Goal: Task Accomplishment & Management: Manage account settings

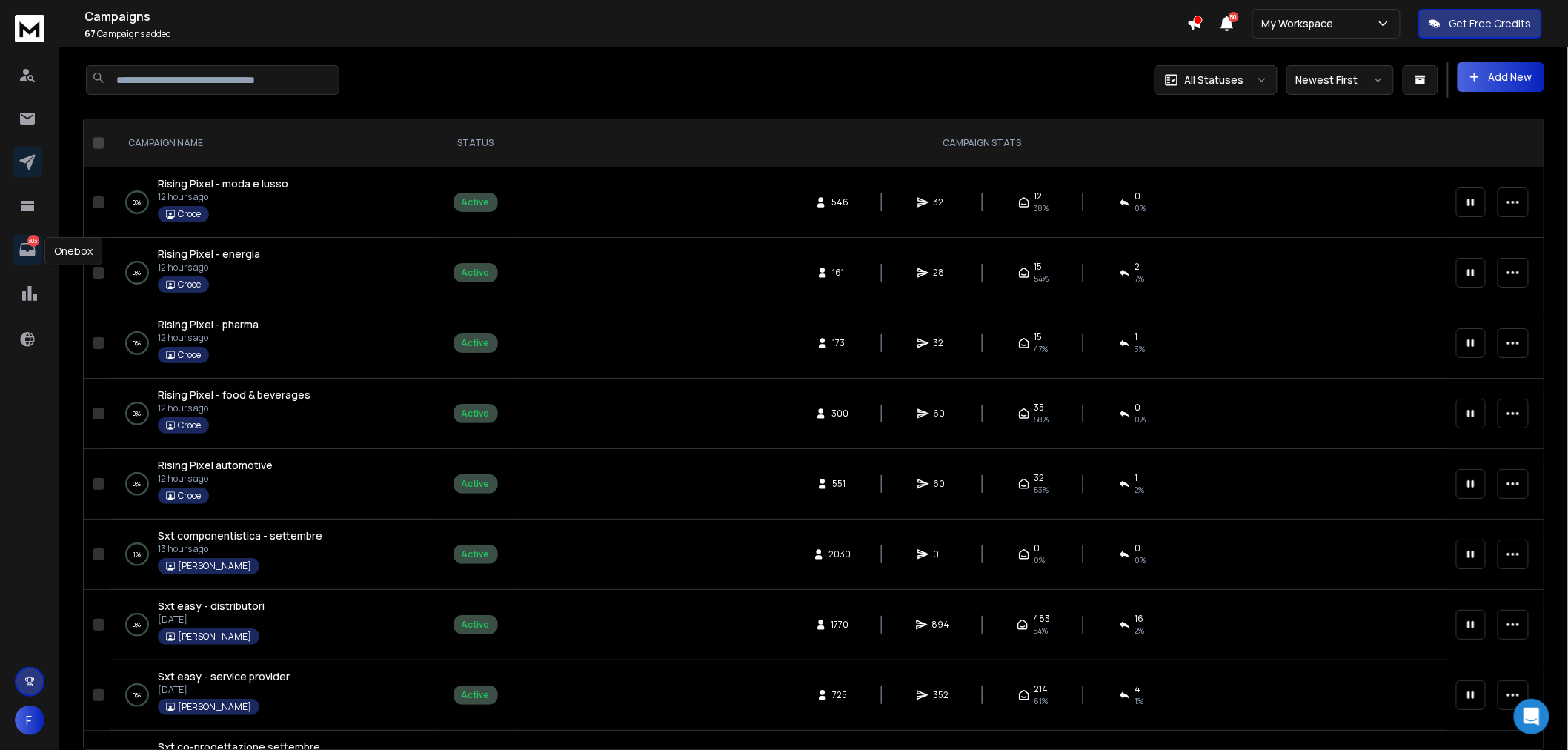
click at [18, 246] on icon at bounding box center [27, 249] width 17 height 17
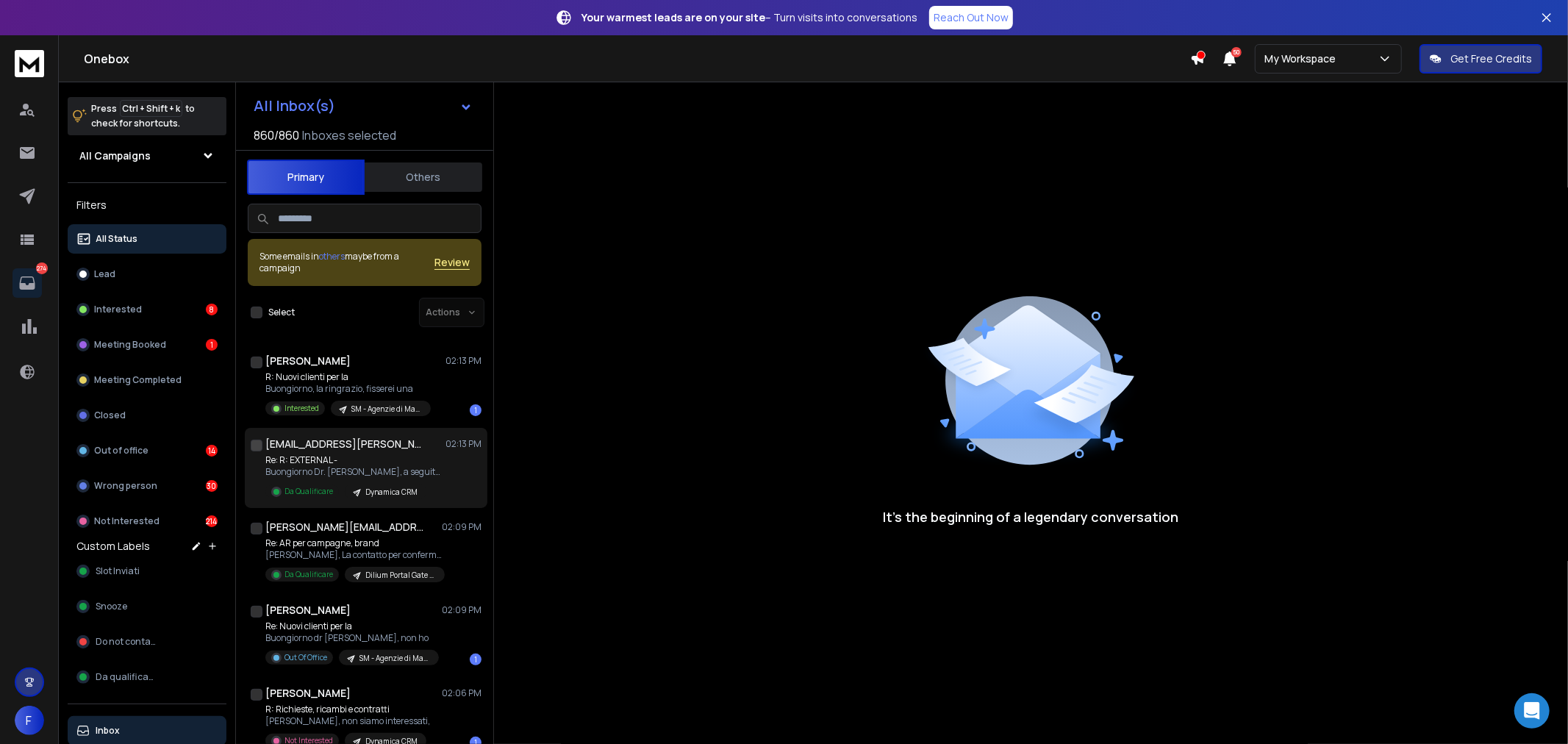
click at [456, 478] on div "Re: R: EXTERNAL - Buongiorno Dr. [PERSON_NAME], a seguito della Da Qualificare …" at bounding box center [373, 476] width 216 height 45
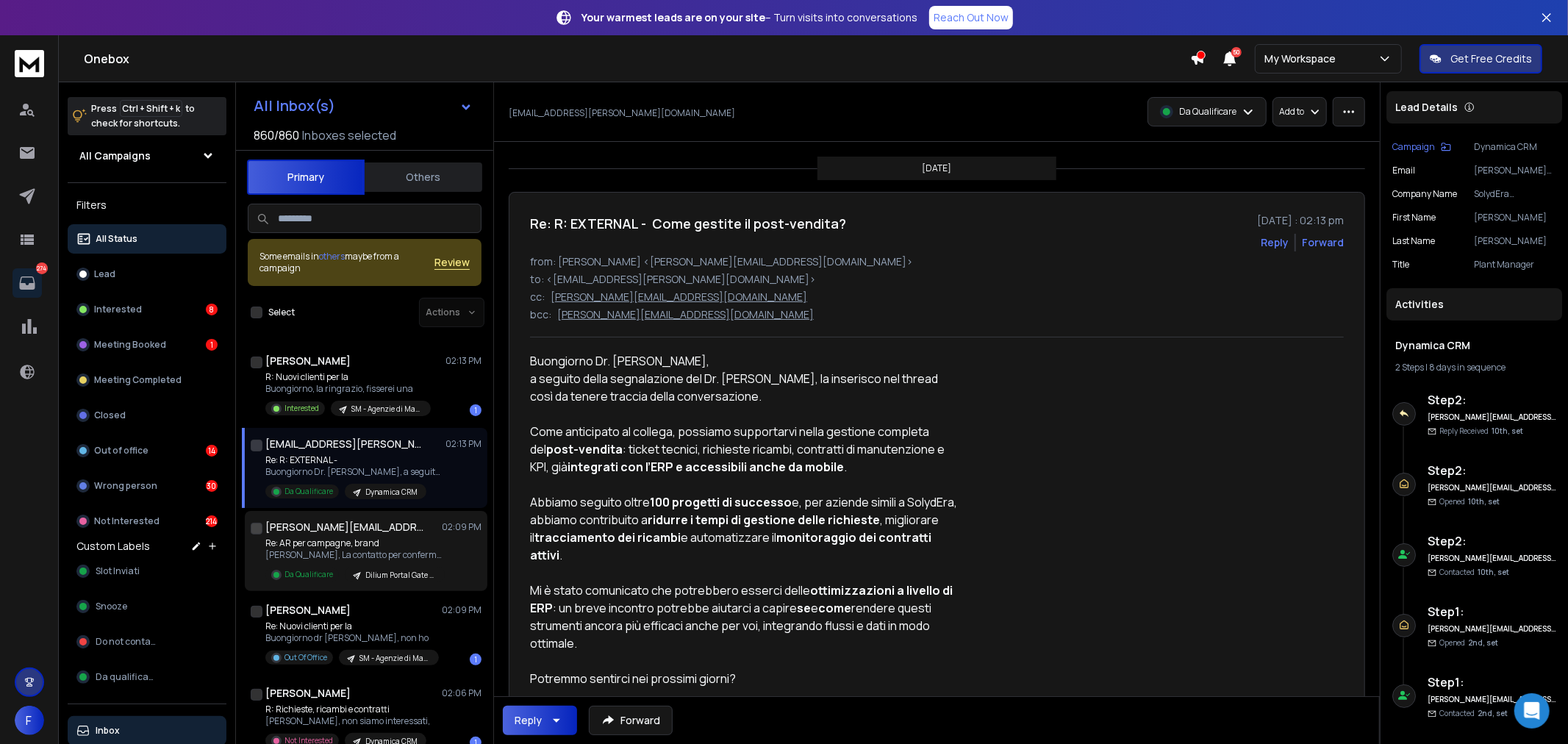
click at [427, 511] on div "[PERSON_NAME][EMAIL_ADDRESS][DOMAIN_NAME] 02:09 PM Re: AR per campagne, brand […" at bounding box center [366, 551] width 242 height 80
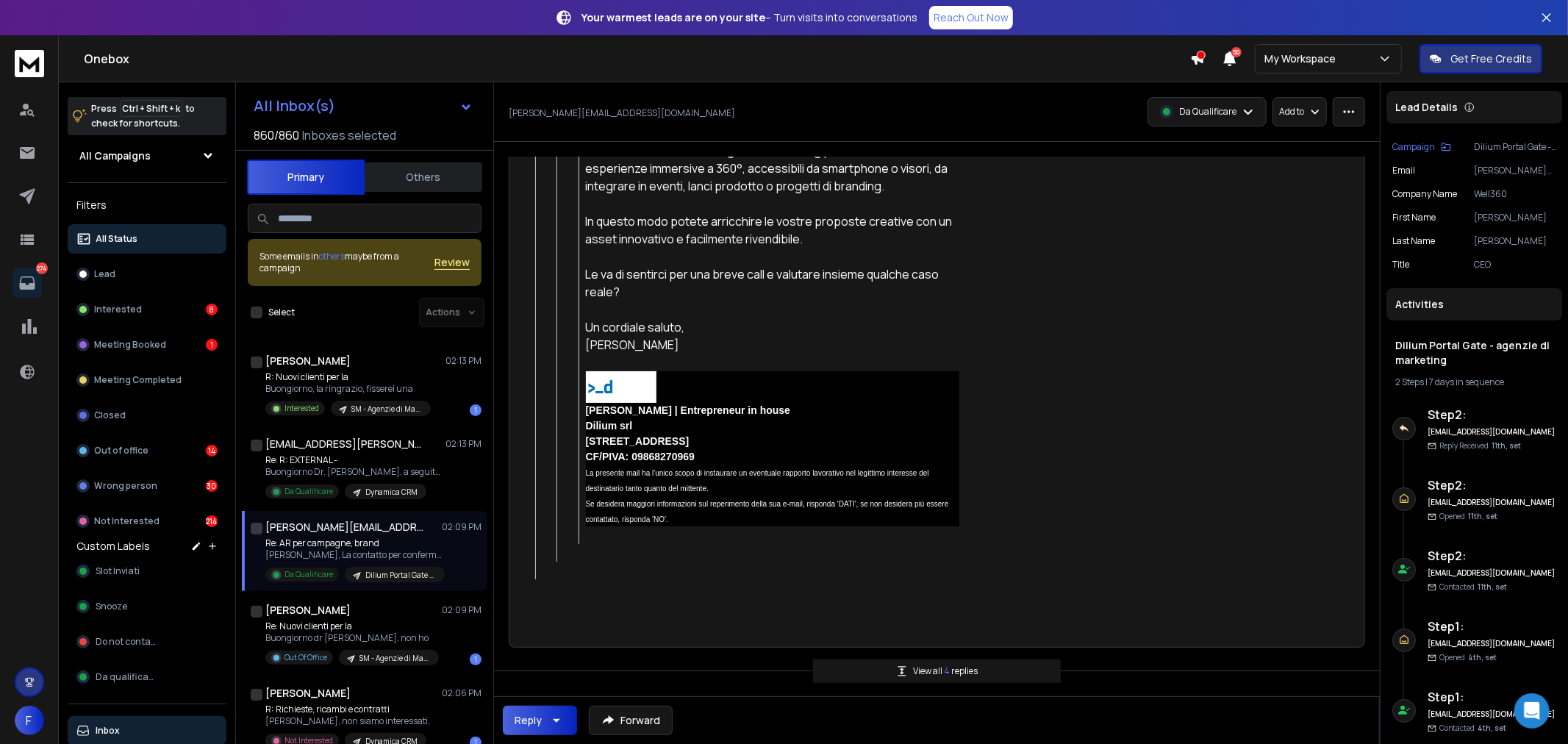
scroll to position [2115, 0]
drag, startPoint x: 529, startPoint y: 261, endPoint x: 728, endPoint y: 471, distance: 289.3
click at [966, 662] on p "View all 4 replies" at bounding box center [946, 668] width 64 height 12
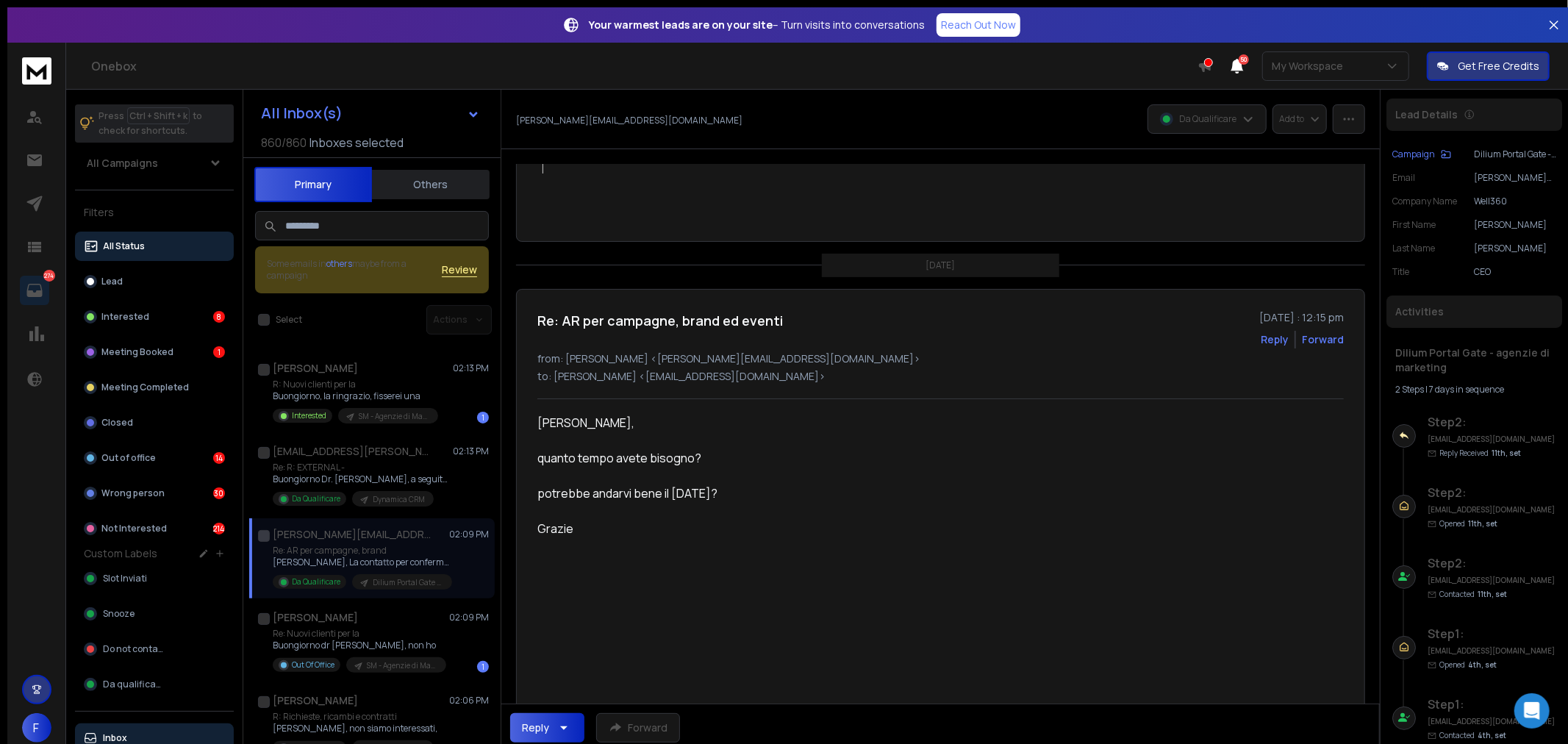
scroll to position [4711, 0]
drag, startPoint x: 537, startPoint y: 428, endPoint x: 766, endPoint y: 427, distance: 229.0
click at [766, 454] on div "quanto tempo avete bisogno?" at bounding box center [752, 462] width 429 height 17
drag, startPoint x: 549, startPoint y: 462, endPoint x: 861, endPoint y: 460, distance: 312.0
click at [861, 489] on div "potrebbe andarvi bene il [DATE]?" at bounding box center [752, 497] width 429 height 17
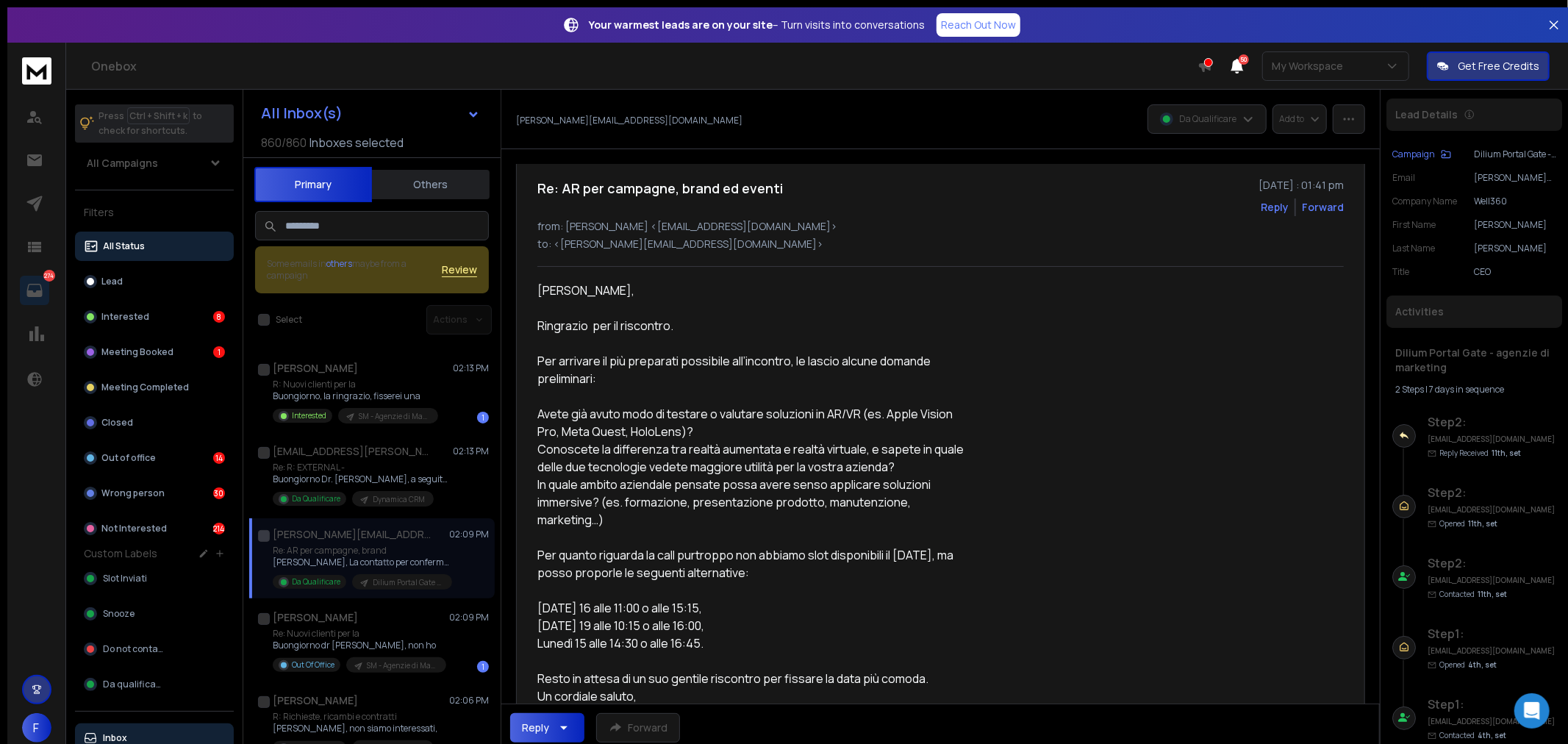
scroll to position [2667, 0]
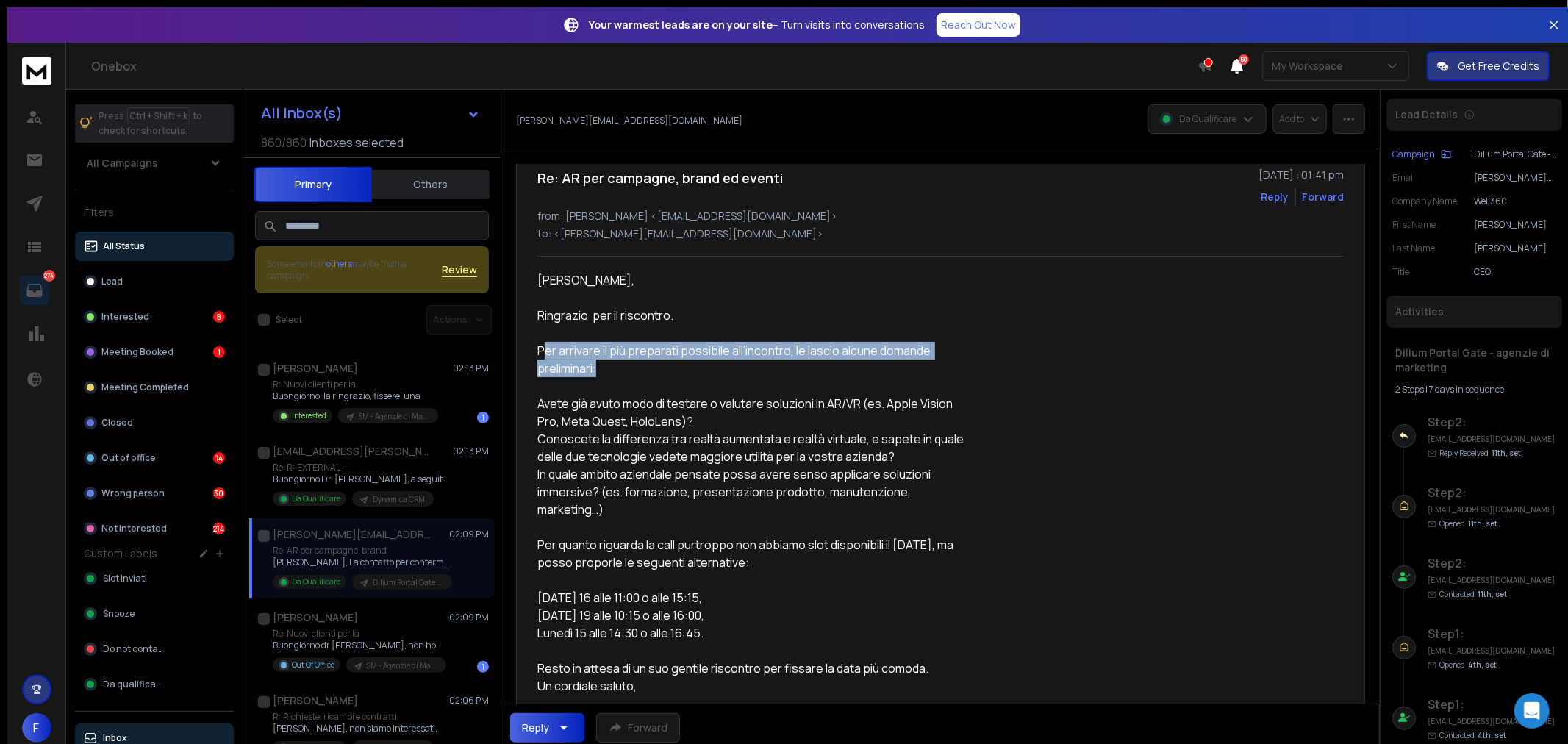
drag, startPoint x: 543, startPoint y: 333, endPoint x: 774, endPoint y: 349, distance: 231.6
click at [774, 349] on div "Per arrivare il più preparati possibile all’incontro, le lascio alcune domande …" at bounding box center [752, 360] width 429 height 35
drag, startPoint x: 863, startPoint y: 545, endPoint x: 534, endPoint y: 522, distance: 329.8
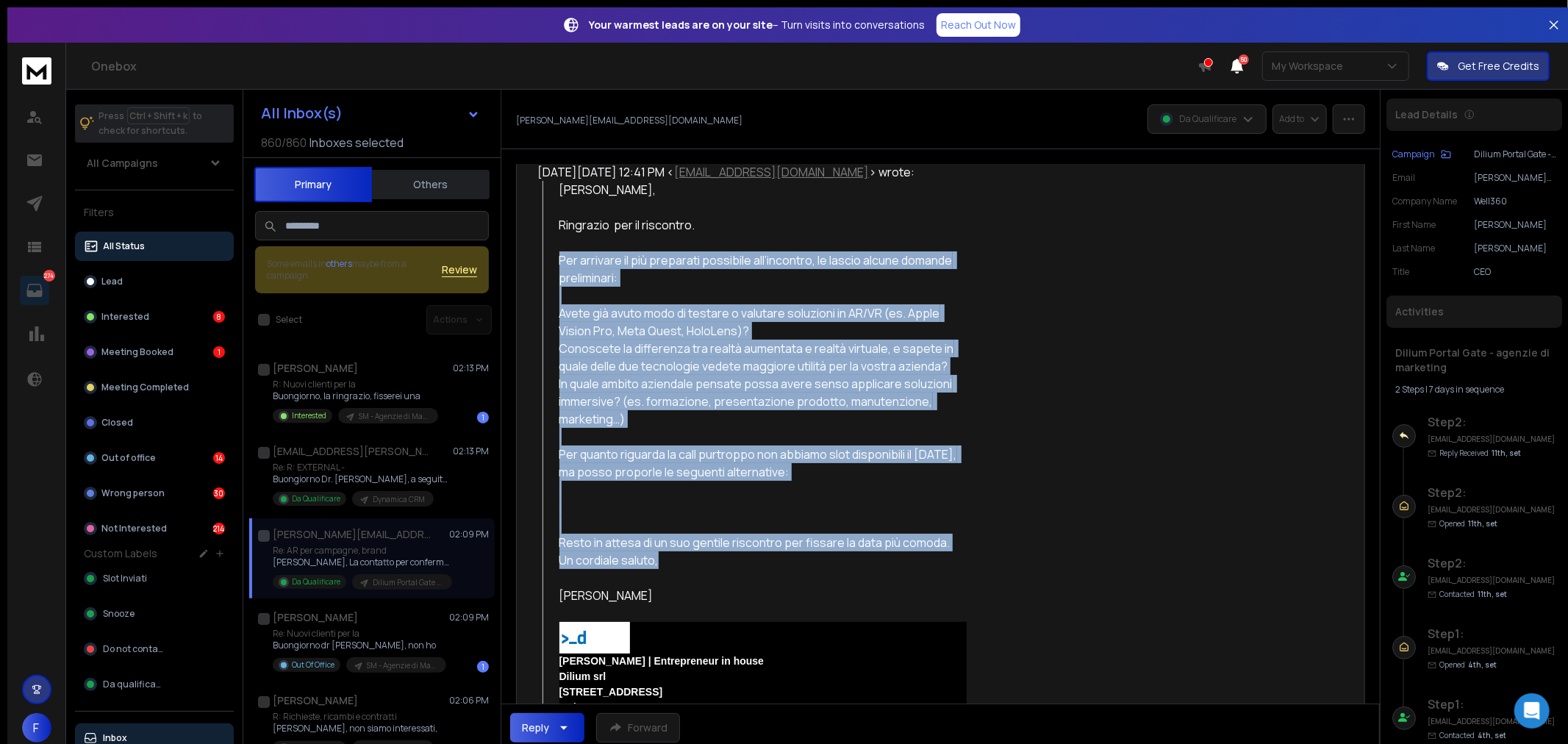
scroll to position [571, 0]
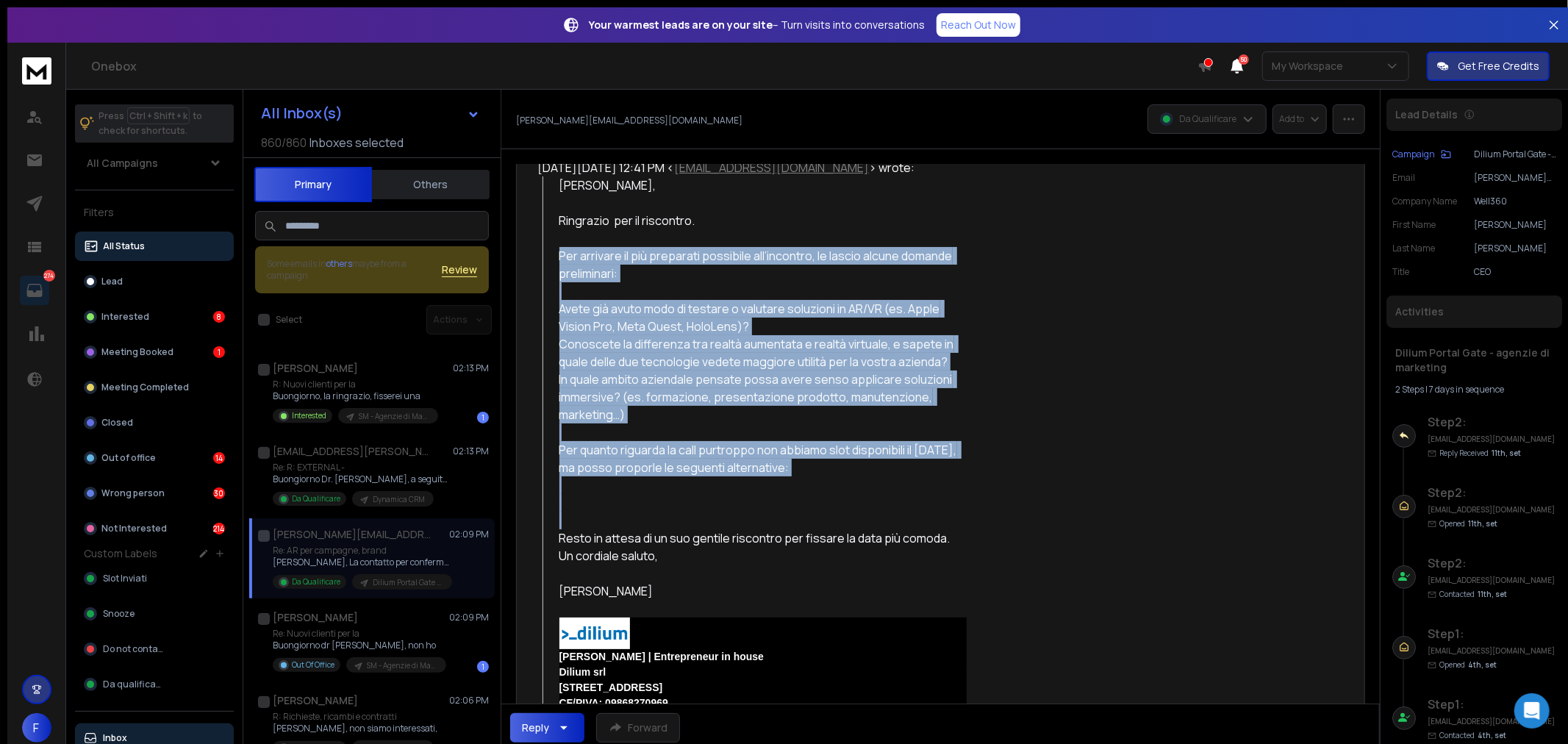
drag, startPoint x: 558, startPoint y: 495, endPoint x: 593, endPoint y: 493, distance: 35.1
click at [565, 482] on div at bounding box center [763, 485] width 408 height 17
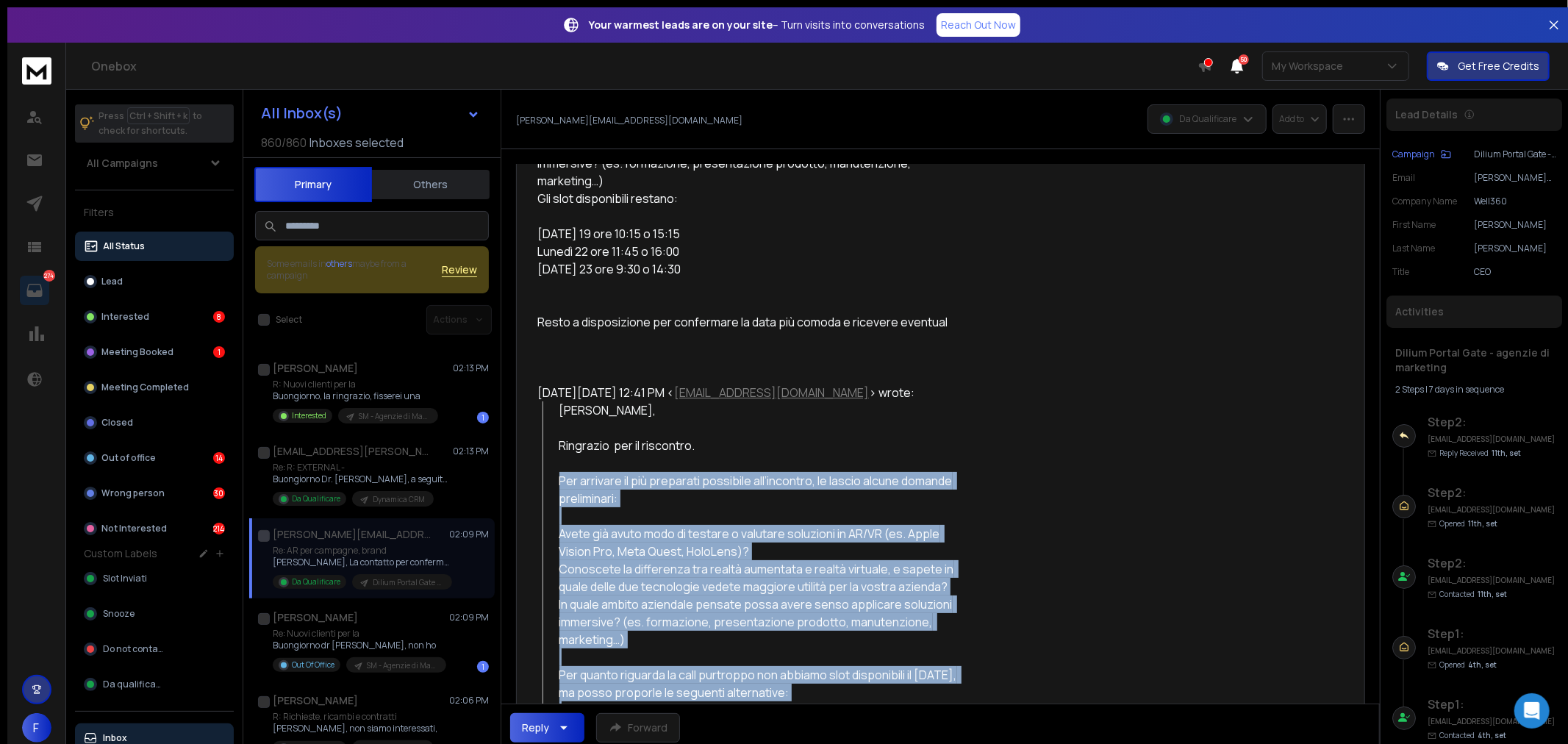
scroll to position [0, 0]
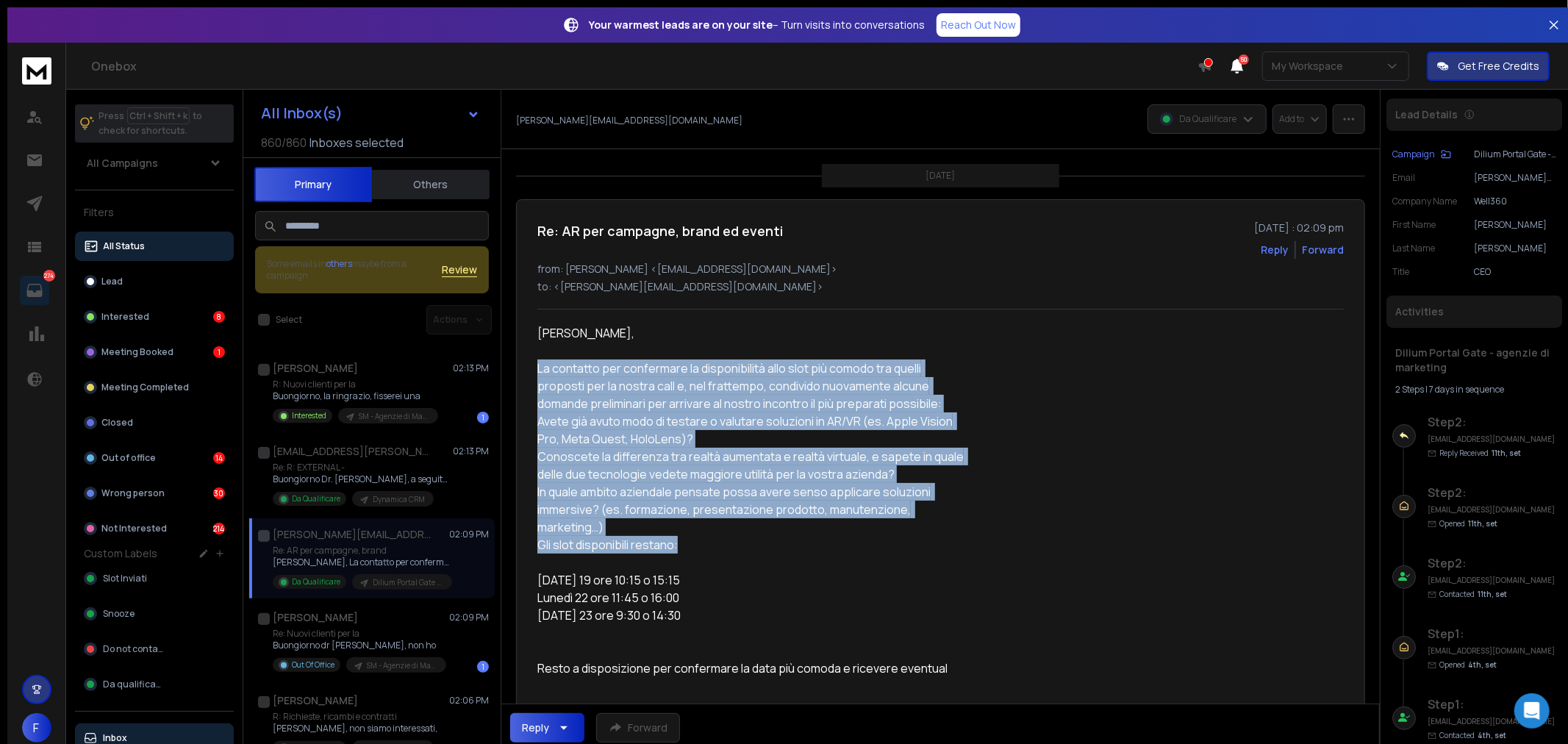
drag, startPoint x: 537, startPoint y: 369, endPoint x: 1543, endPoint y: 497, distance: 1014.1
click at [148, 251] on button "All Status" at bounding box center [154, 246] width 159 height 29
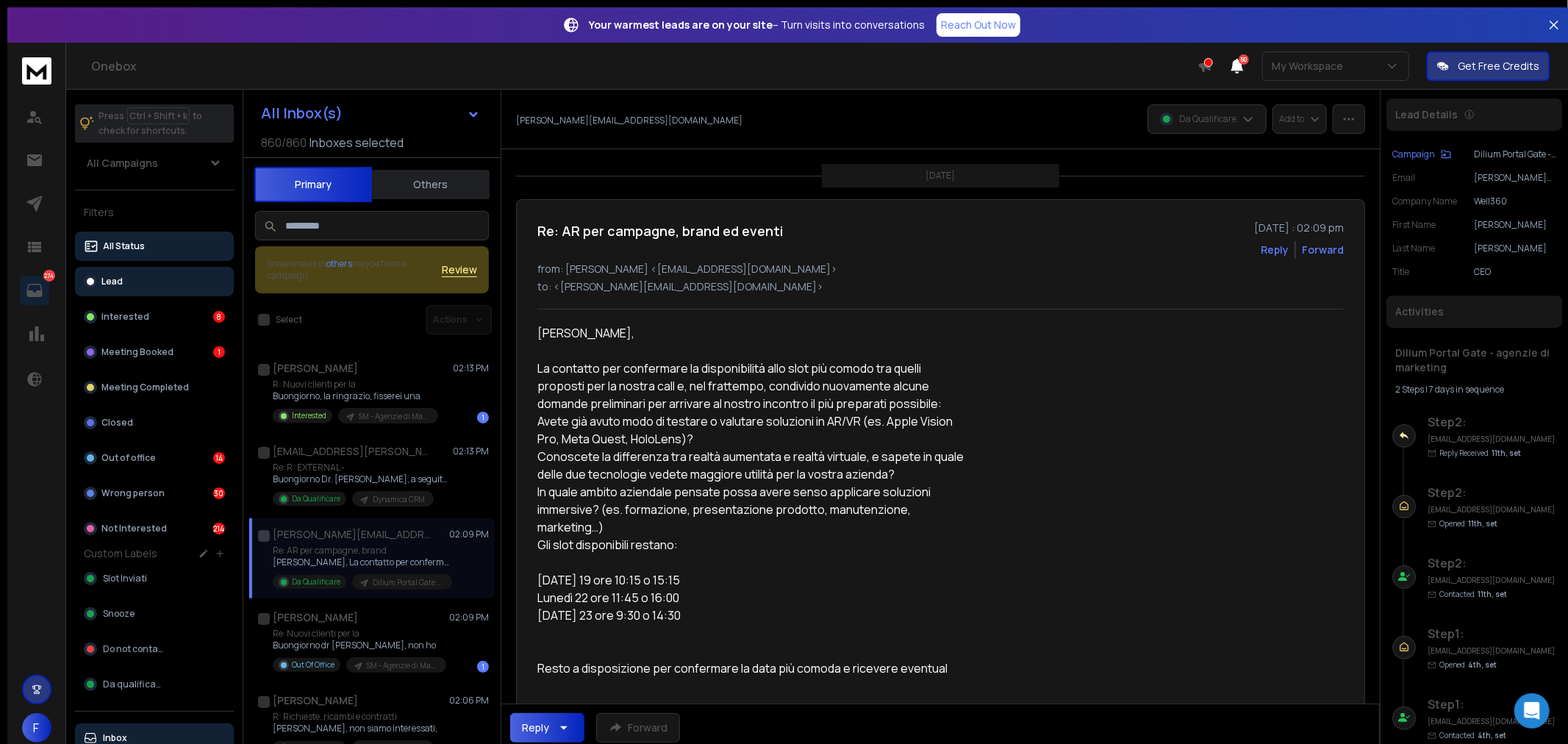
click at [144, 290] on button "Lead" at bounding box center [154, 282] width 159 height 29
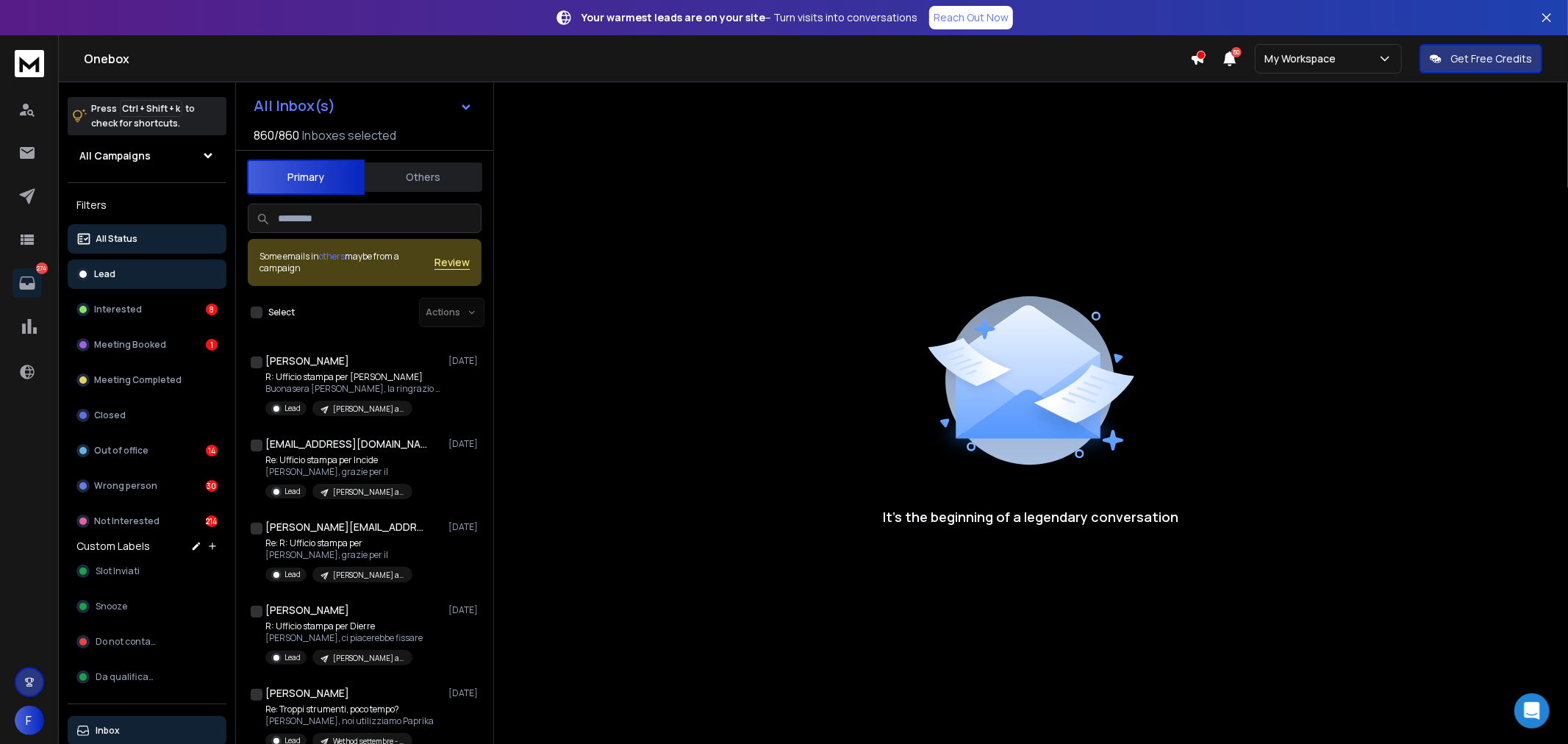
click at [149, 240] on button "All Status" at bounding box center [146, 239] width 159 height 29
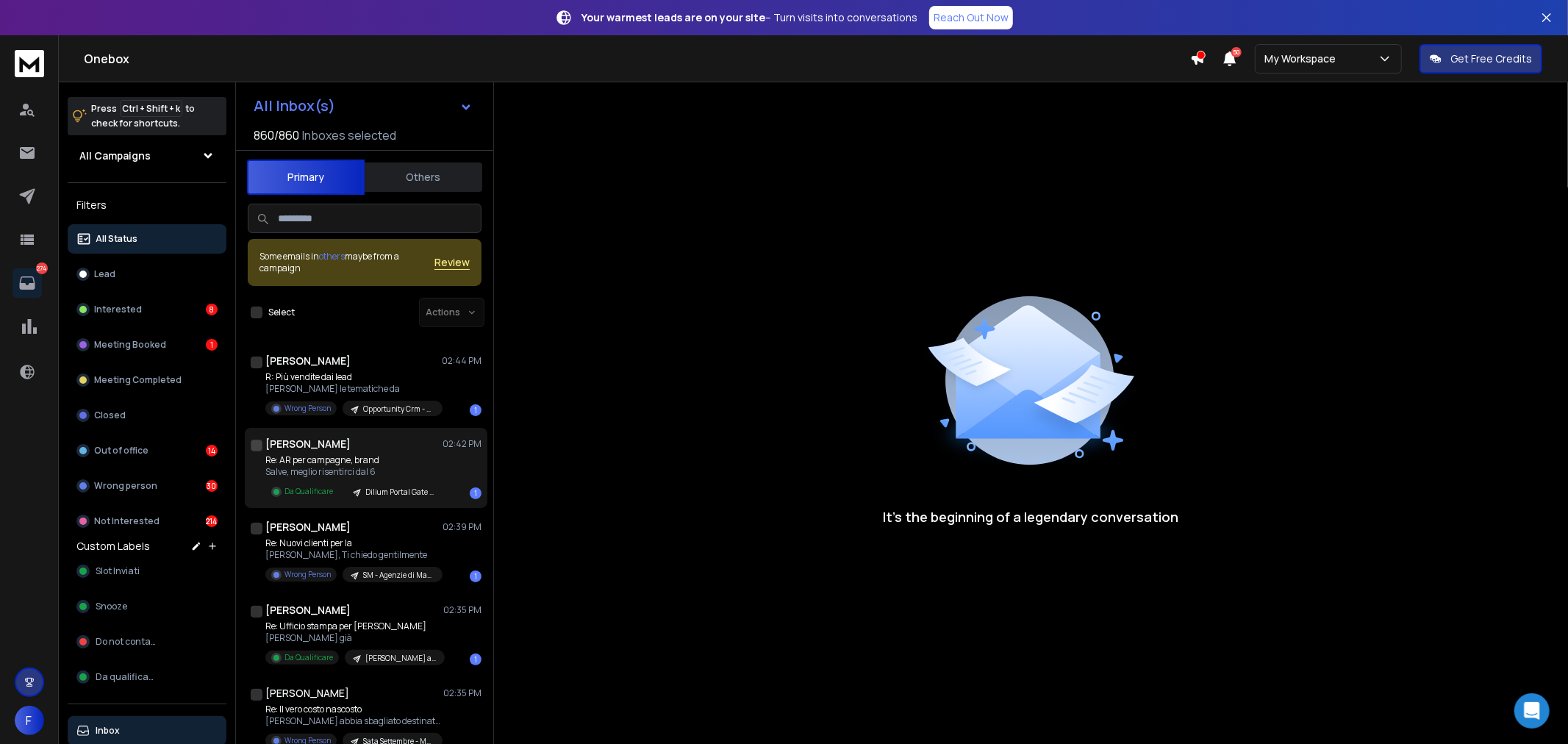
click at [377, 451] on div "[PERSON_NAME] 02:42 PM Re: AR per campagne, brand Salve, meglio risentirci dal …" at bounding box center [373, 468] width 216 height 63
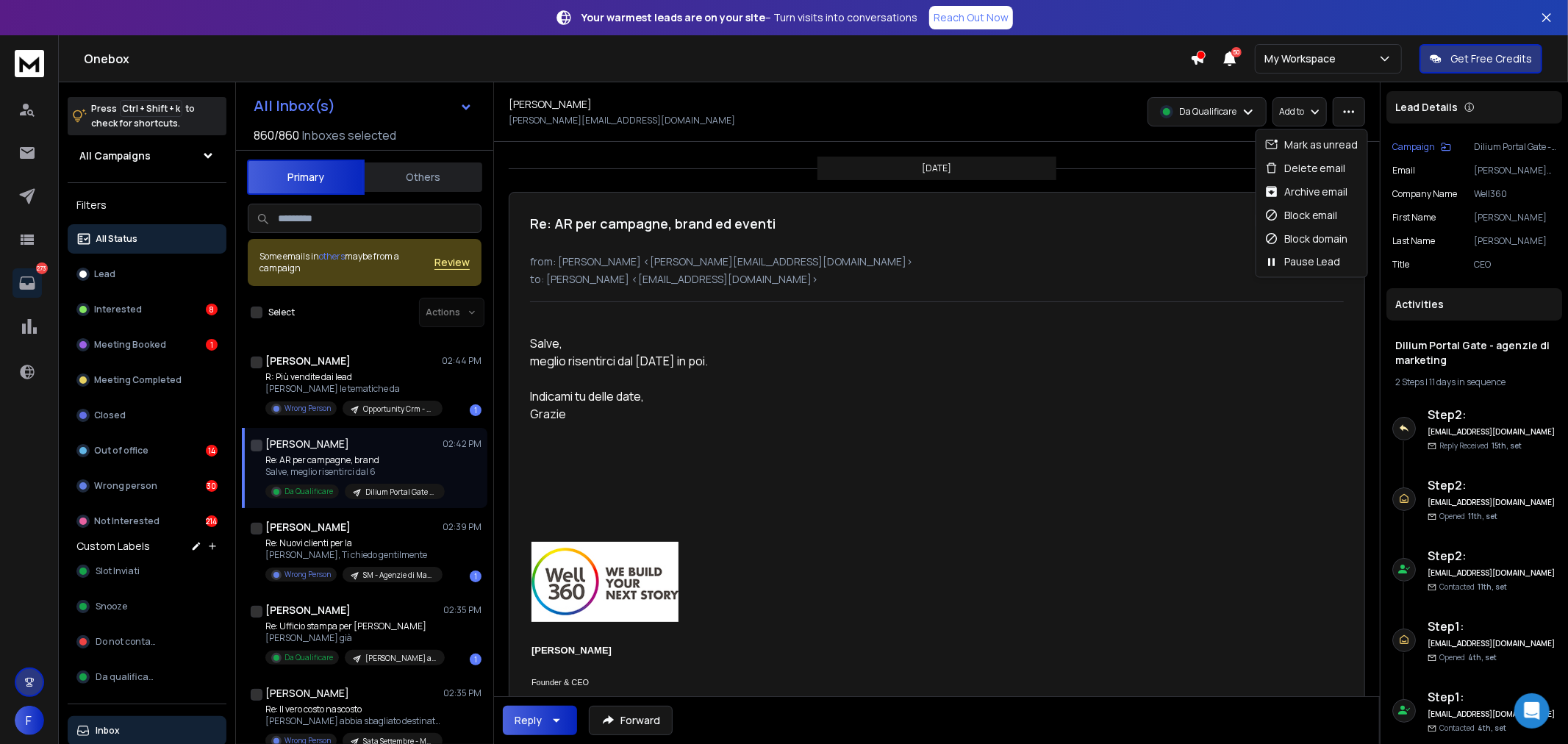
click at [1354, 115] on icon "button" at bounding box center [1349, 112] width 14 height 14
click at [1291, 150] on div "Mark as unread" at bounding box center [1312, 144] width 94 height 15
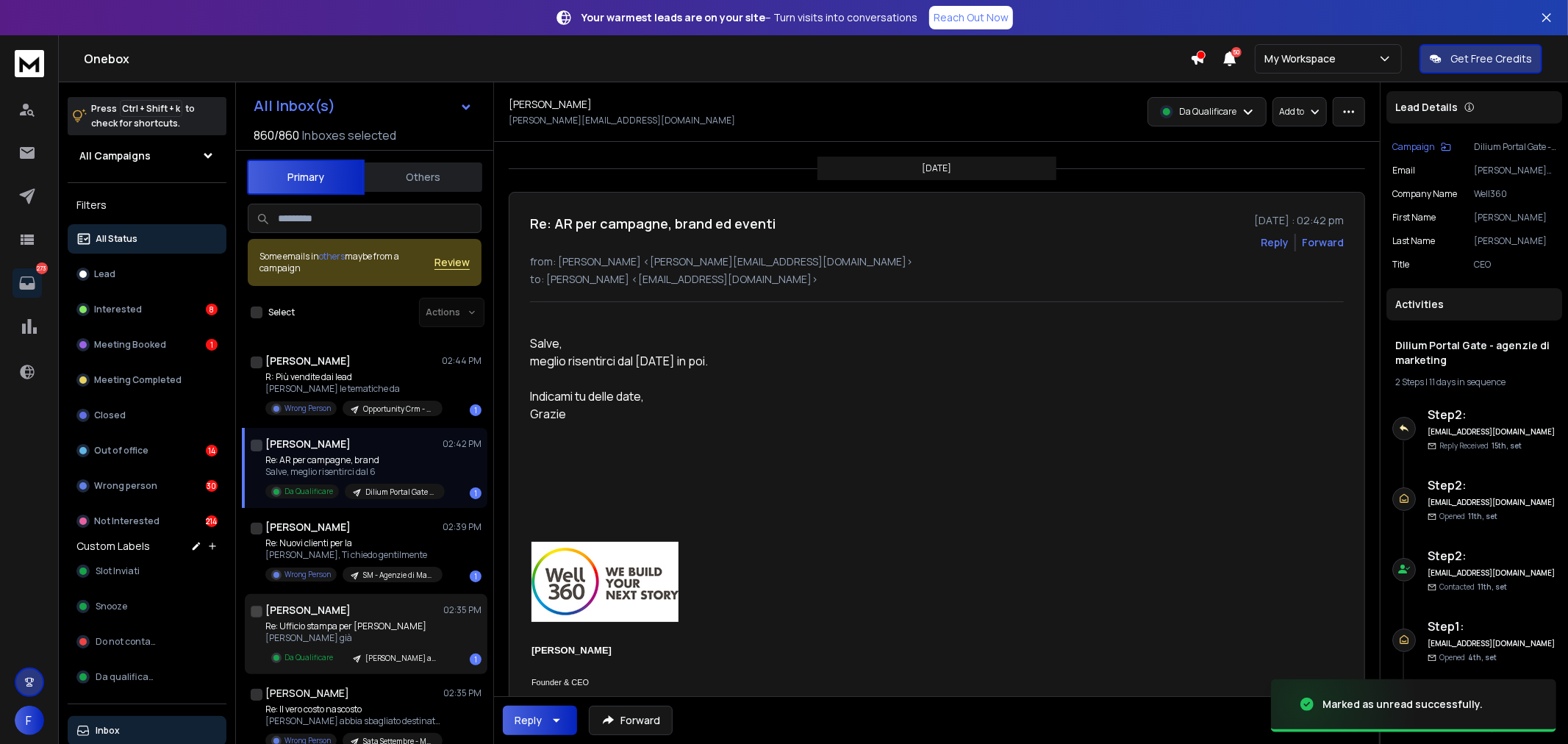
scroll to position [82, 0]
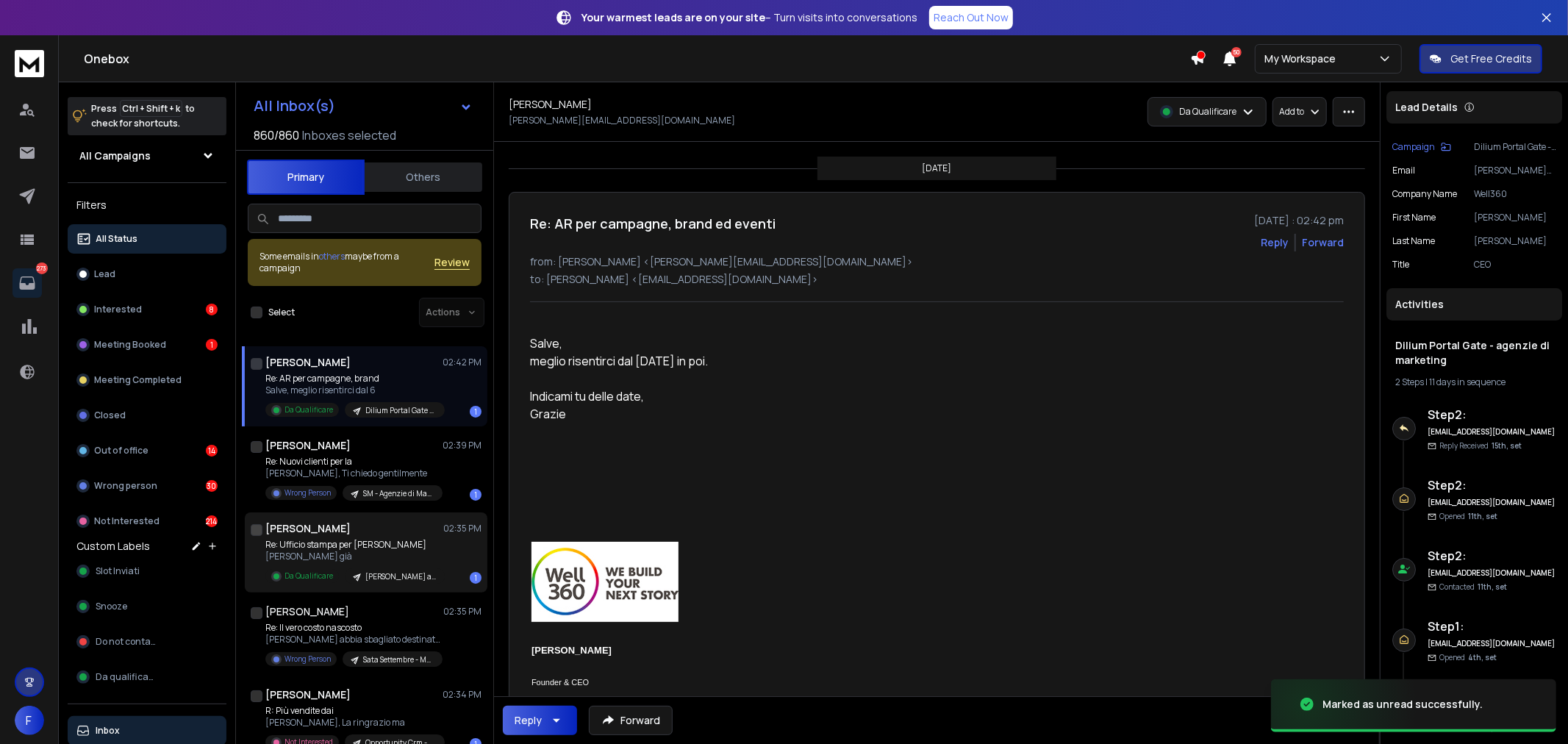
click at [436, 590] on div "[PERSON_NAME] 02:35 PM Re: Ufficio stampa per [PERSON_NAME] le ho già Da Qualif…" at bounding box center [366, 552] width 242 height 80
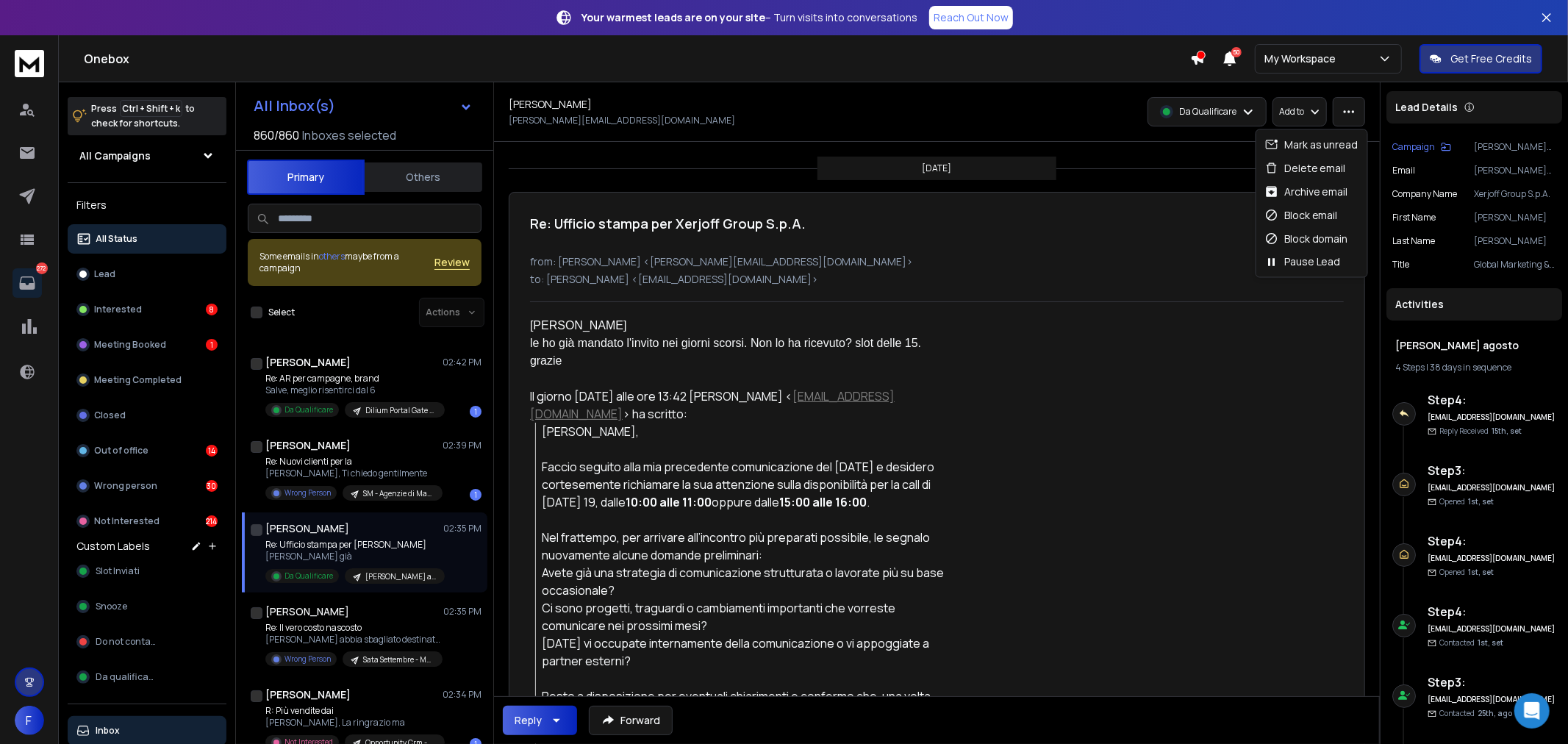
click at [1349, 118] on icon "button" at bounding box center [1349, 112] width 14 height 14
click at [1336, 141] on div "Mark as unread" at bounding box center [1312, 144] width 94 height 15
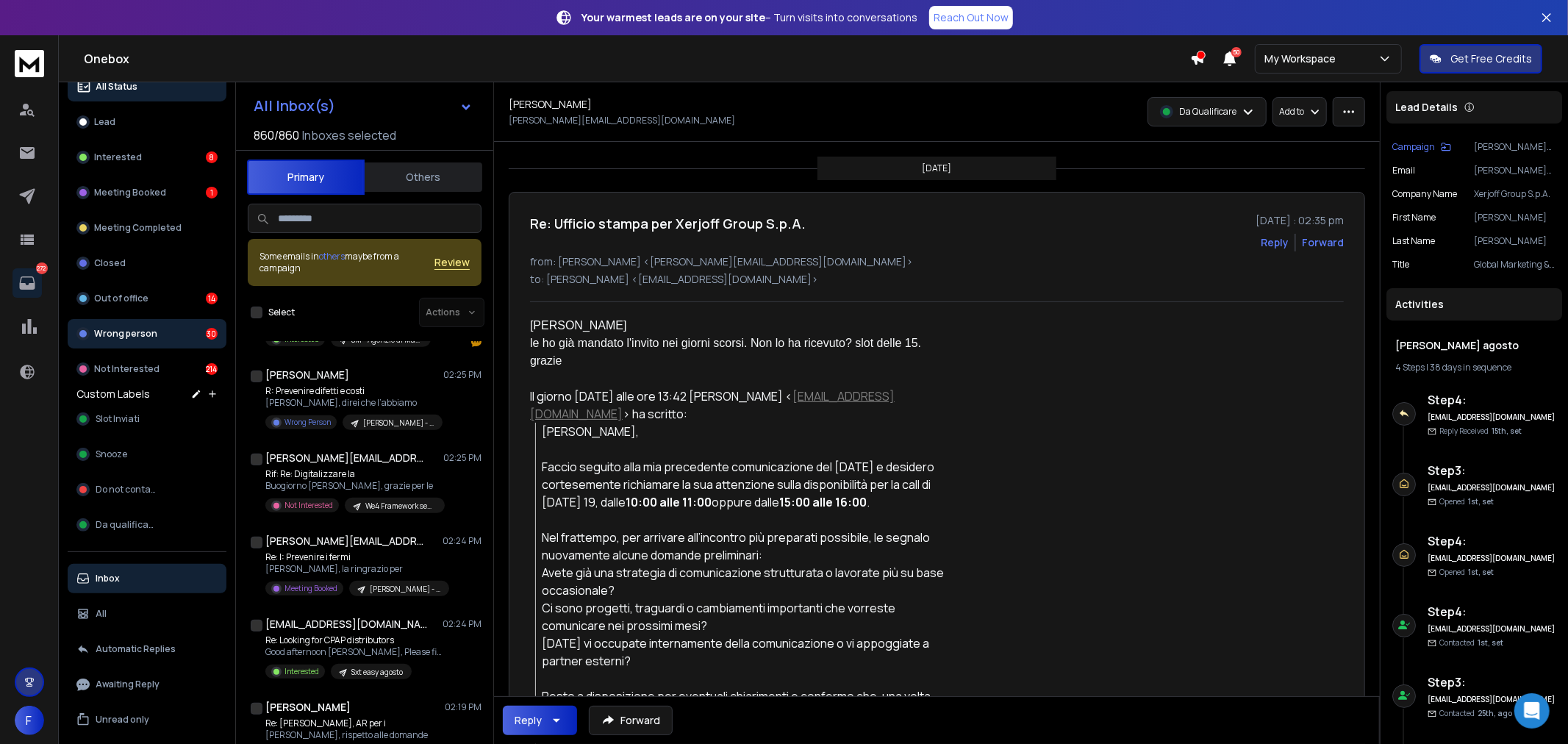
scroll to position [164, 0]
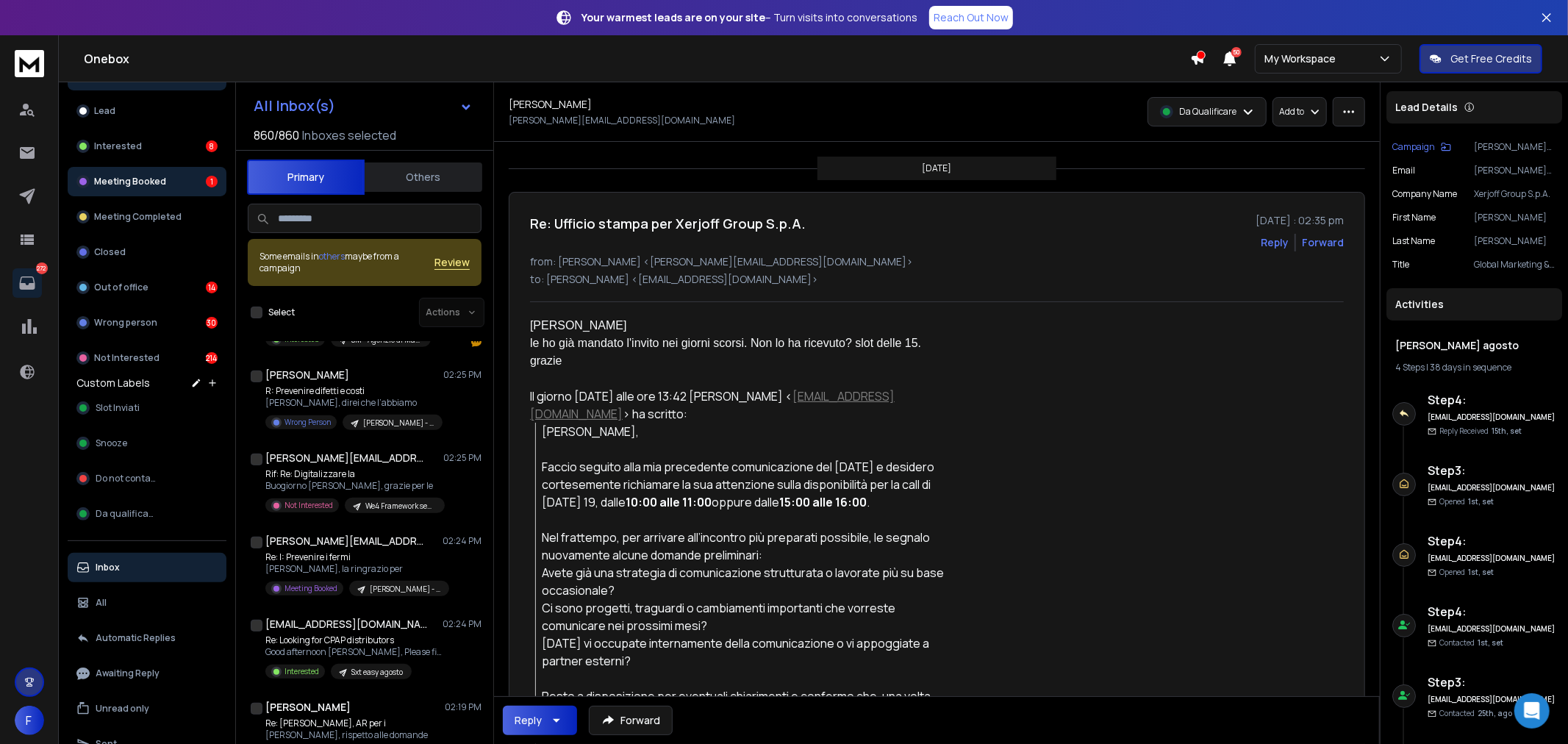
click at [152, 189] on button "Meeting Booked 1" at bounding box center [146, 182] width 159 height 29
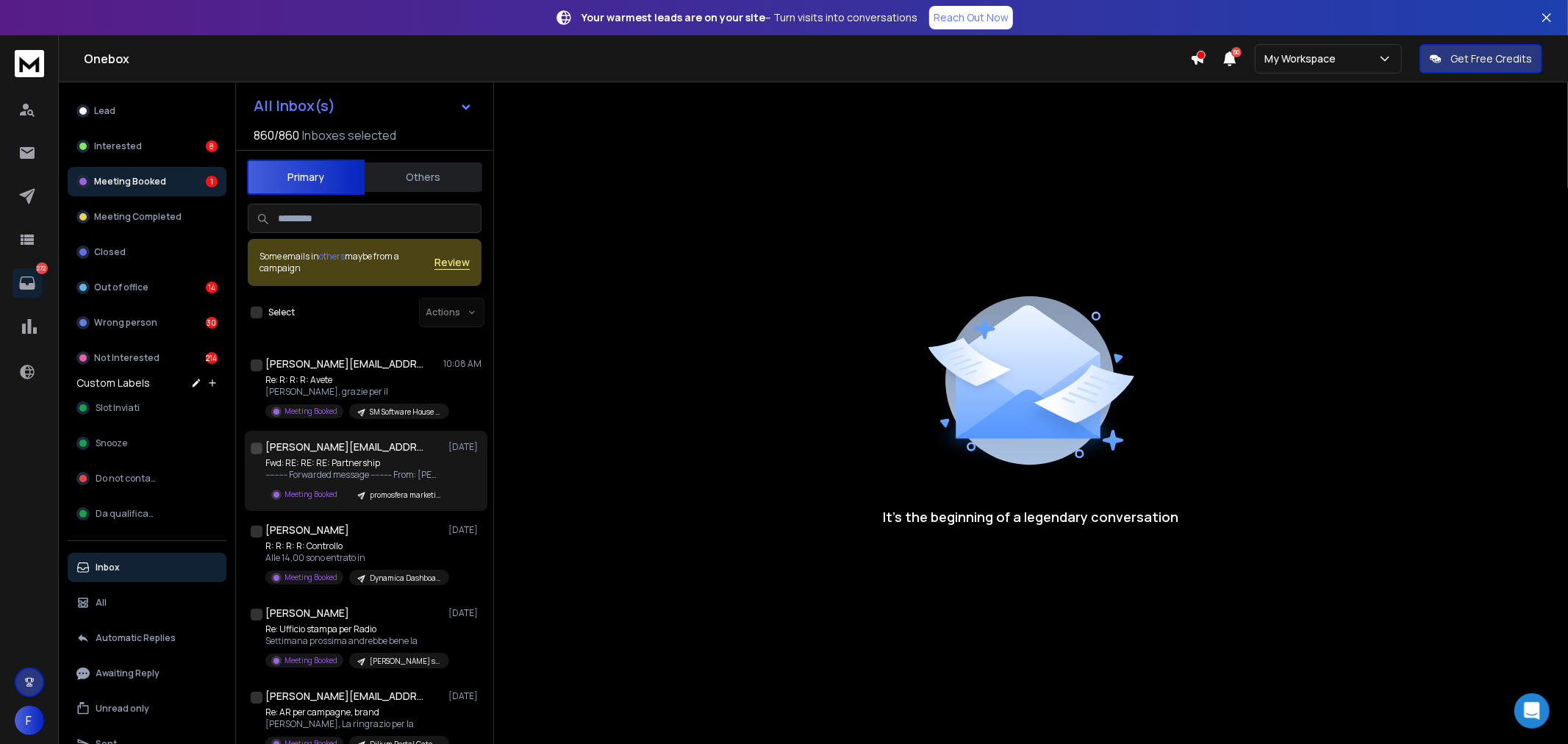
click at [429, 491] on p "promosfera marketing" at bounding box center [405, 495] width 71 height 11
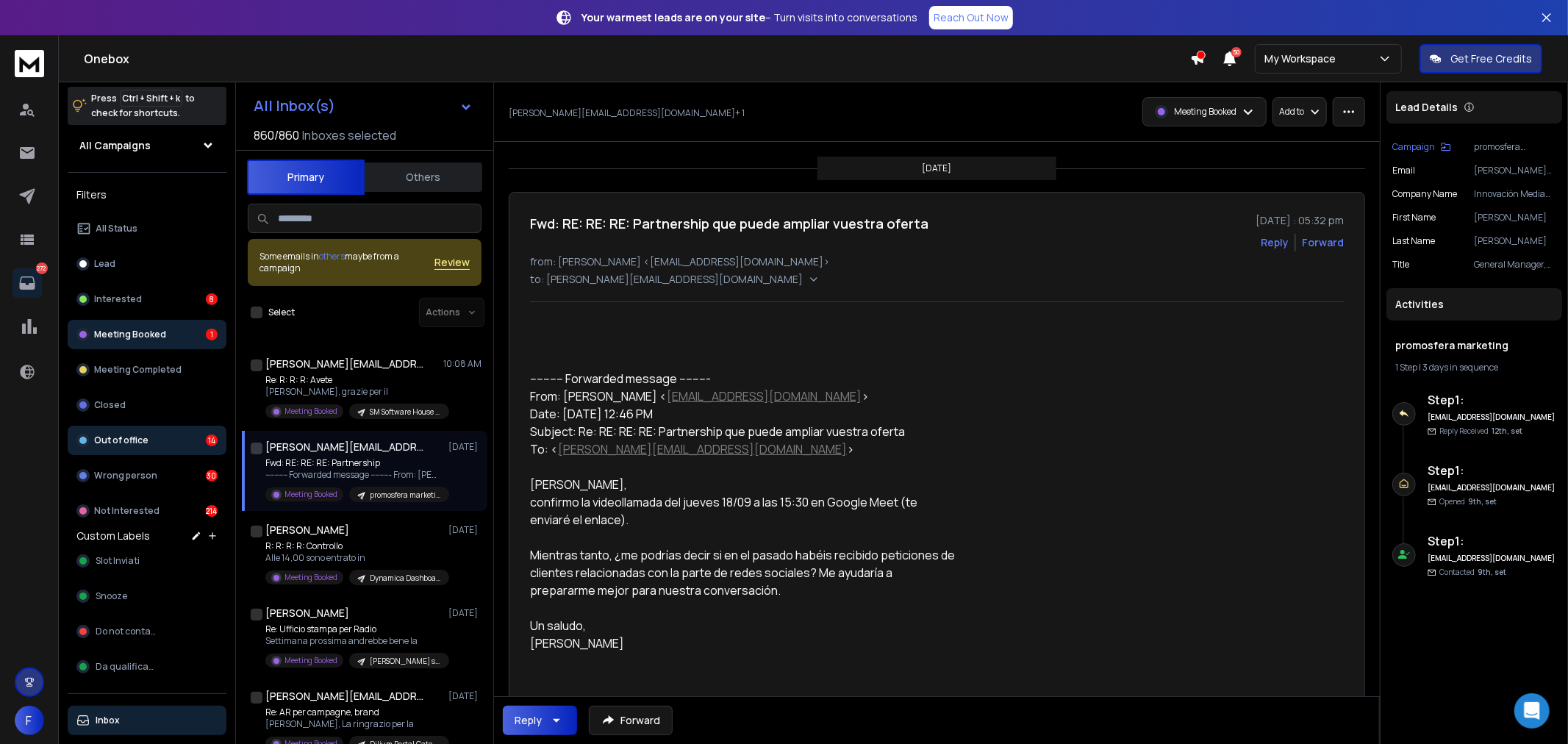
scroll to position [0, 0]
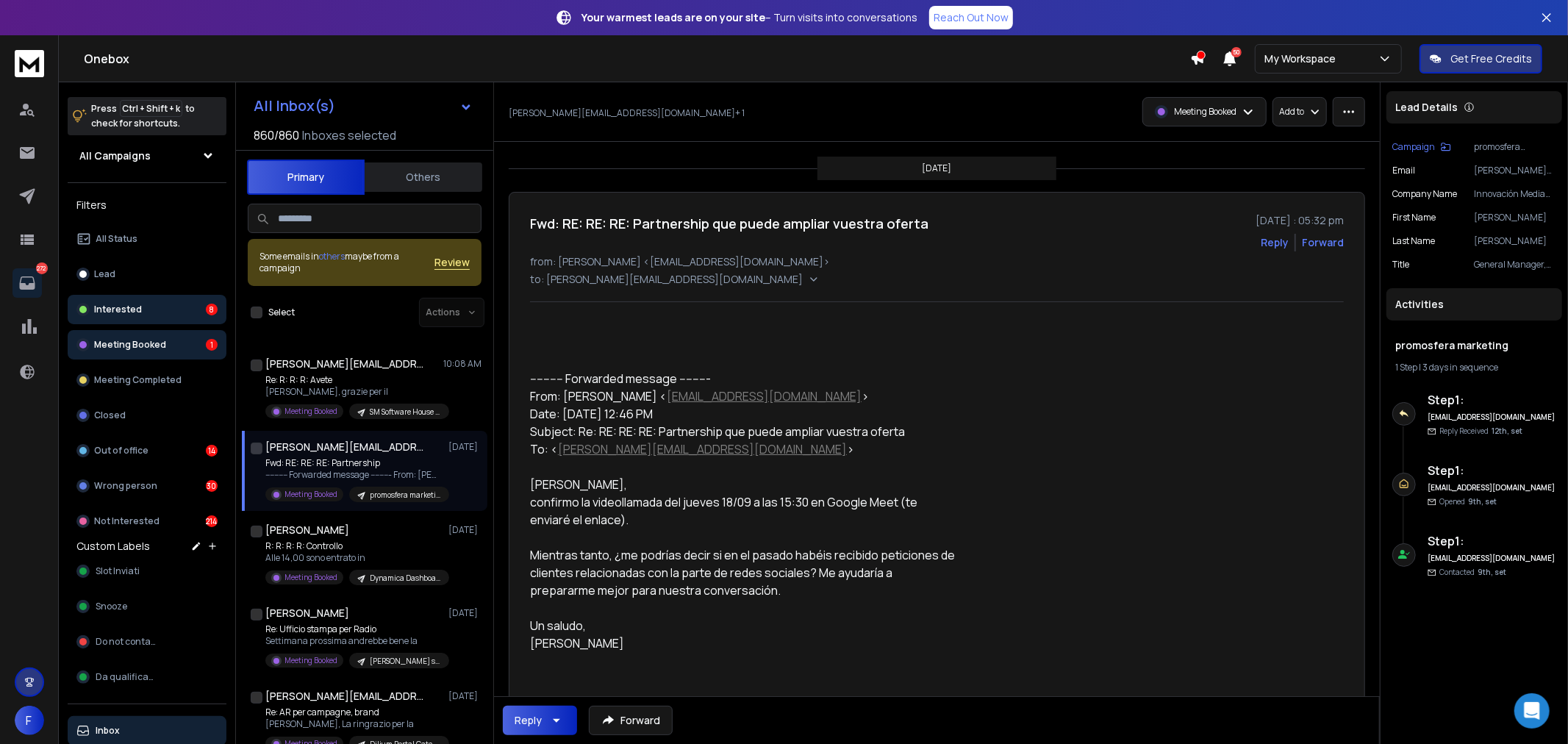
click at [153, 312] on button "Interested 8" at bounding box center [146, 310] width 159 height 29
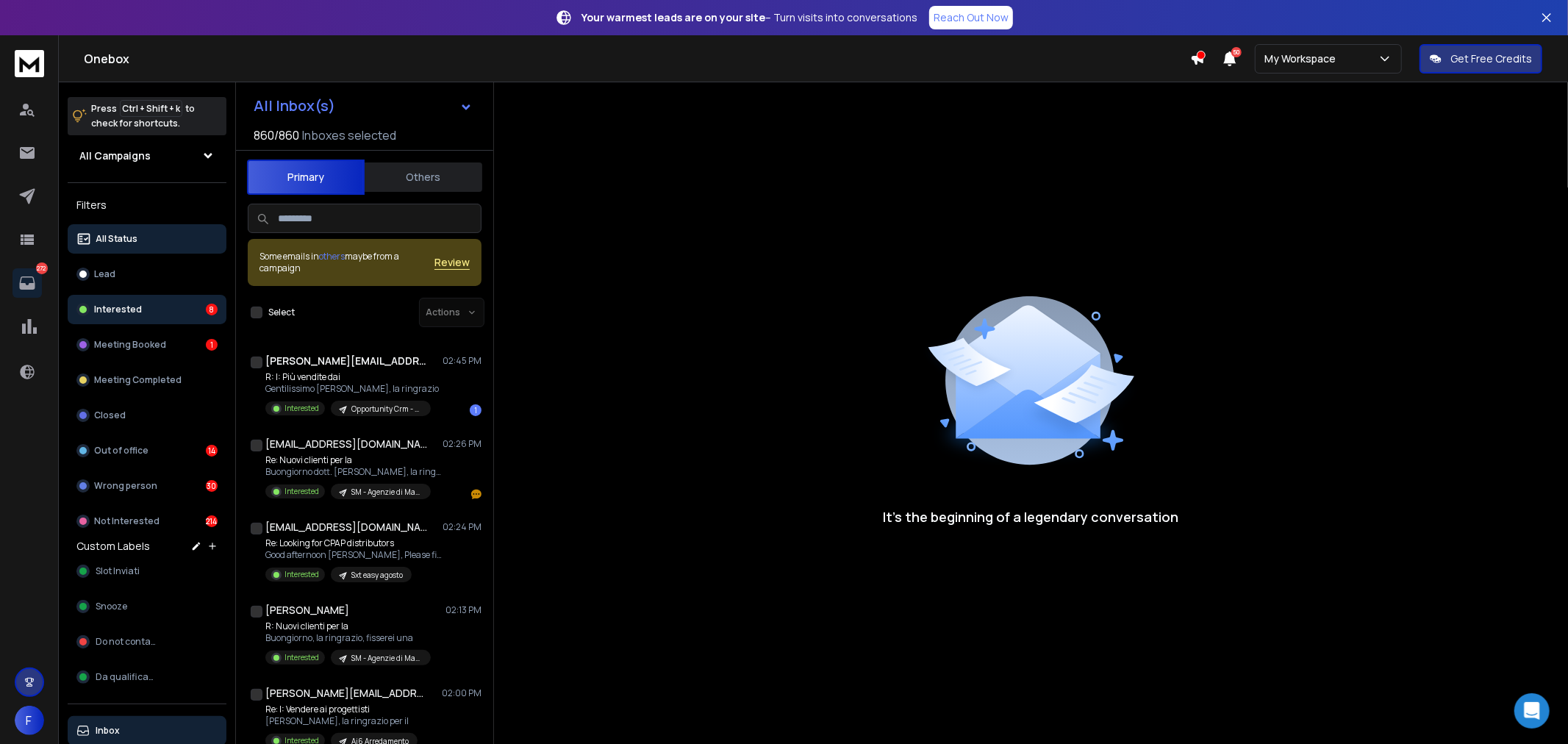
click at [143, 250] on button "All Status" at bounding box center [146, 239] width 159 height 29
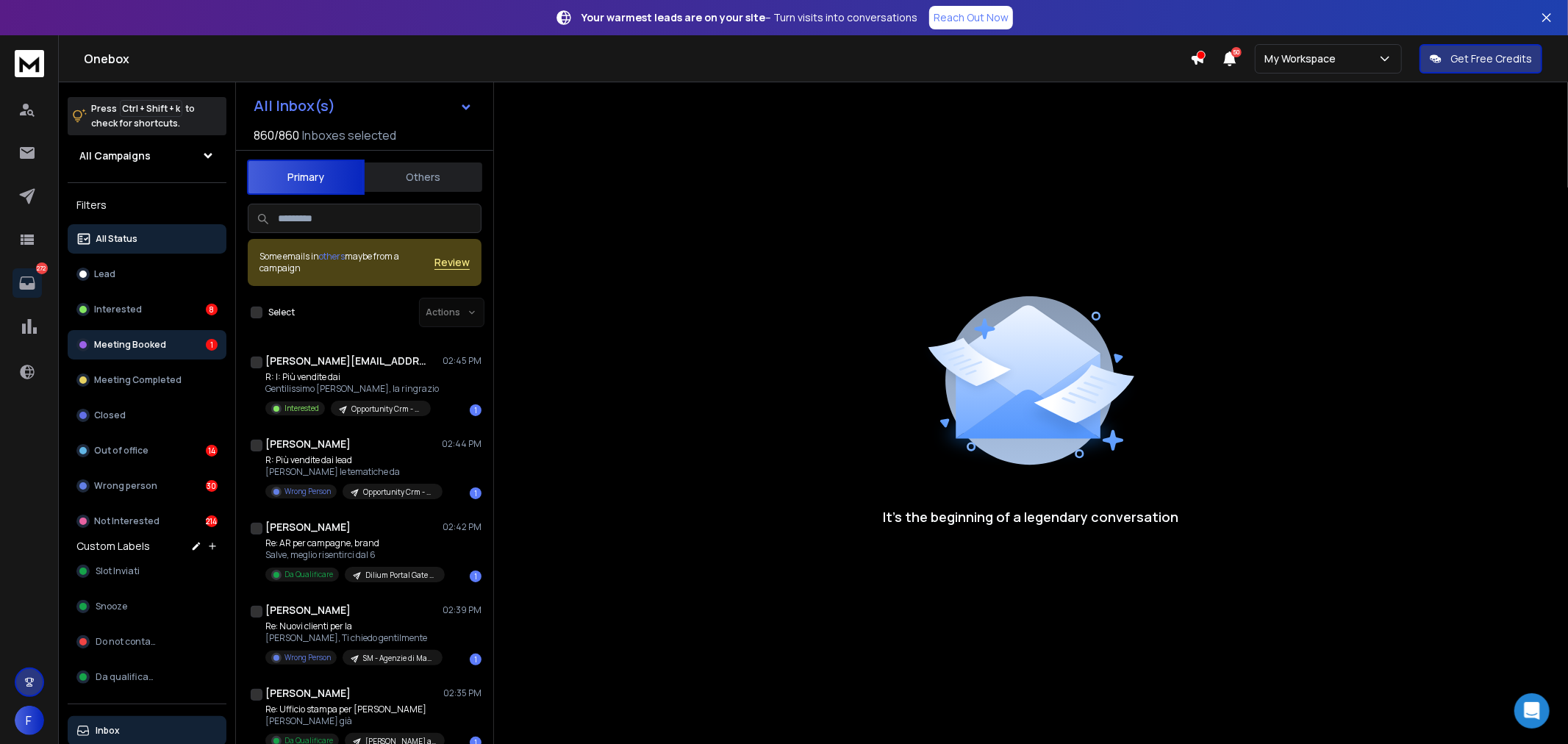
click at [162, 341] on button "Meeting Booked 1" at bounding box center [146, 345] width 159 height 29
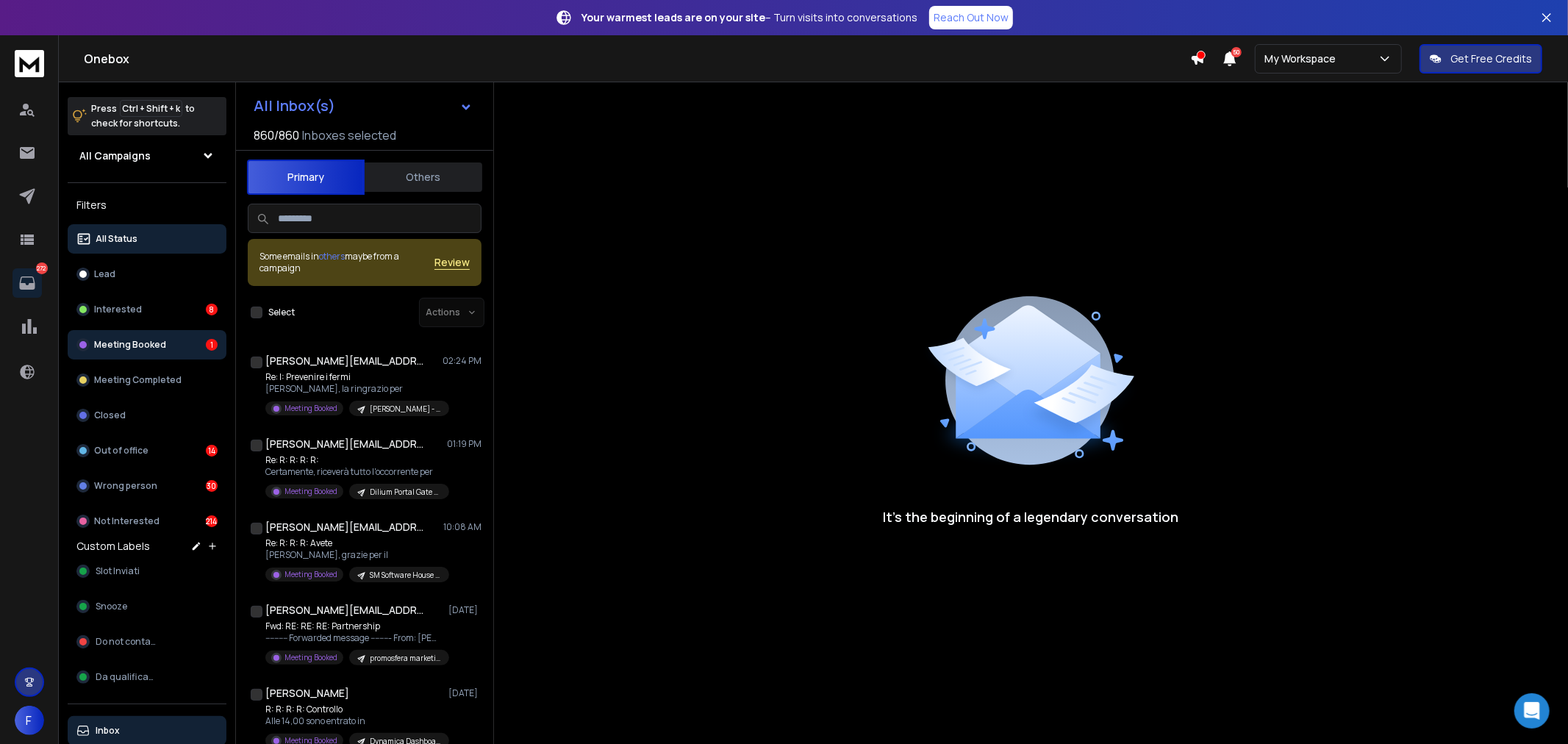
click at [158, 233] on button "All Status" at bounding box center [146, 239] width 159 height 29
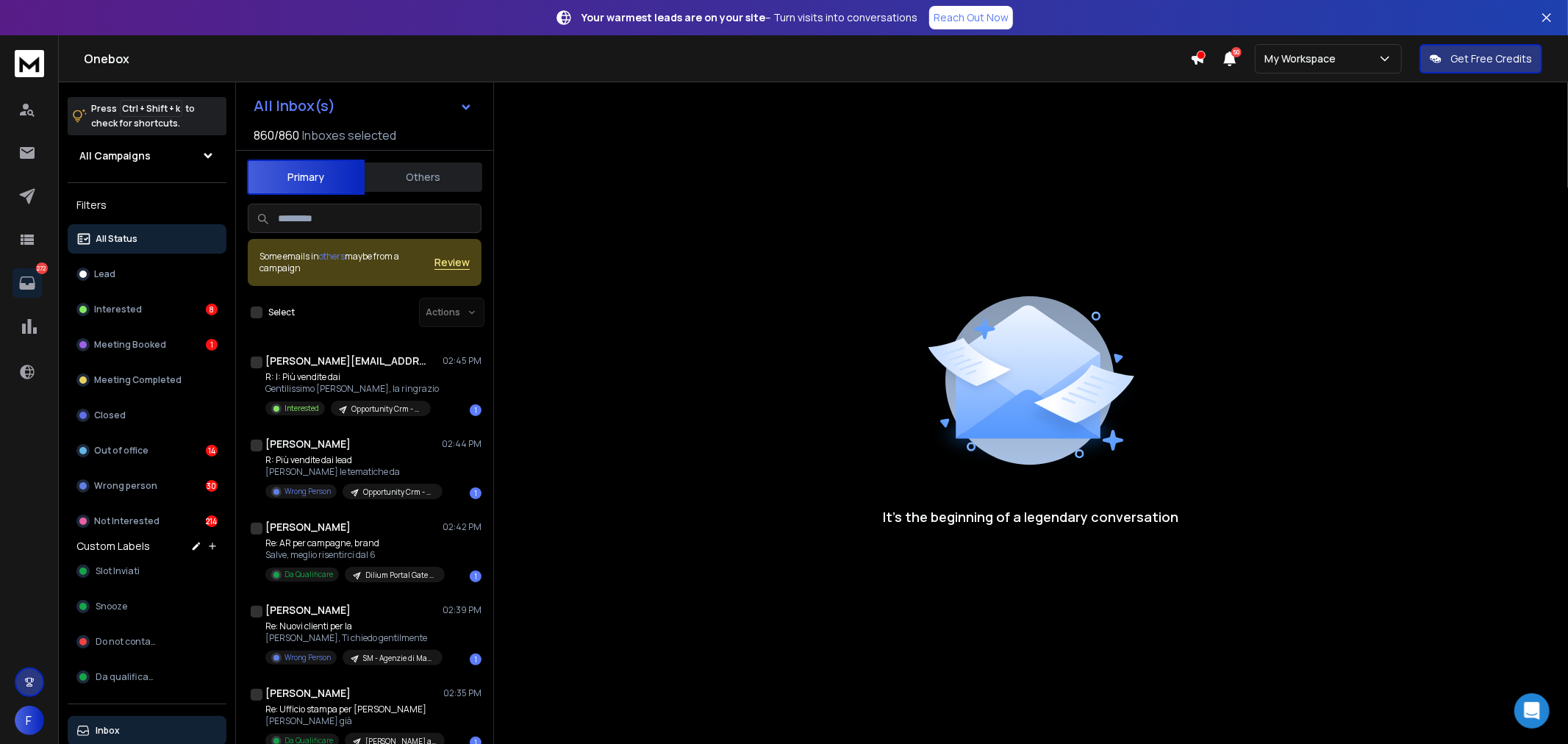
click at [341, 230] on input at bounding box center [365, 218] width 234 height 29
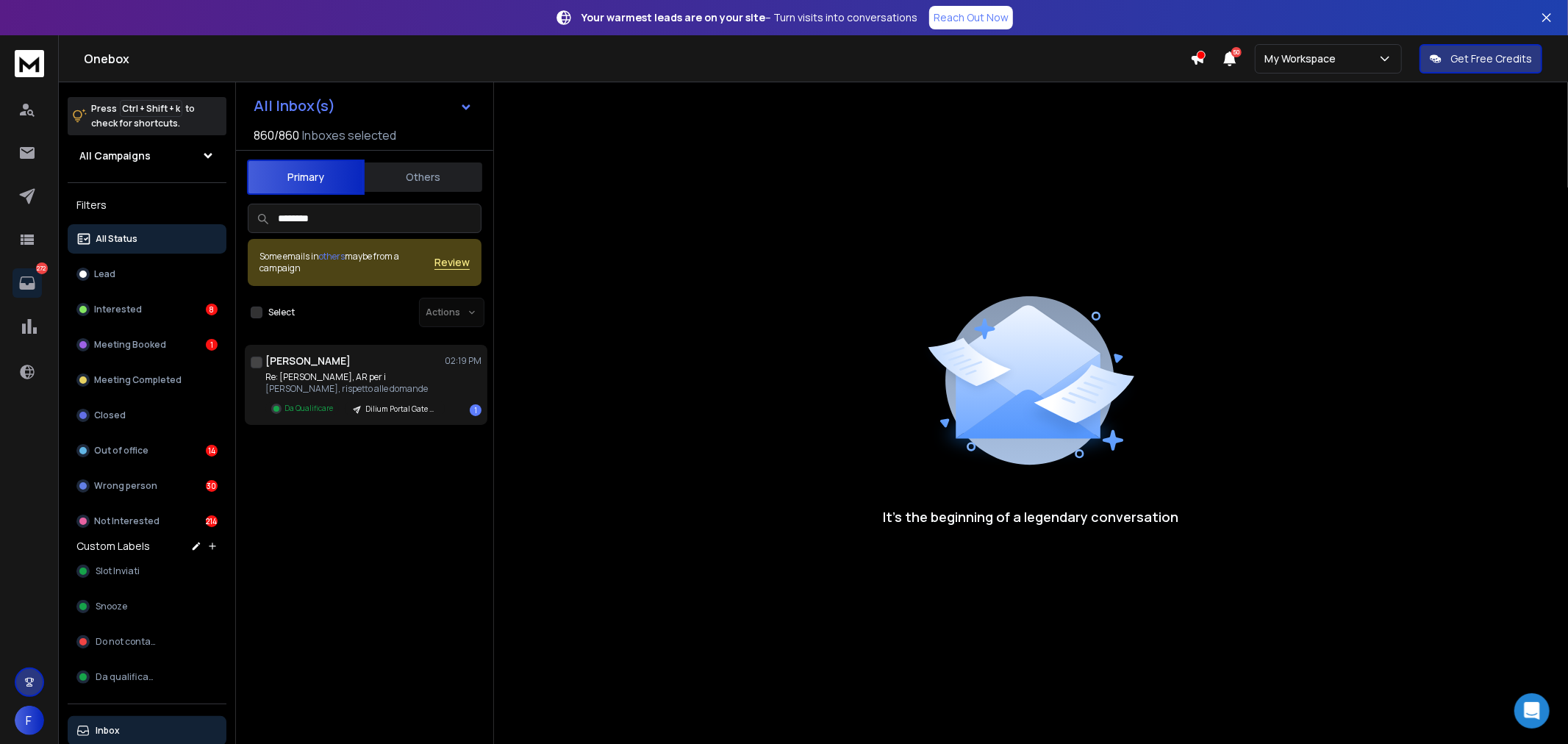
type input "********"
click at [427, 377] on p "Re: [PERSON_NAME], AR per i" at bounding box center [353, 377] width 176 height 12
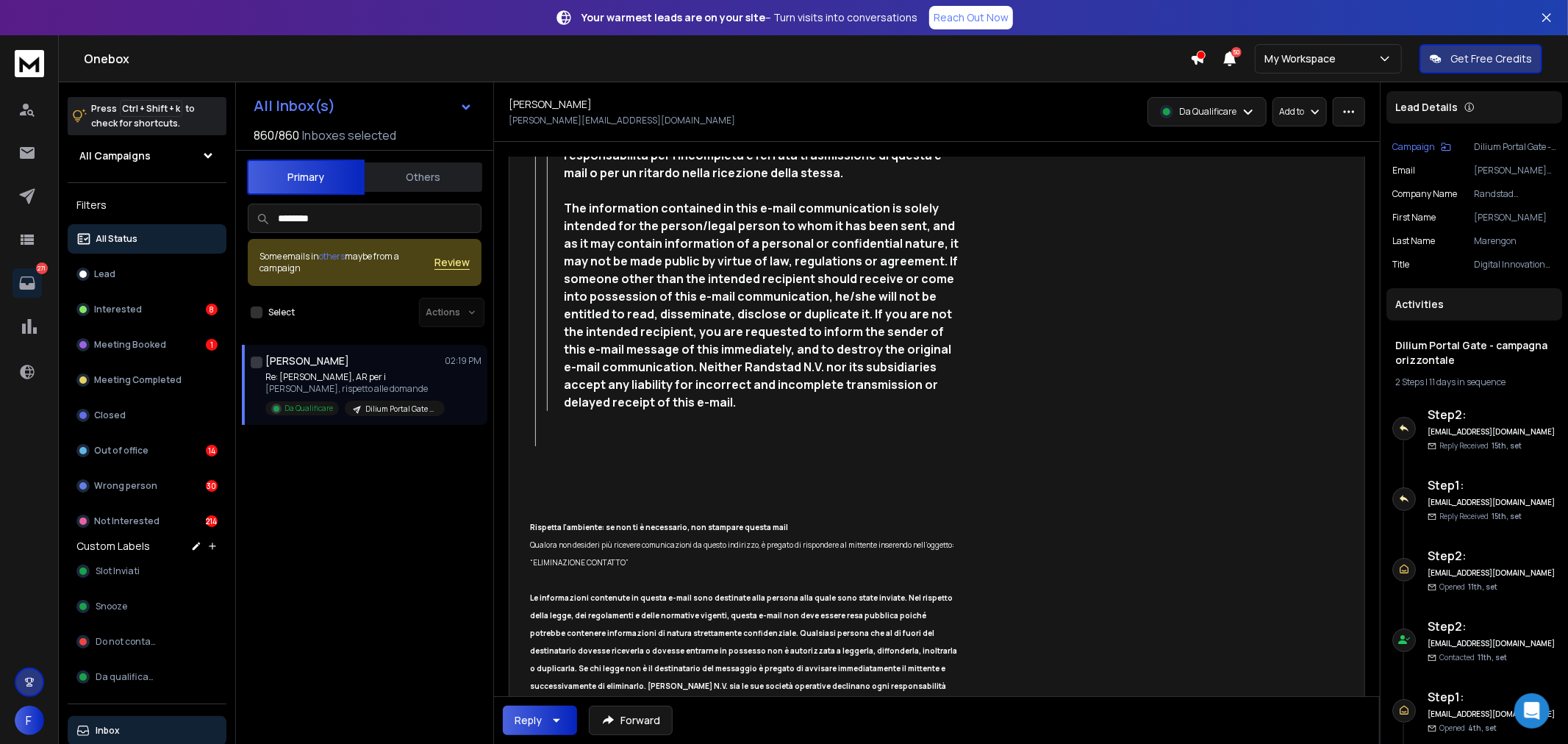
scroll to position [3053, 0]
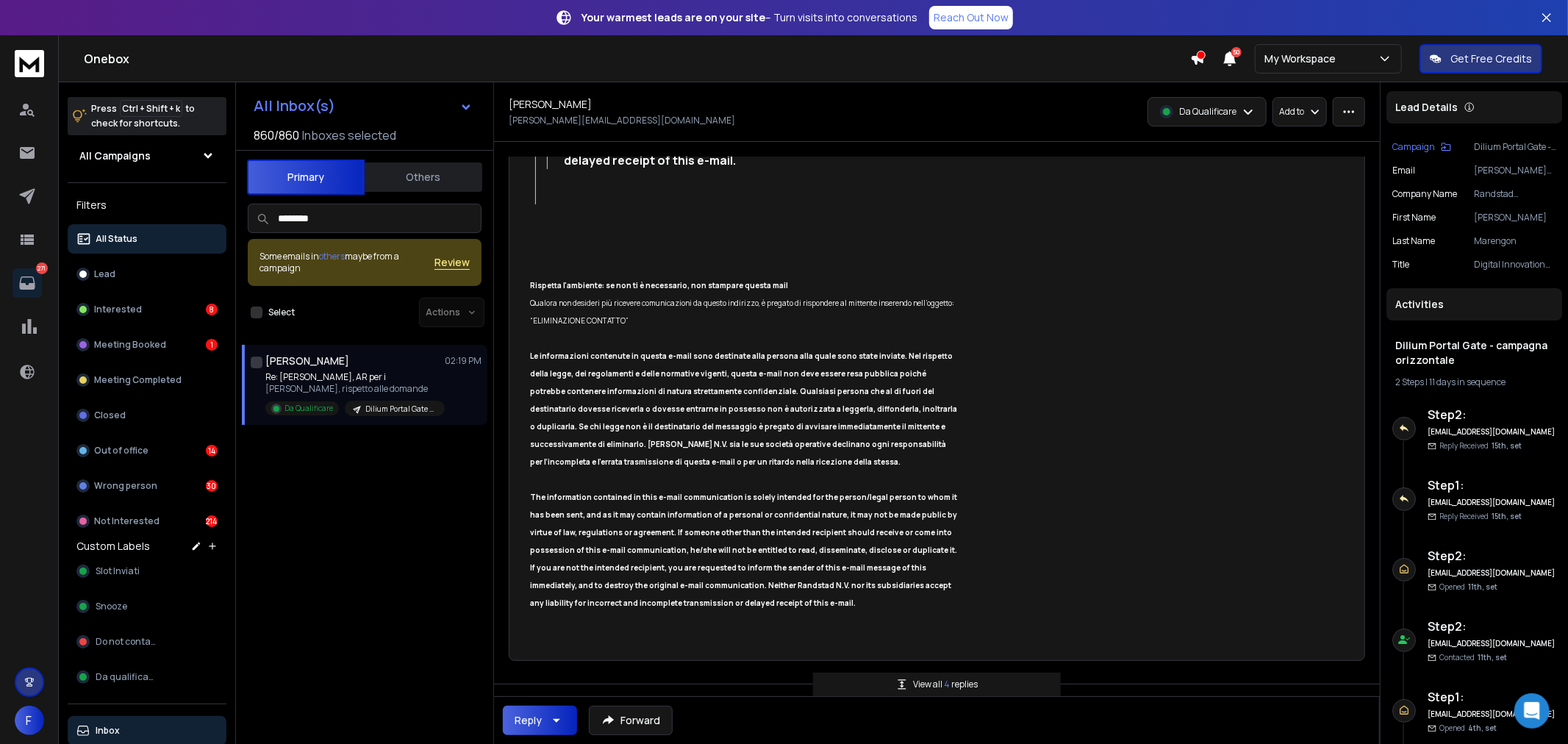
click at [954, 679] on p "View all 4 replies" at bounding box center [946, 684] width 64 height 12
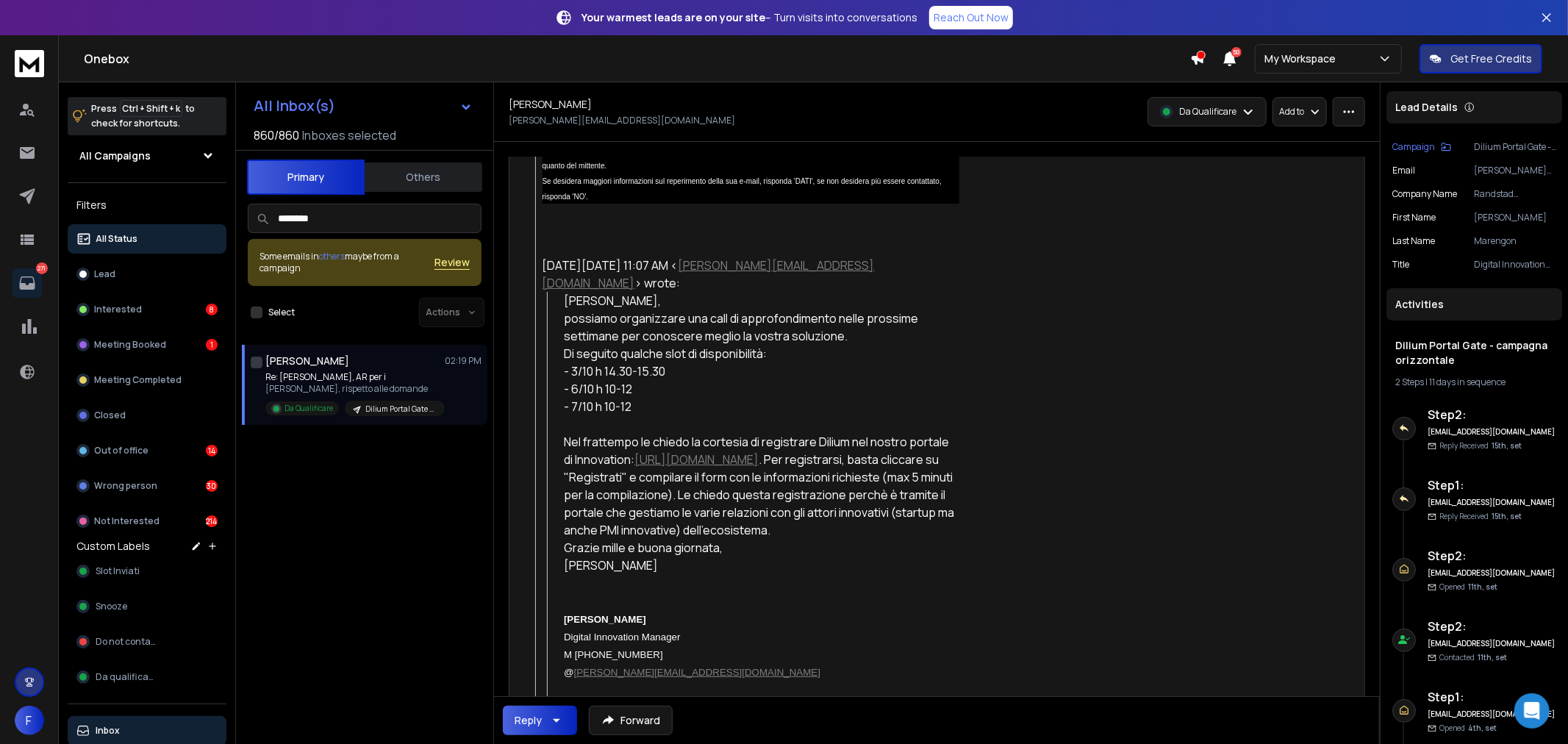
scroll to position [1174, 0]
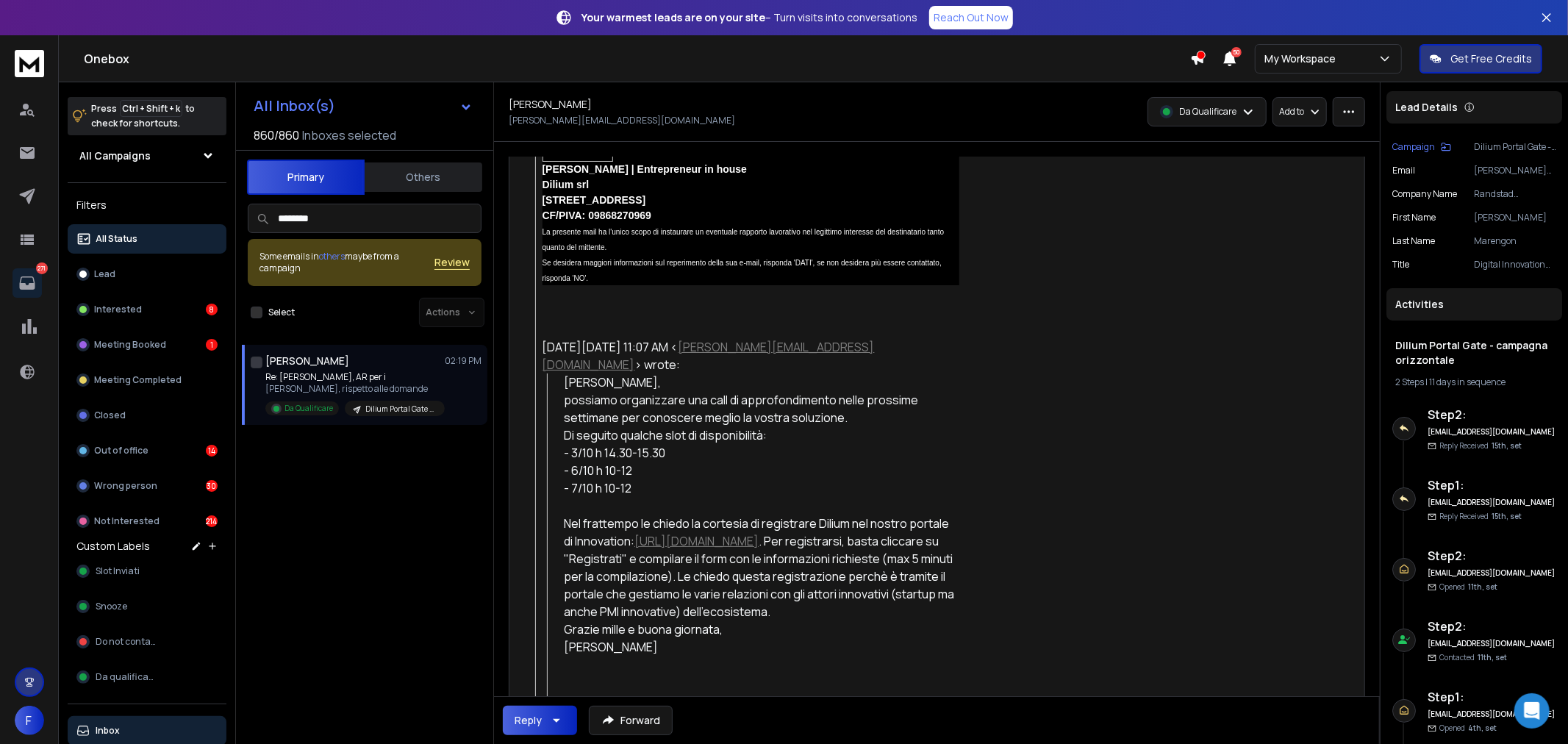
click at [363, 215] on input "********" at bounding box center [365, 218] width 234 height 29
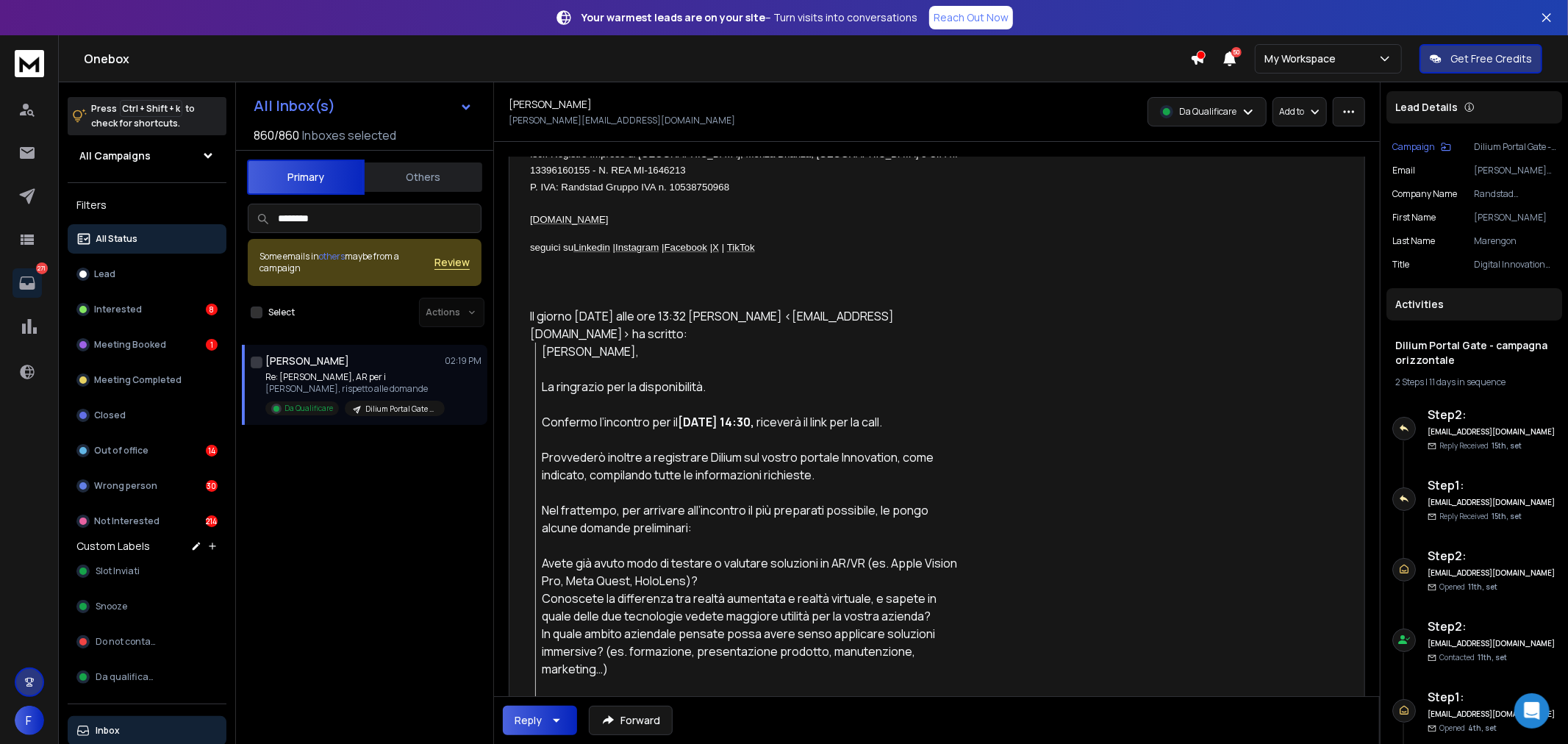
scroll to position [0, 0]
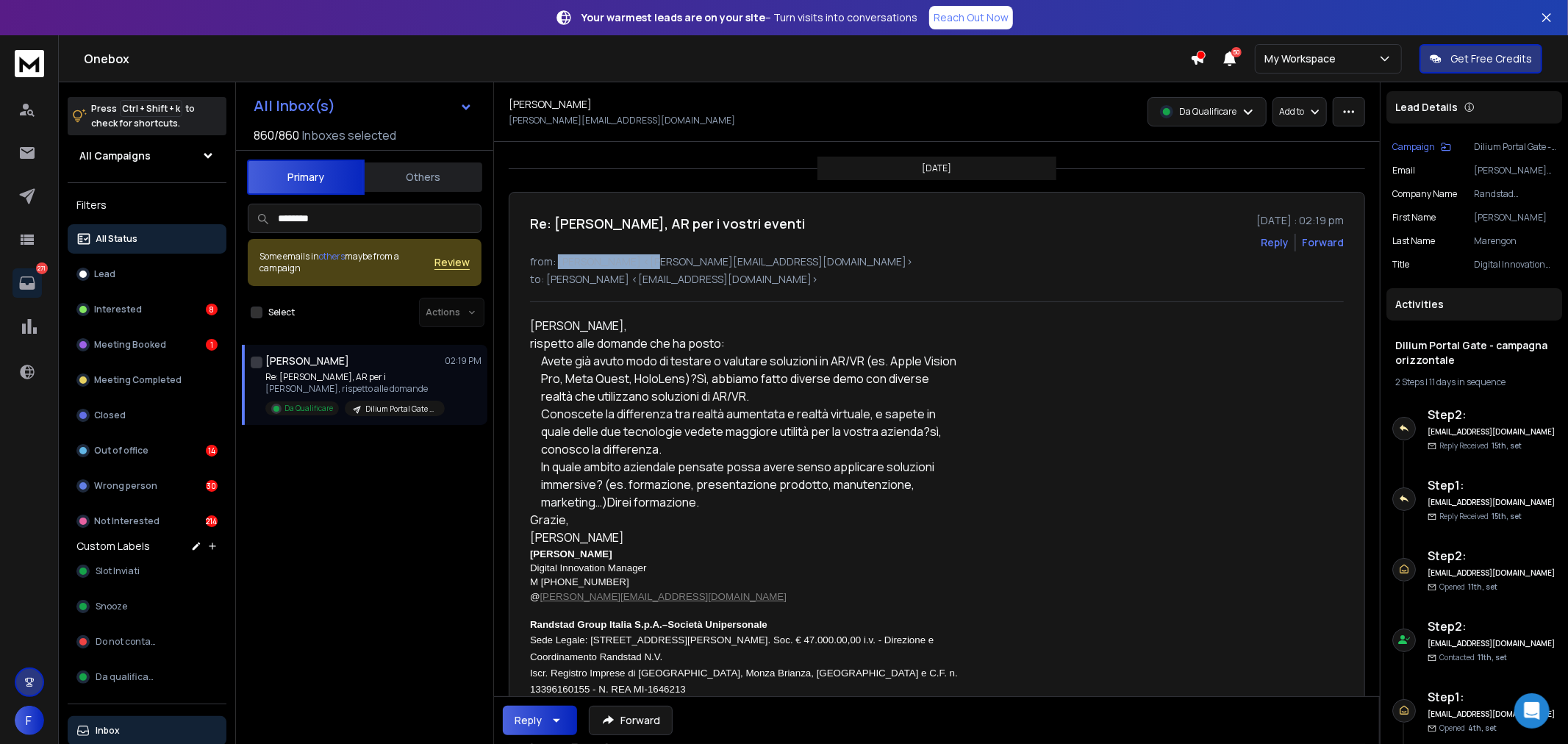
drag, startPoint x: 569, startPoint y: 261, endPoint x: 643, endPoint y: 262, distance: 74.0
click at [643, 262] on p "from: [PERSON_NAME] <[PERSON_NAME][EMAIL_ADDRESS][DOMAIN_NAME]>" at bounding box center [937, 262] width 814 height 15
copy p "[PERSON_NAME]"
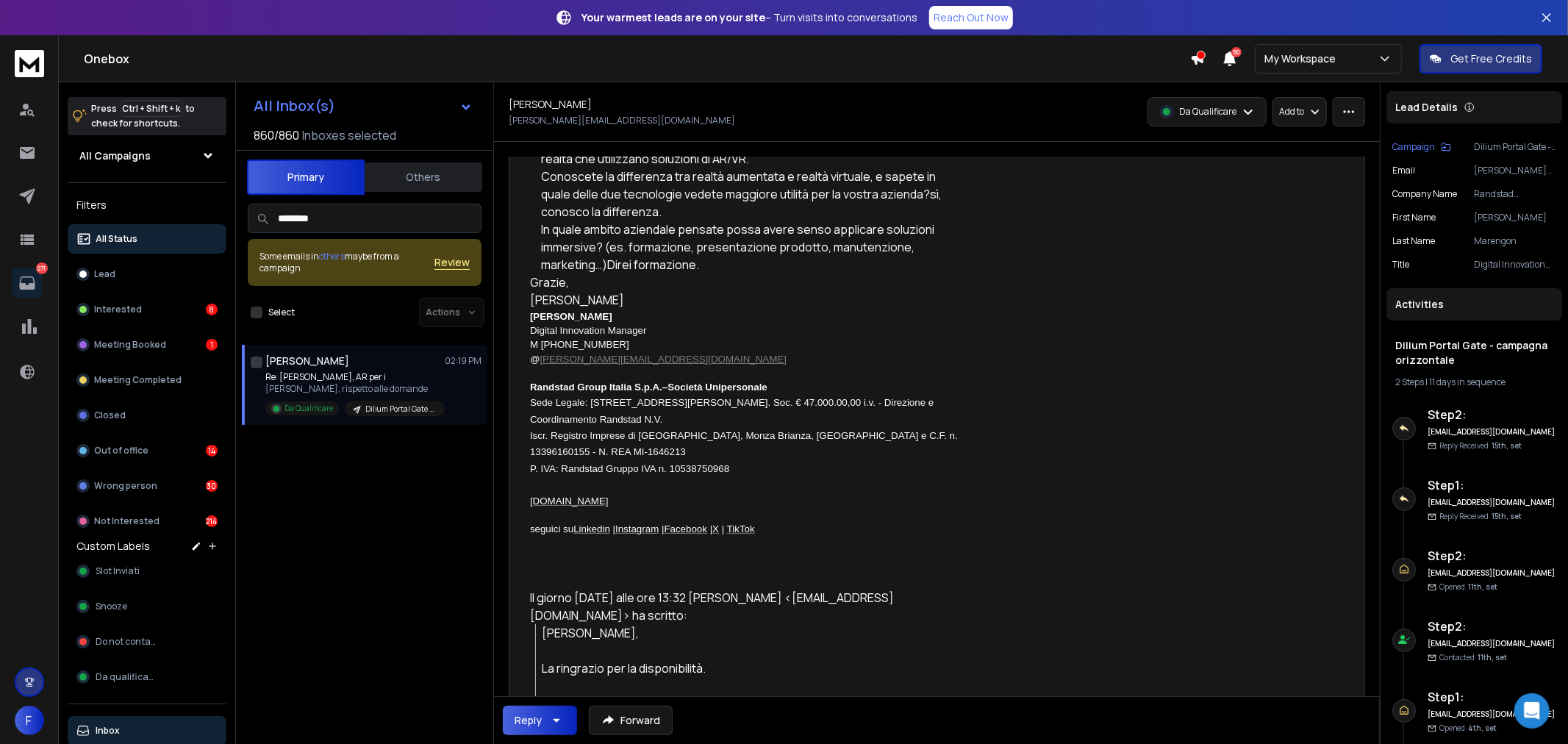
scroll to position [245, 0]
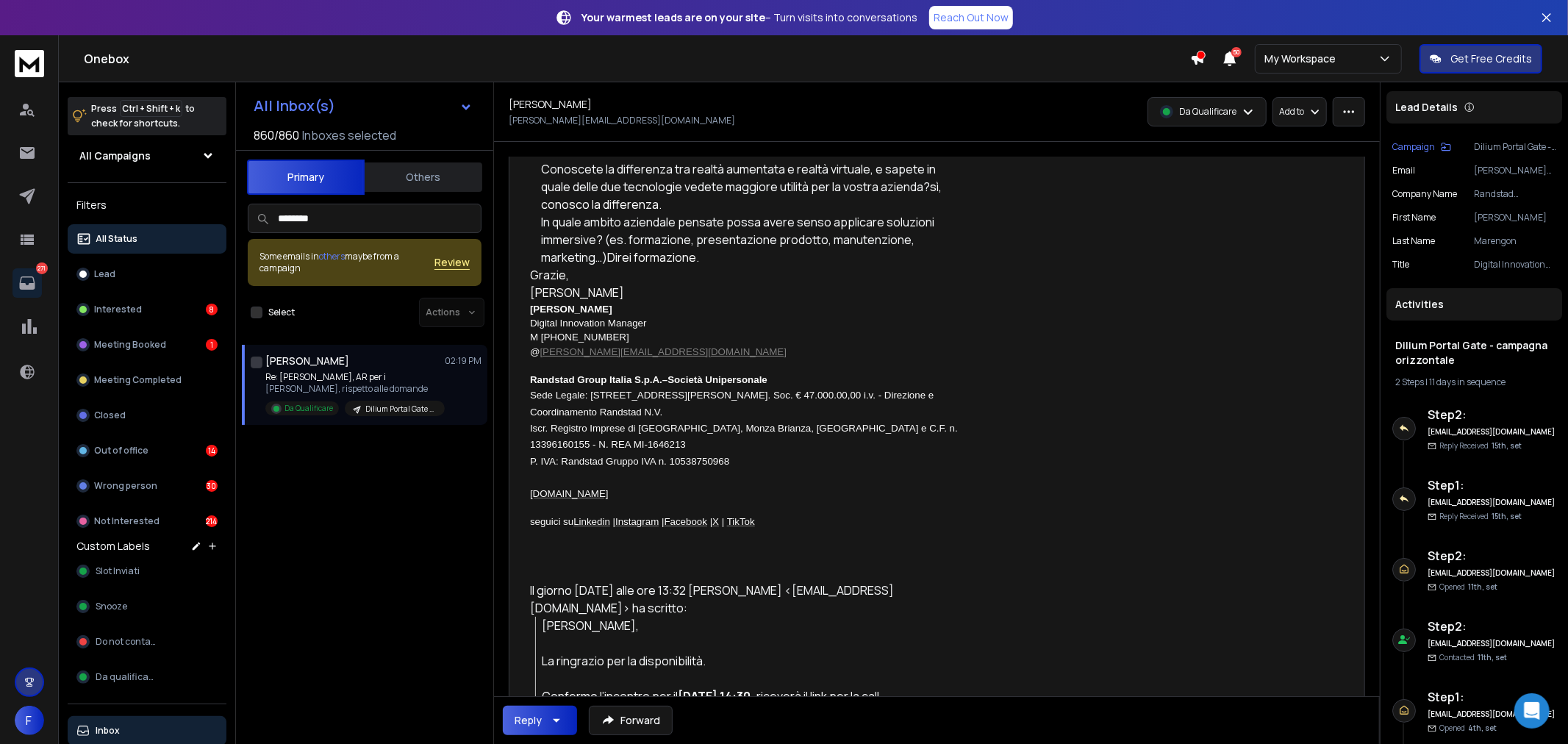
click at [567, 321] on span "Digital Innovation Manager" at bounding box center [588, 323] width 117 height 11
copy span "Digital Innovation Manager"
click at [536, 336] on span "M [PHONE_NUMBER]" at bounding box center [579, 337] width 99 height 11
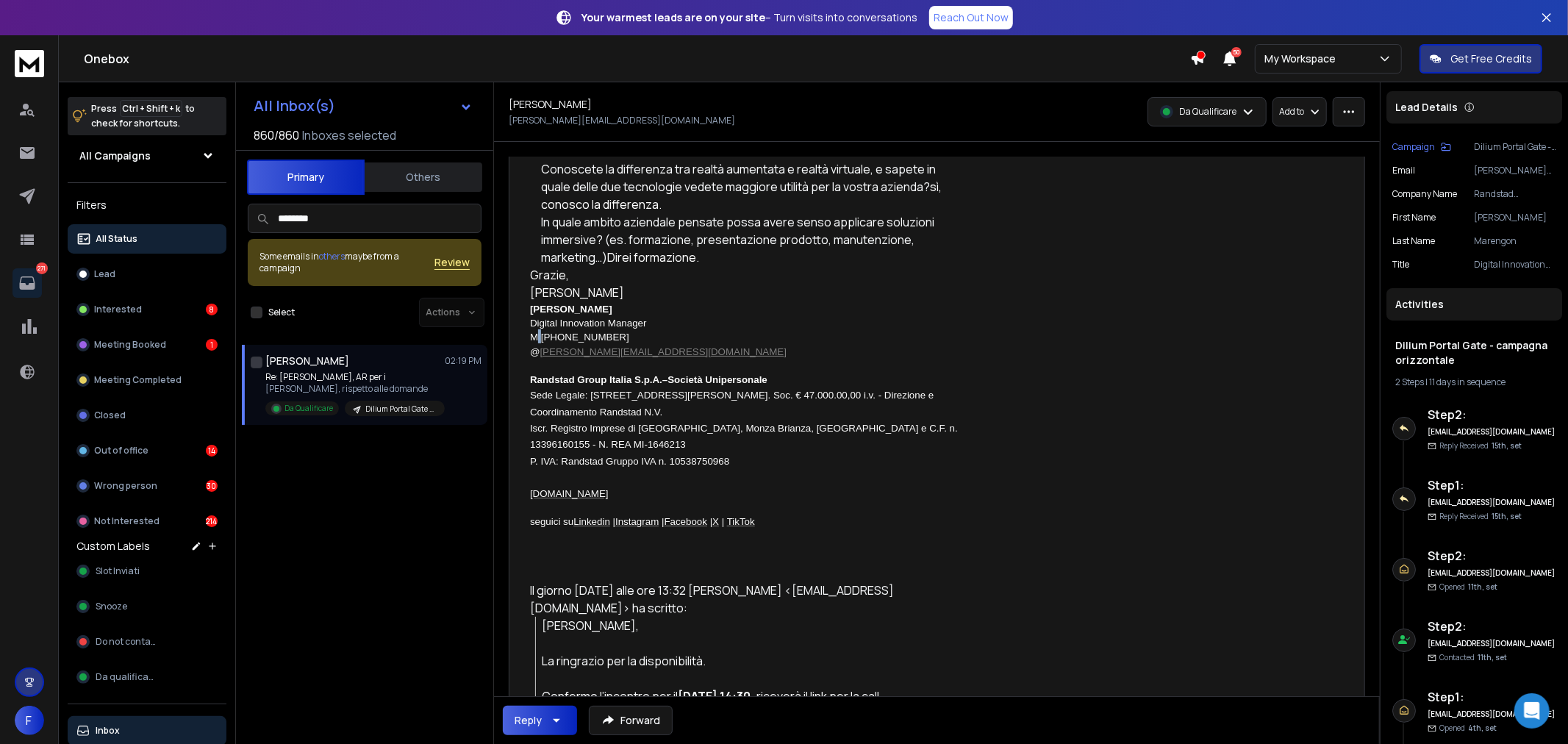
click at [536, 336] on span "M [PHONE_NUMBER]" at bounding box center [579, 337] width 99 height 11
click at [536, 337] on span "M [PHONE_NUMBER]" at bounding box center [579, 337] width 99 height 11
copy span "M [PHONE_NUMBER]"
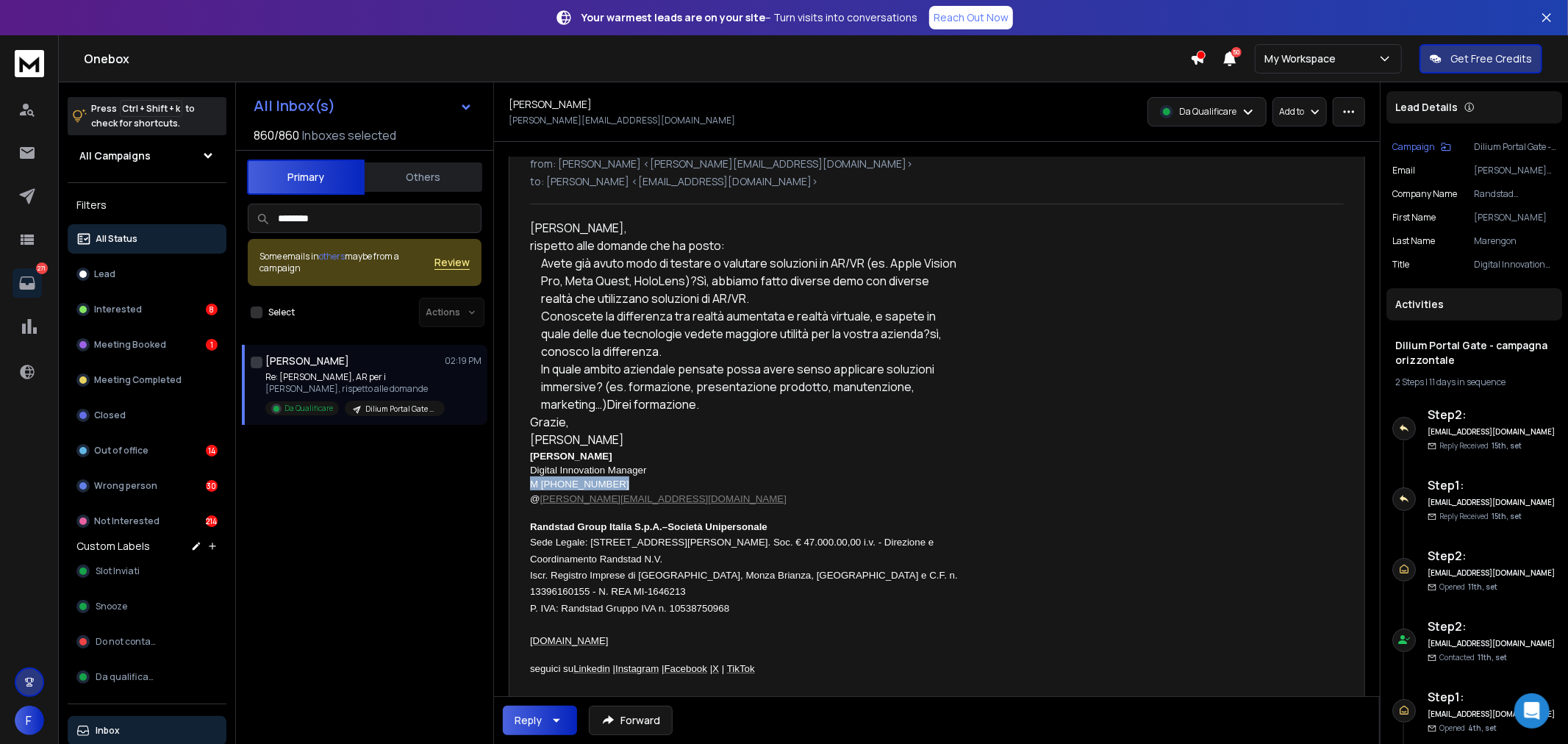
scroll to position [0, 0]
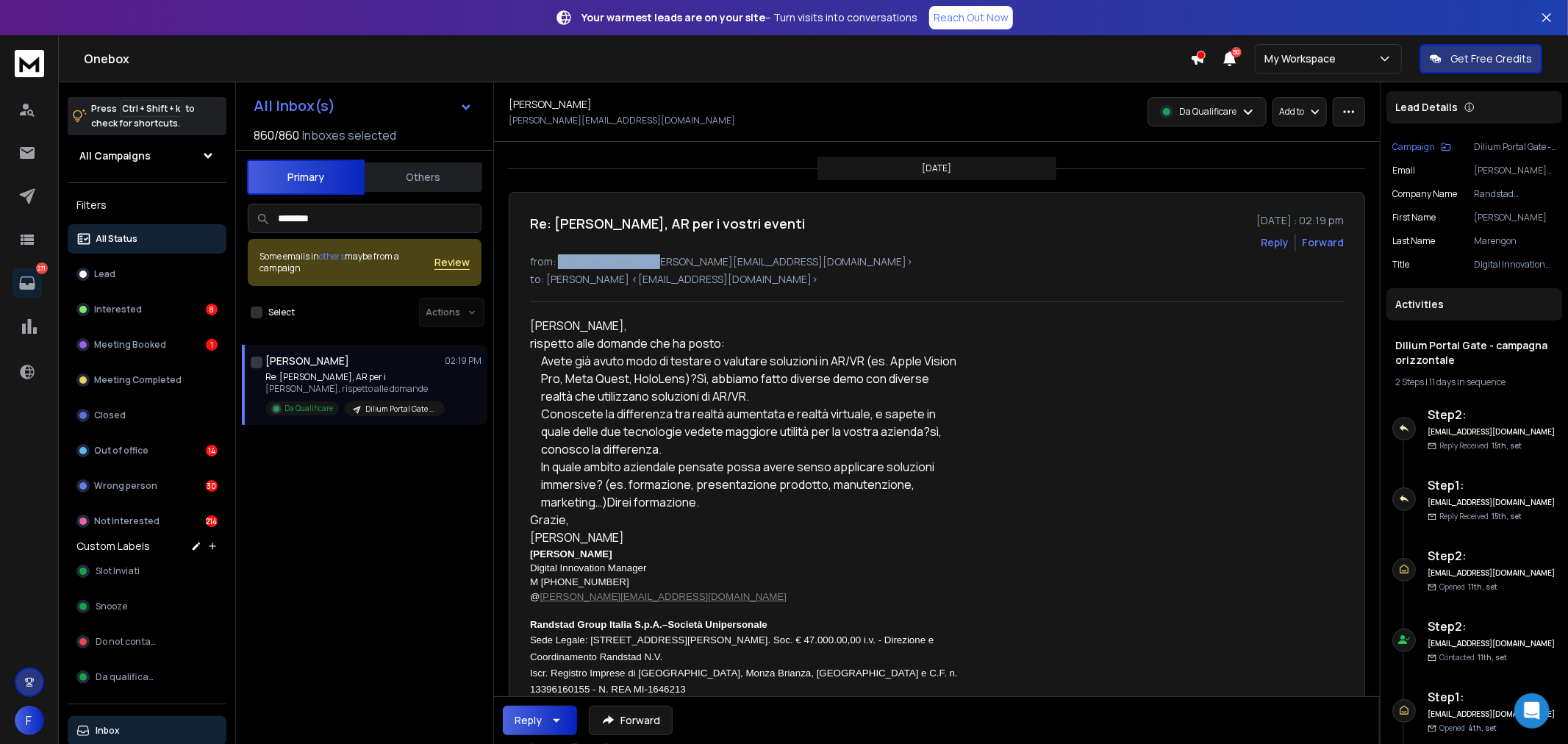
drag, startPoint x: 558, startPoint y: 260, endPoint x: 644, endPoint y: 261, distance: 86.0
click at [644, 261] on p "from: [PERSON_NAME] <[PERSON_NAME][EMAIL_ADDRESS][DOMAIN_NAME]>" at bounding box center [937, 262] width 814 height 15
copy p "[PERSON_NAME]"
drag, startPoint x: 651, startPoint y: 263, endPoint x: 802, endPoint y: 260, distance: 151.0
click at [802, 260] on p "from: [PERSON_NAME] <[PERSON_NAME][EMAIL_ADDRESS][DOMAIN_NAME]>" at bounding box center [937, 262] width 814 height 15
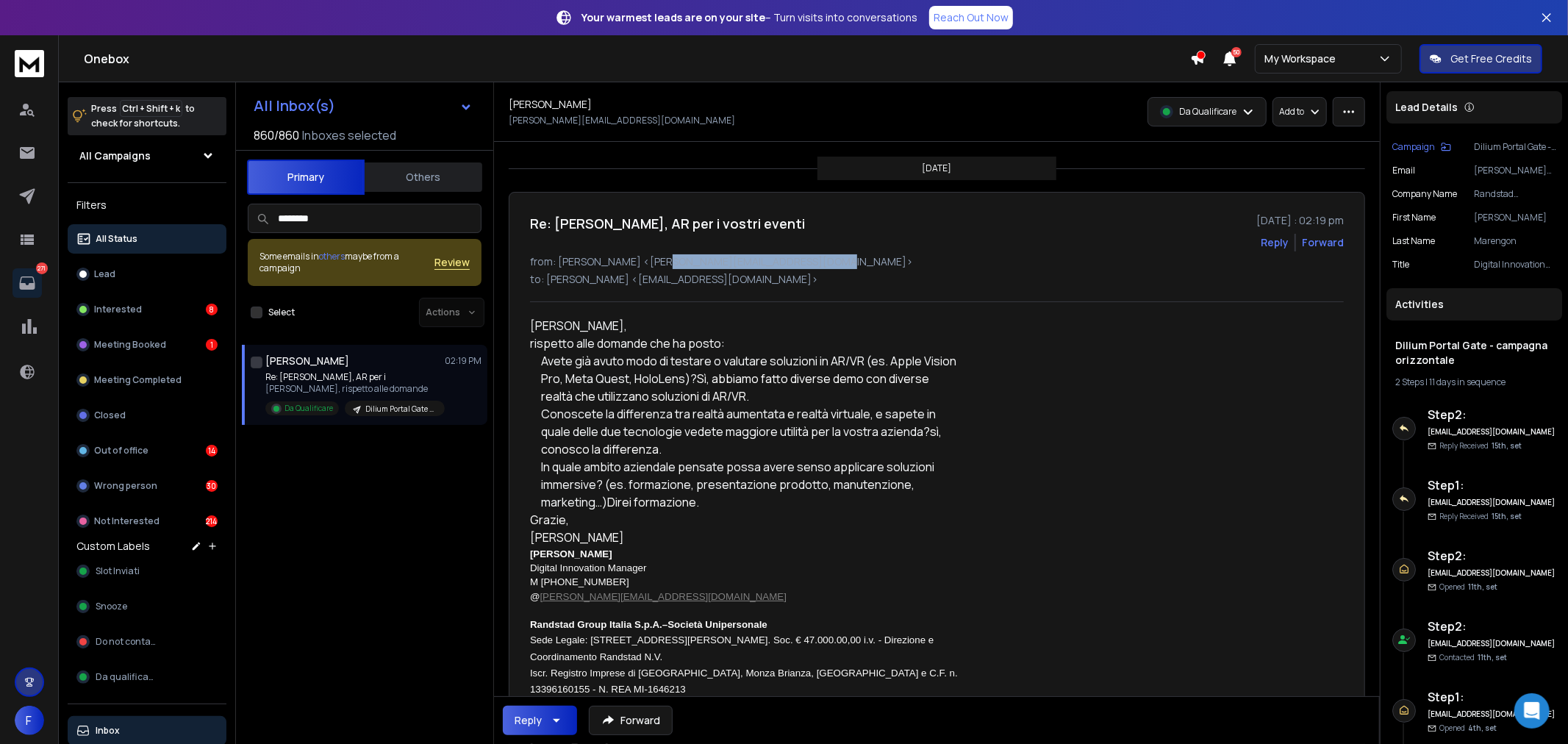
copy p "[PERSON_NAME][EMAIL_ADDRESS][DOMAIN_NAME]"
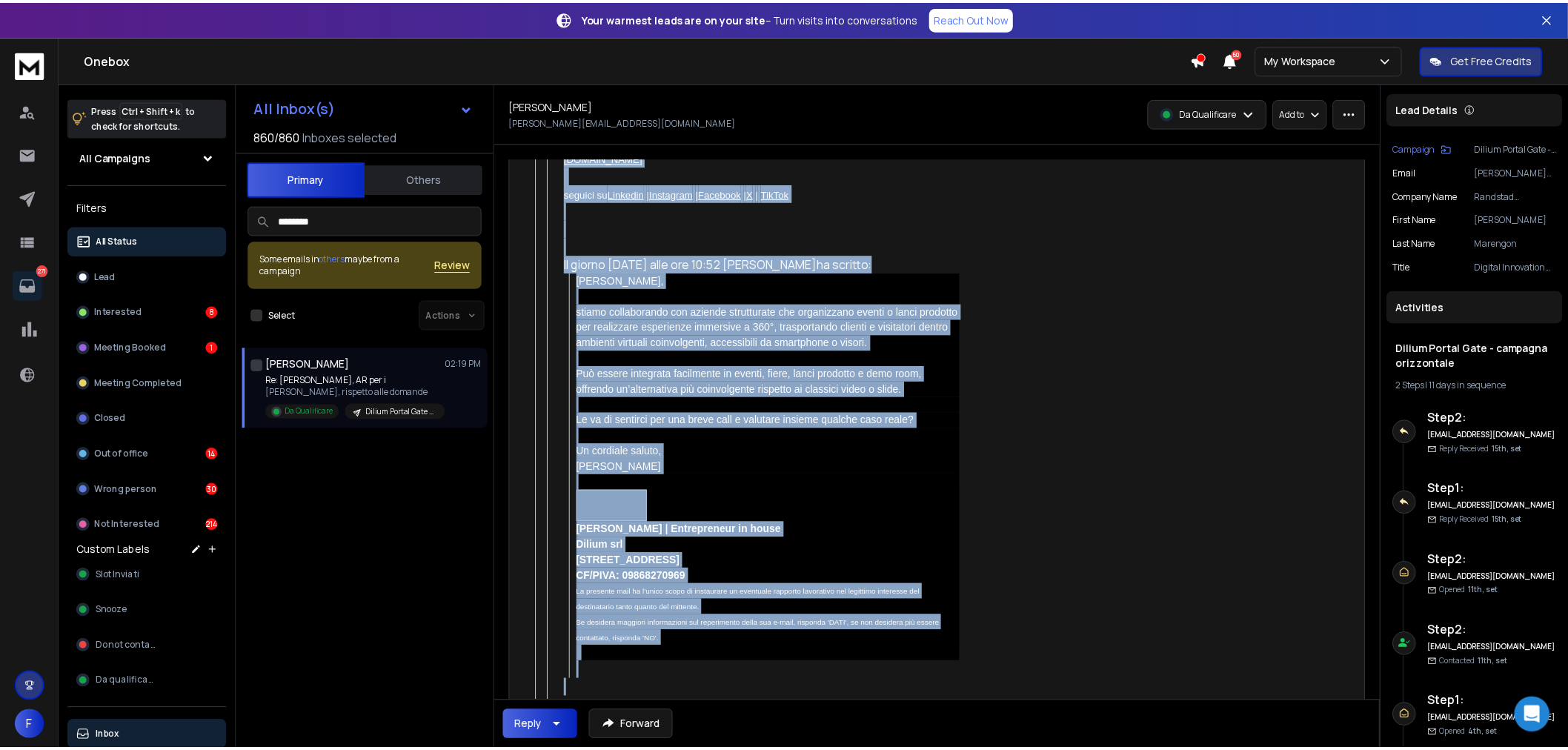
scroll to position [1977, 0]
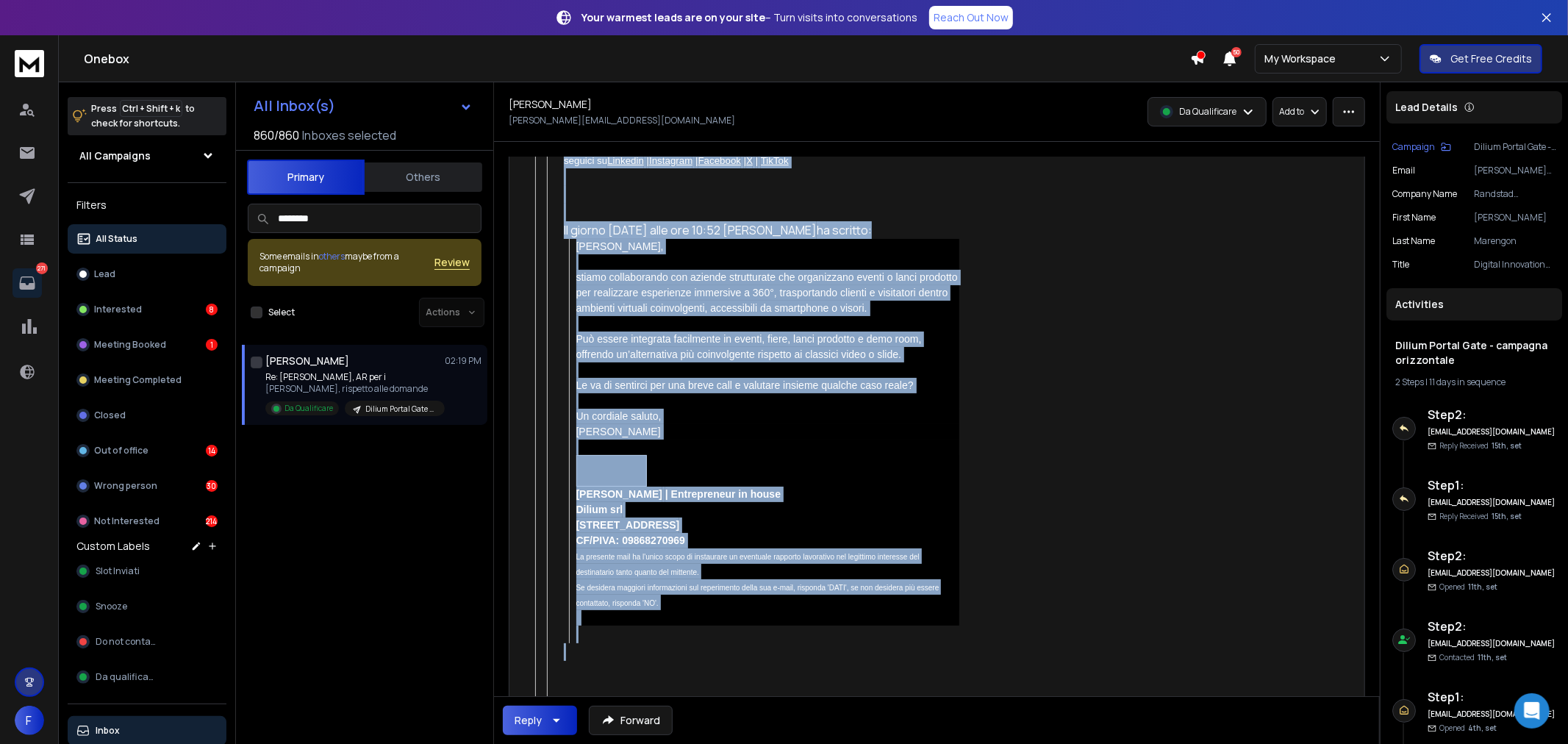
drag, startPoint x: 530, startPoint y: 261, endPoint x: 1451, endPoint y: 499, distance: 951.3
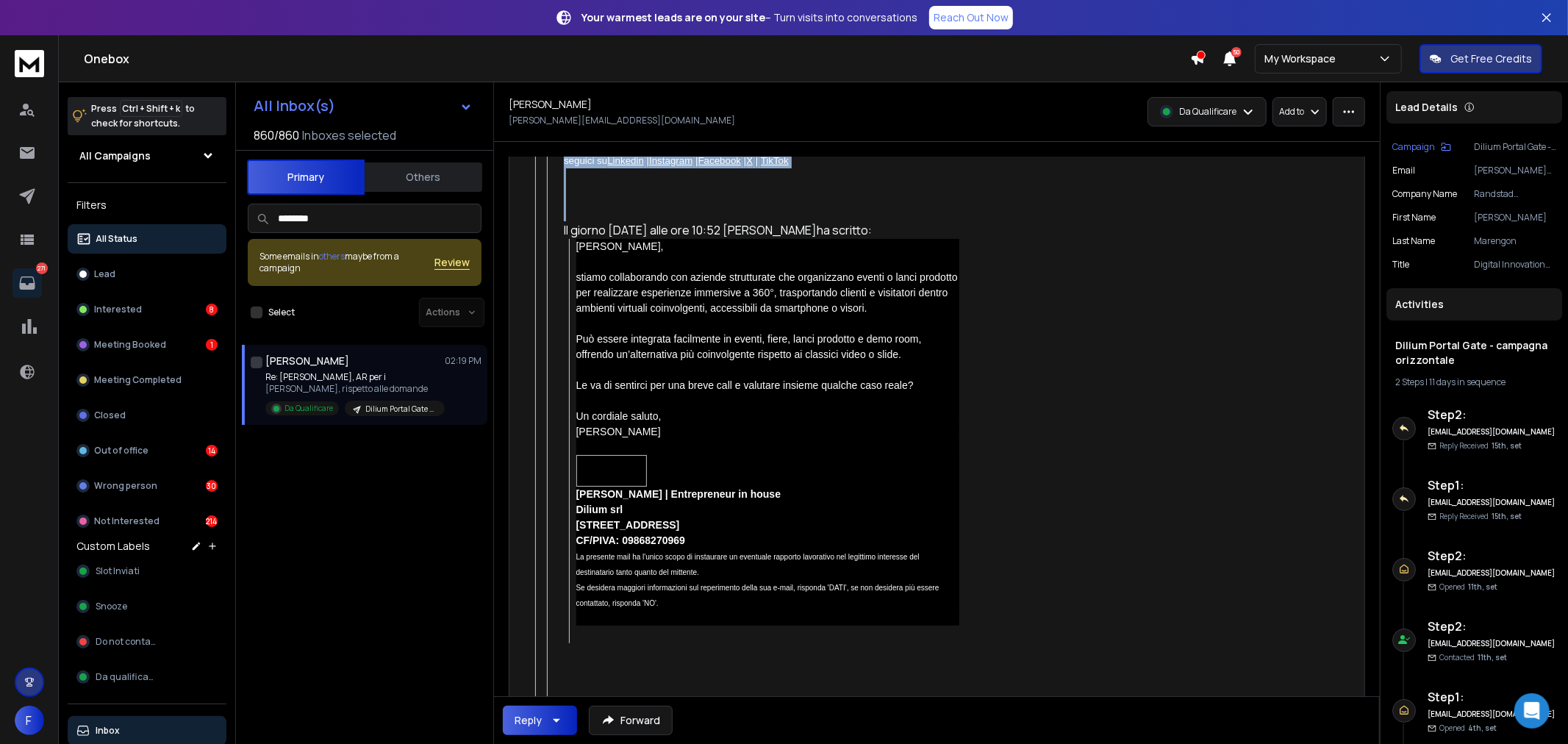
copy div "lore: Ipsumdol Sitametc <adipisci.elitsedd@eiusmodt.in> ut: Laboreet Dolorem <a…"
click at [19, 193] on icon at bounding box center [26, 195] width 17 height 17
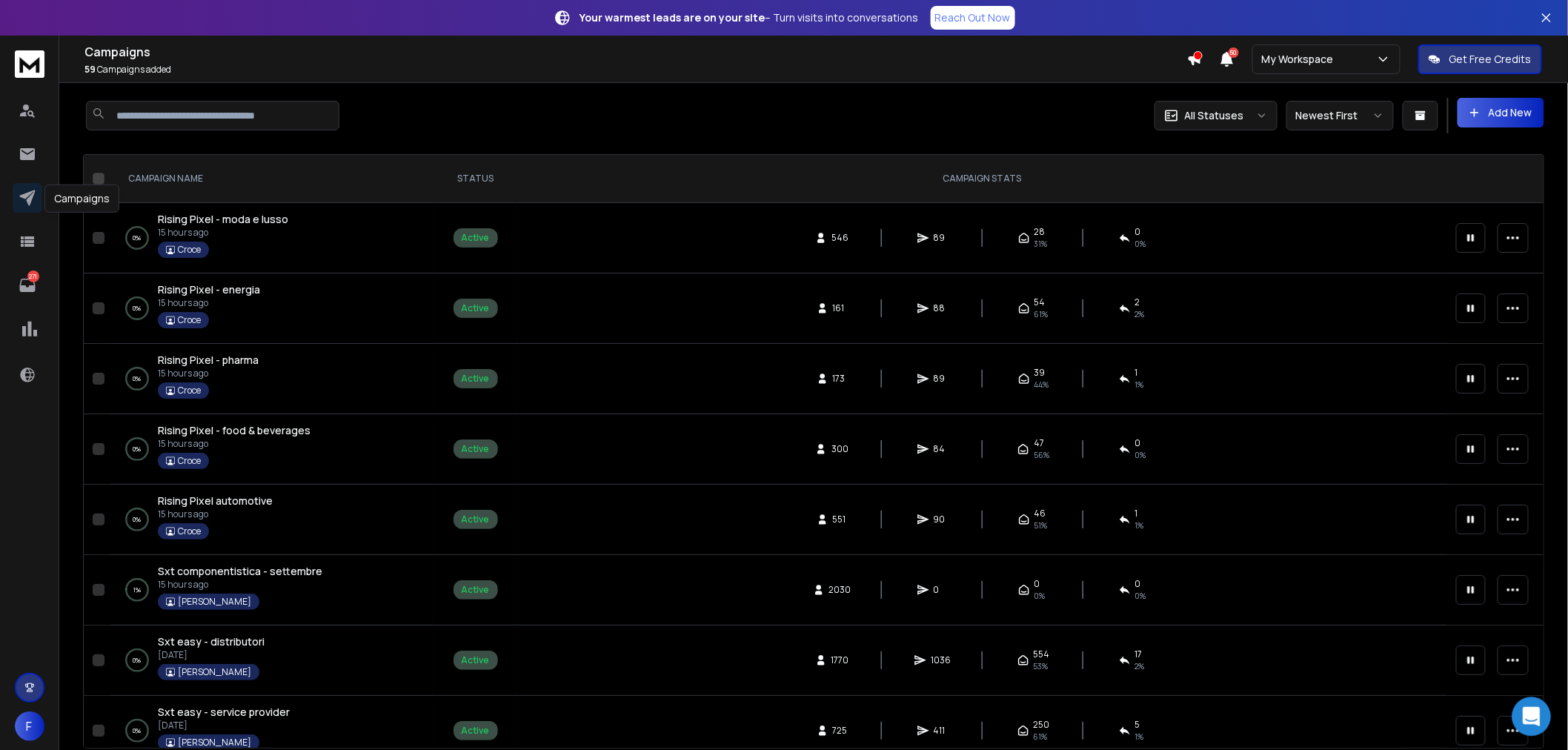
click at [1525, 715] on icon "Open Intercom Messenger" at bounding box center [1531, 717] width 17 height 19
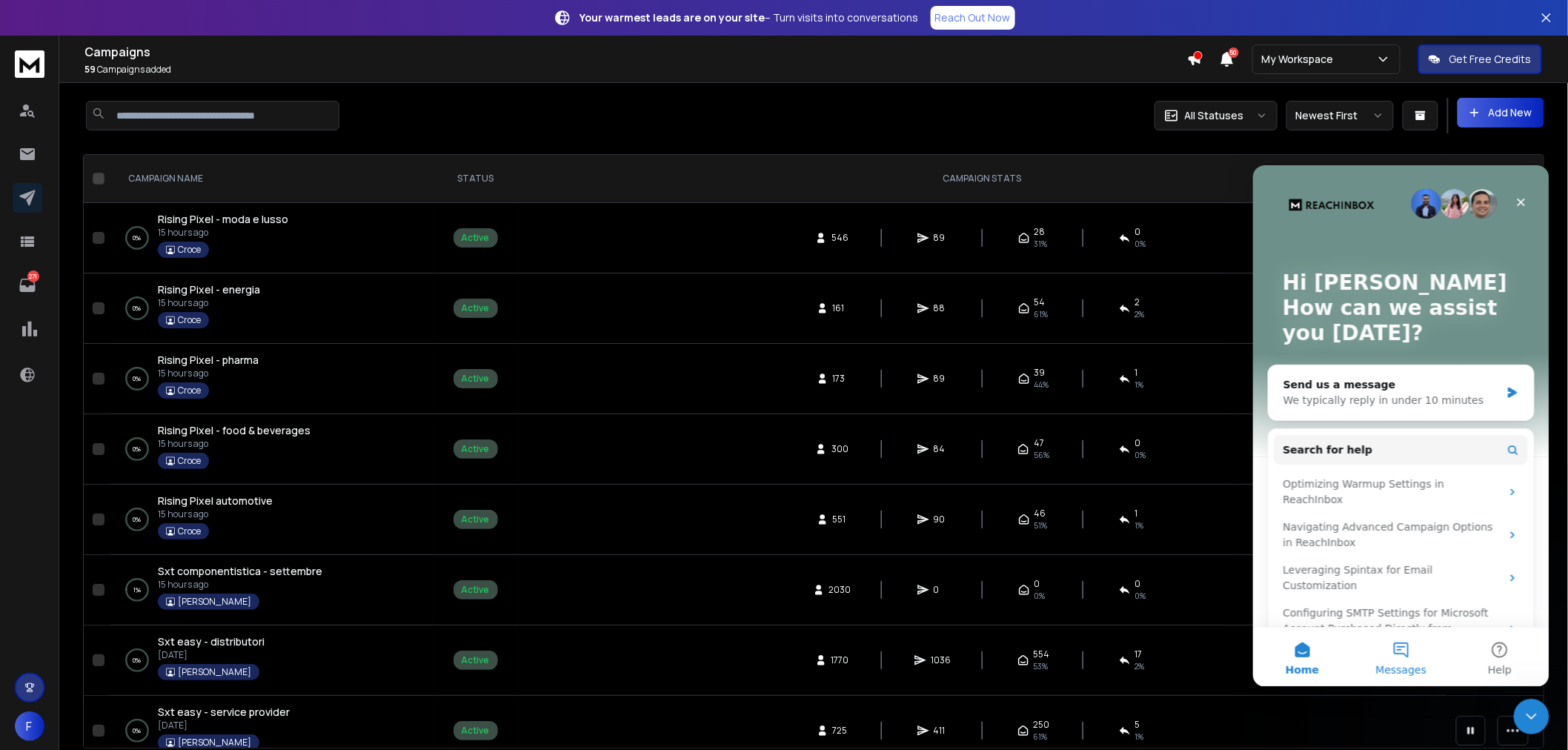
click at [1422, 665] on span "Messages" at bounding box center [1401, 669] width 51 height 10
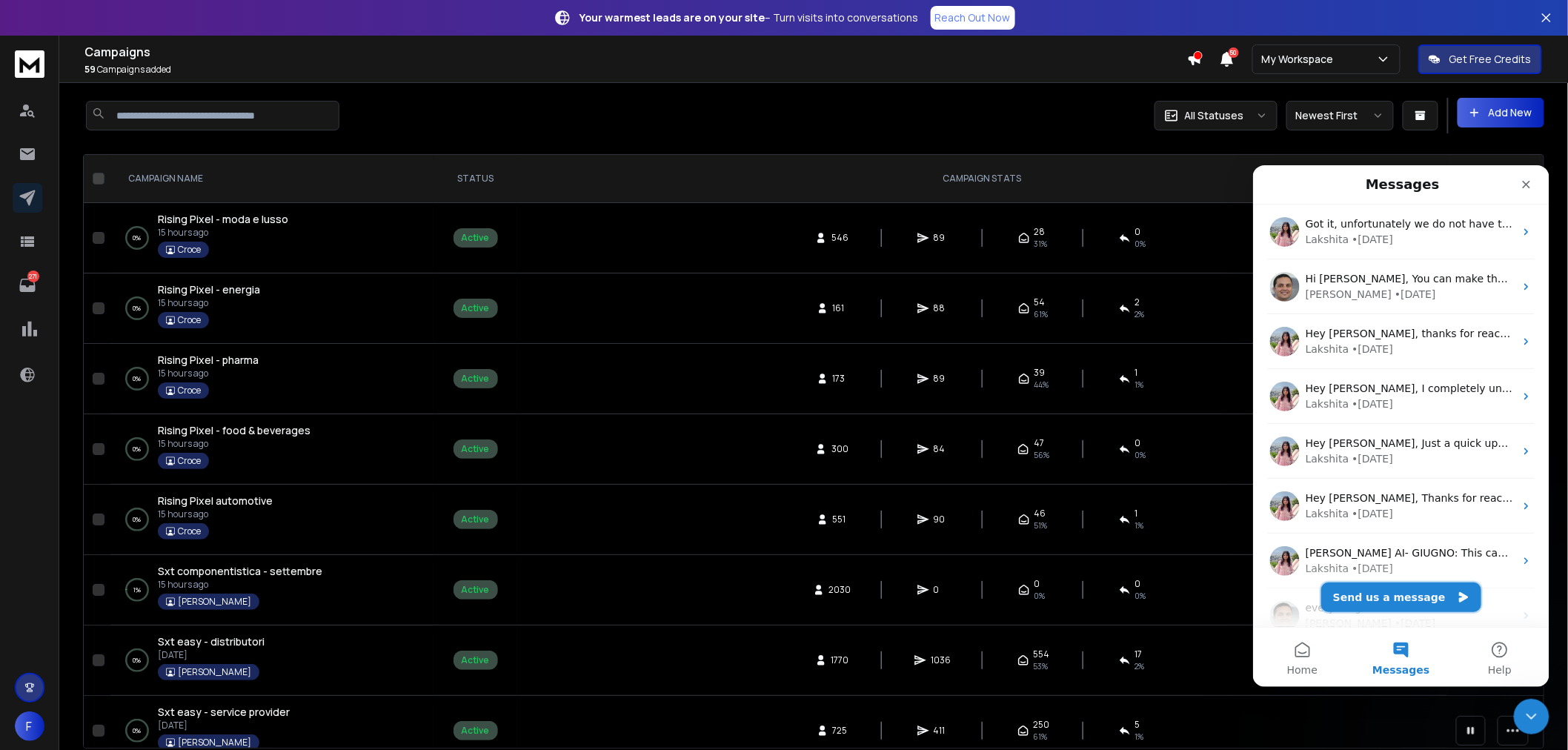
click at [1410, 596] on button "Send us a message" at bounding box center [1400, 597] width 160 height 29
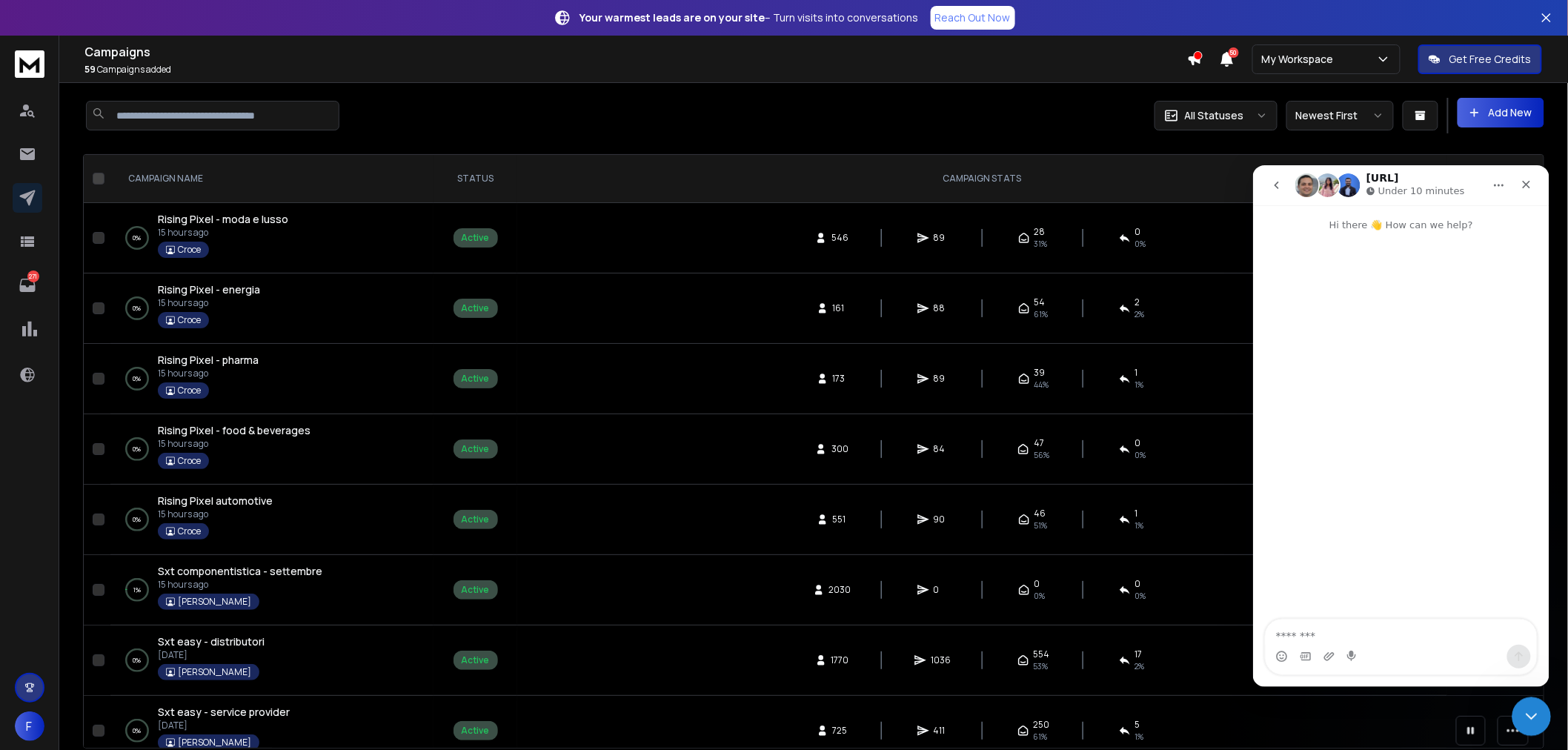
click at [1525, 715] on icon "Close Intercom Messenger" at bounding box center [1529, 714] width 17 height 17
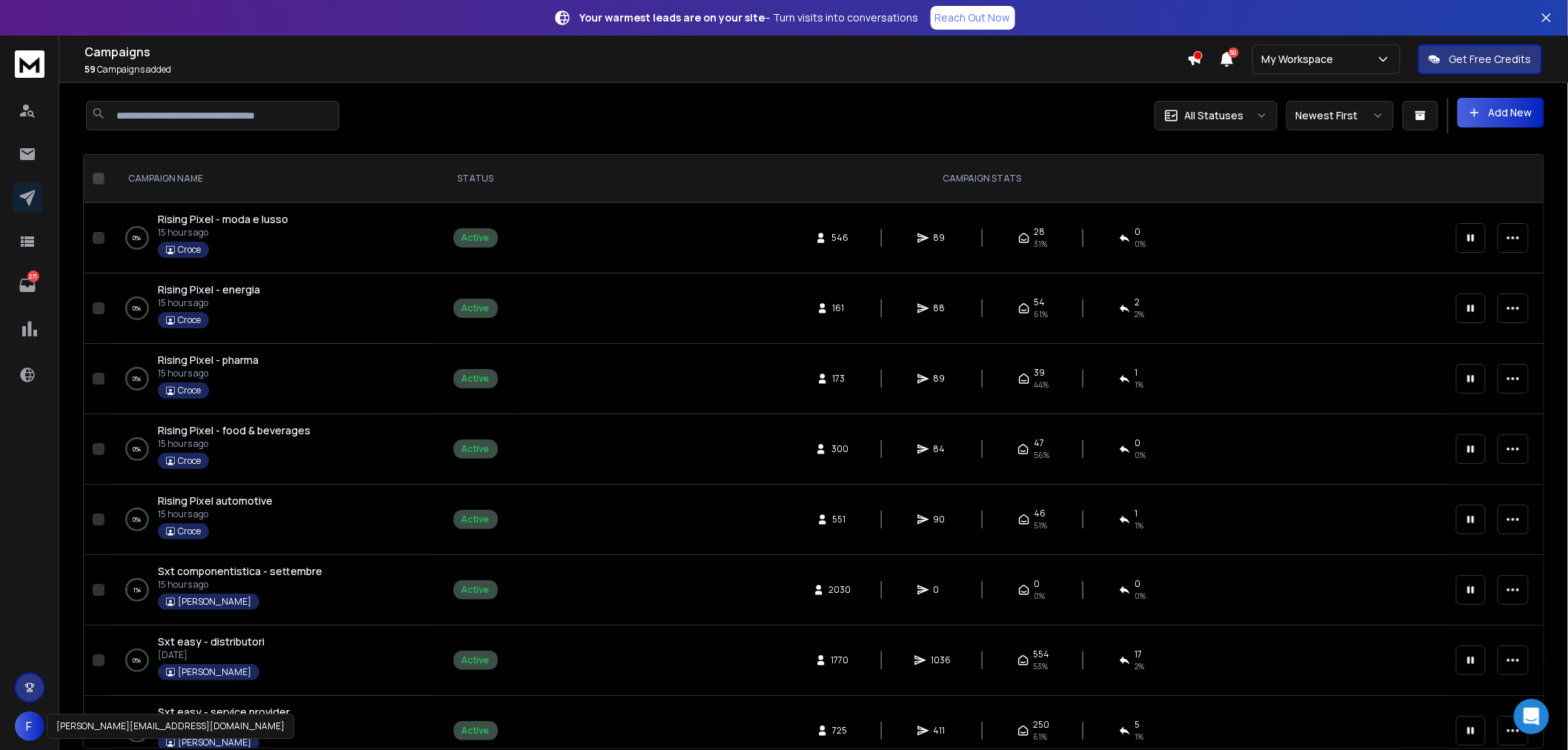
click at [26, 730] on span "F" at bounding box center [29, 726] width 29 height 29
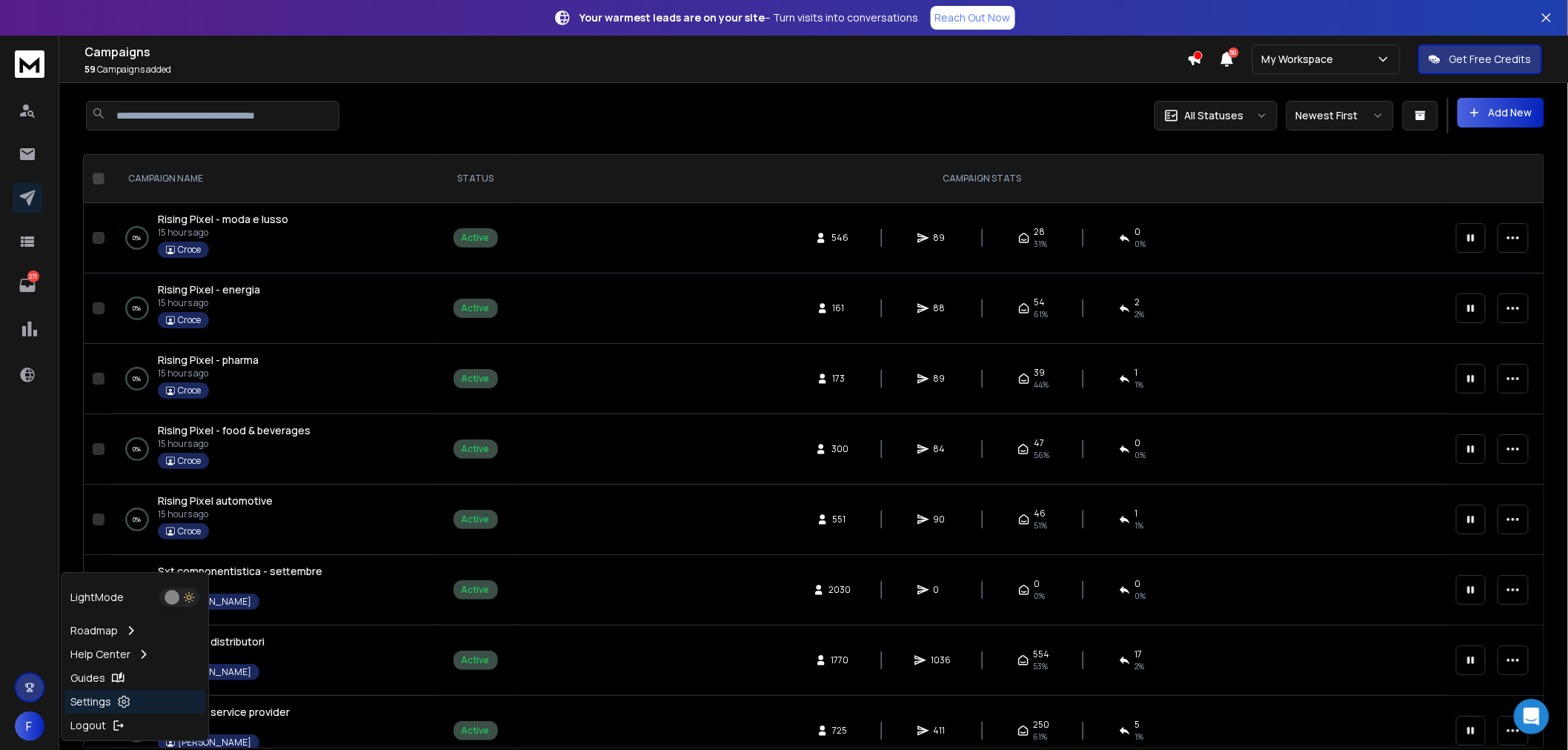
click at [112, 690] on div "Settings" at bounding box center [135, 702] width 141 height 24
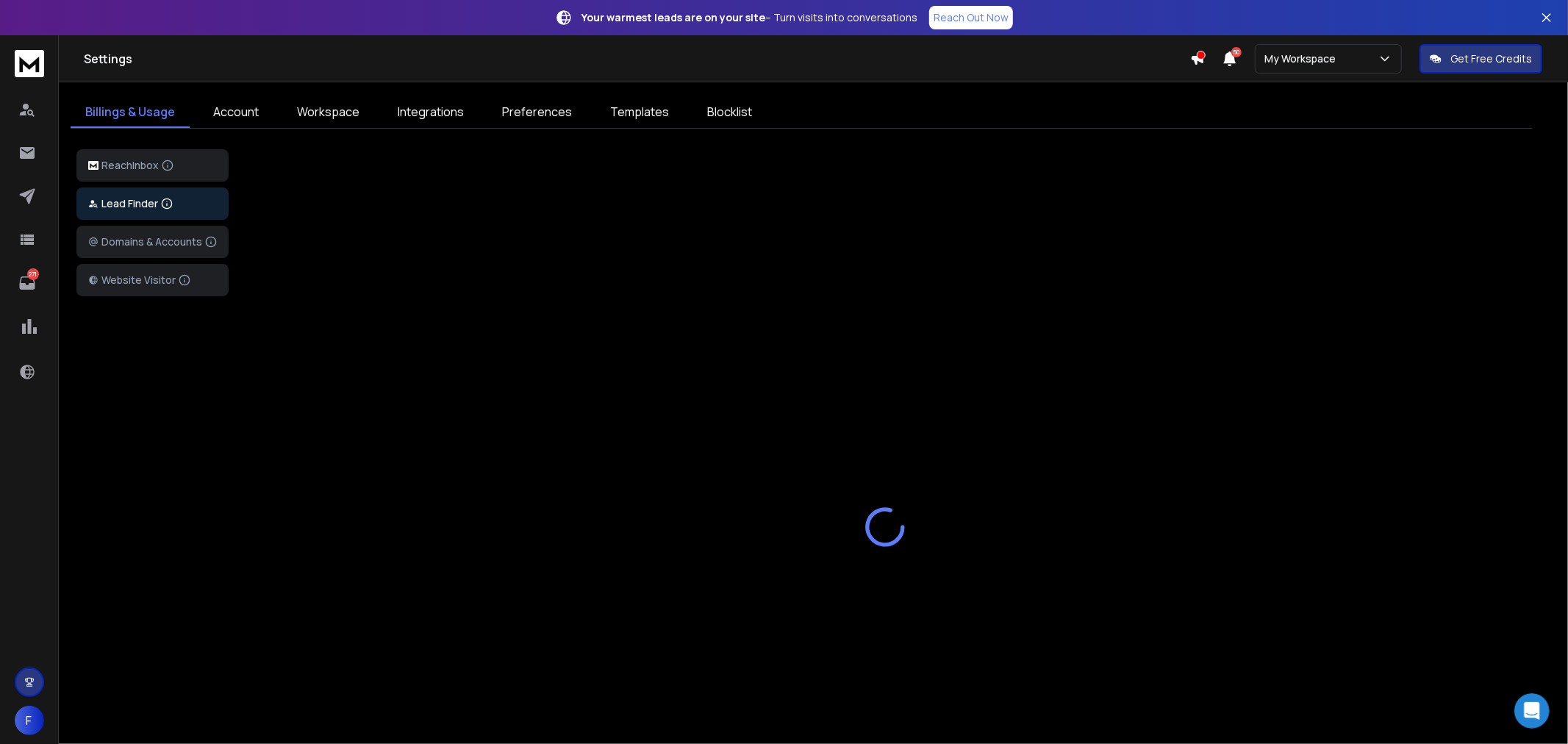
click at [121, 188] on button "Lead Finder" at bounding box center [153, 203] width 153 height 33
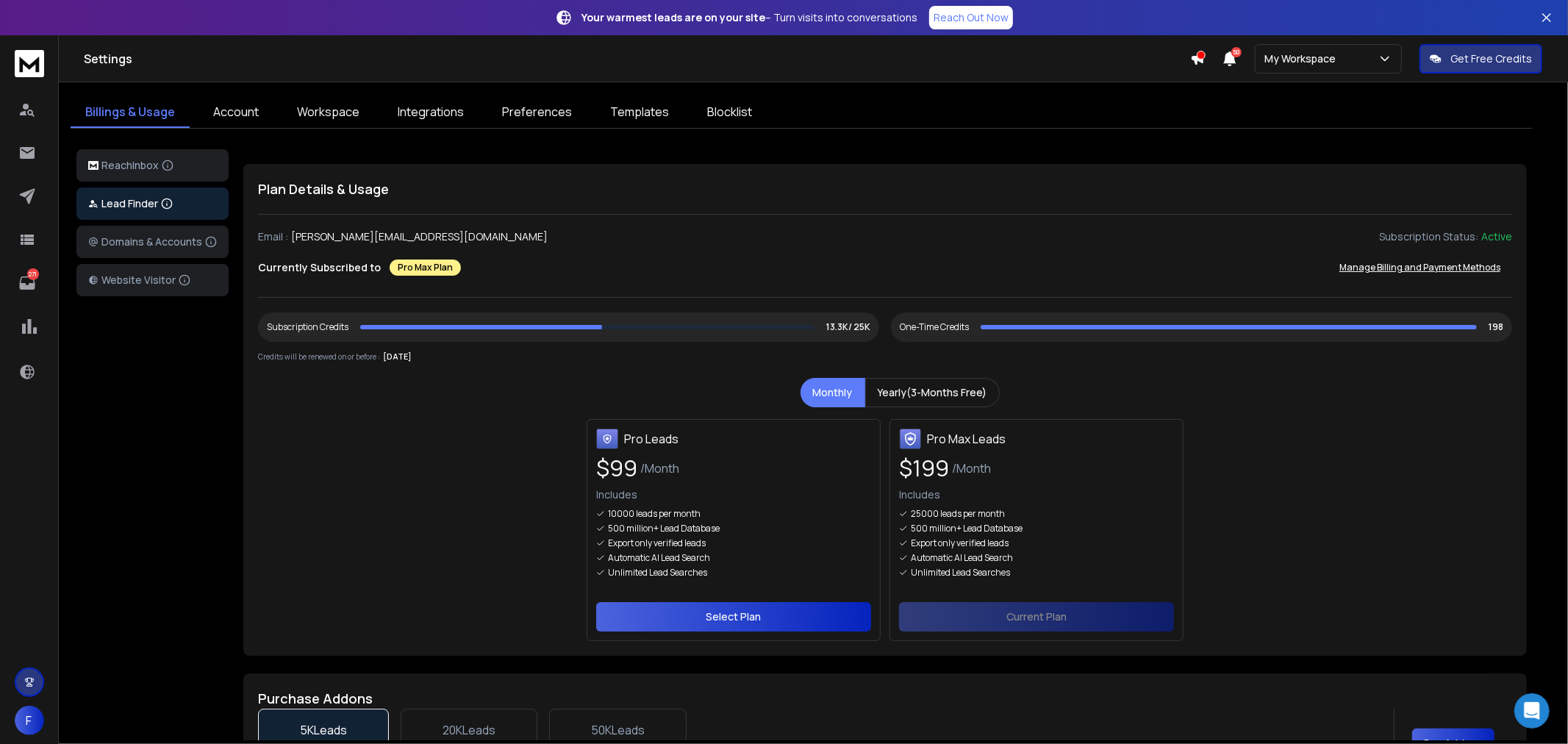
click at [240, 113] on link "Account" at bounding box center [236, 113] width 75 height 31
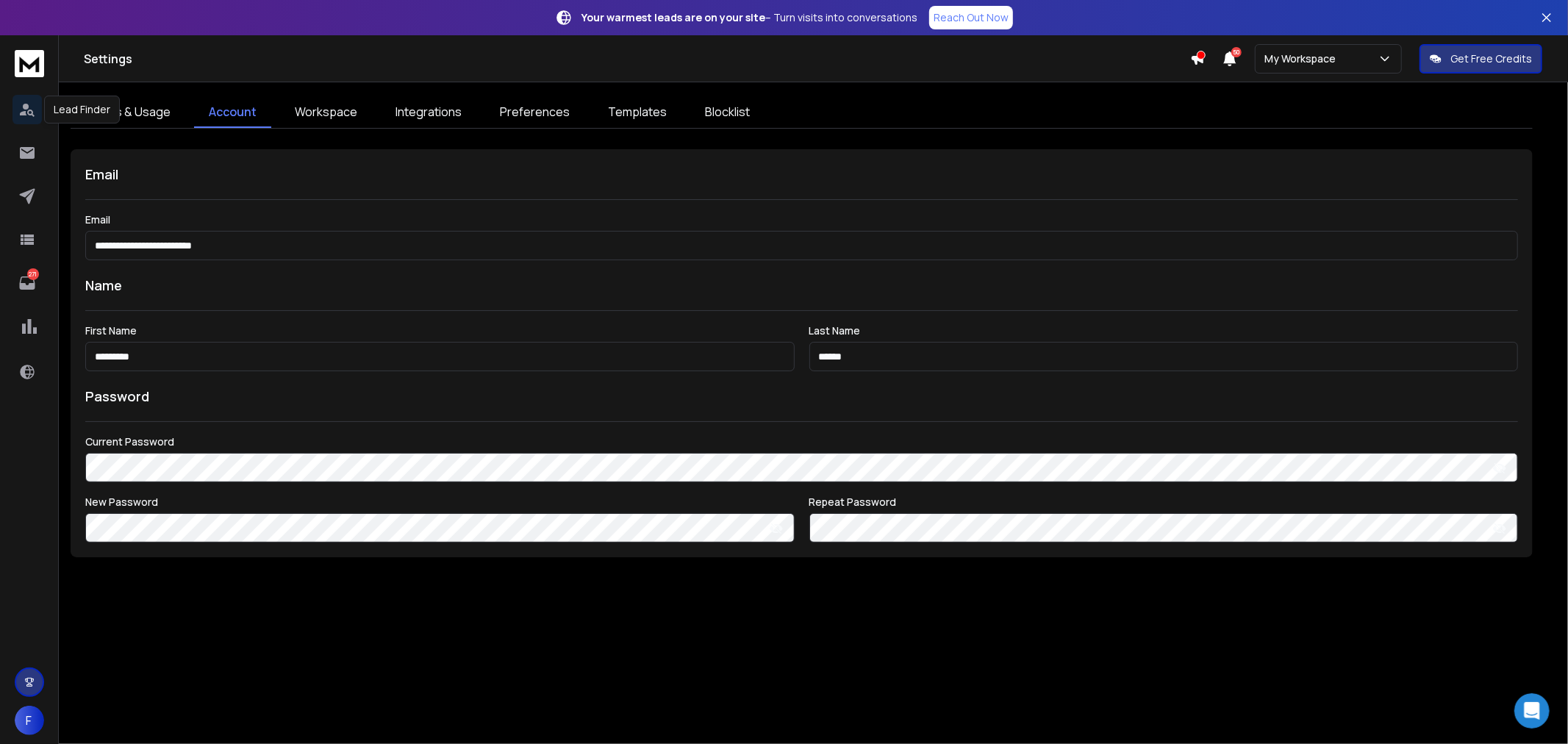
click at [20, 107] on icon at bounding box center [26, 109] width 17 height 17
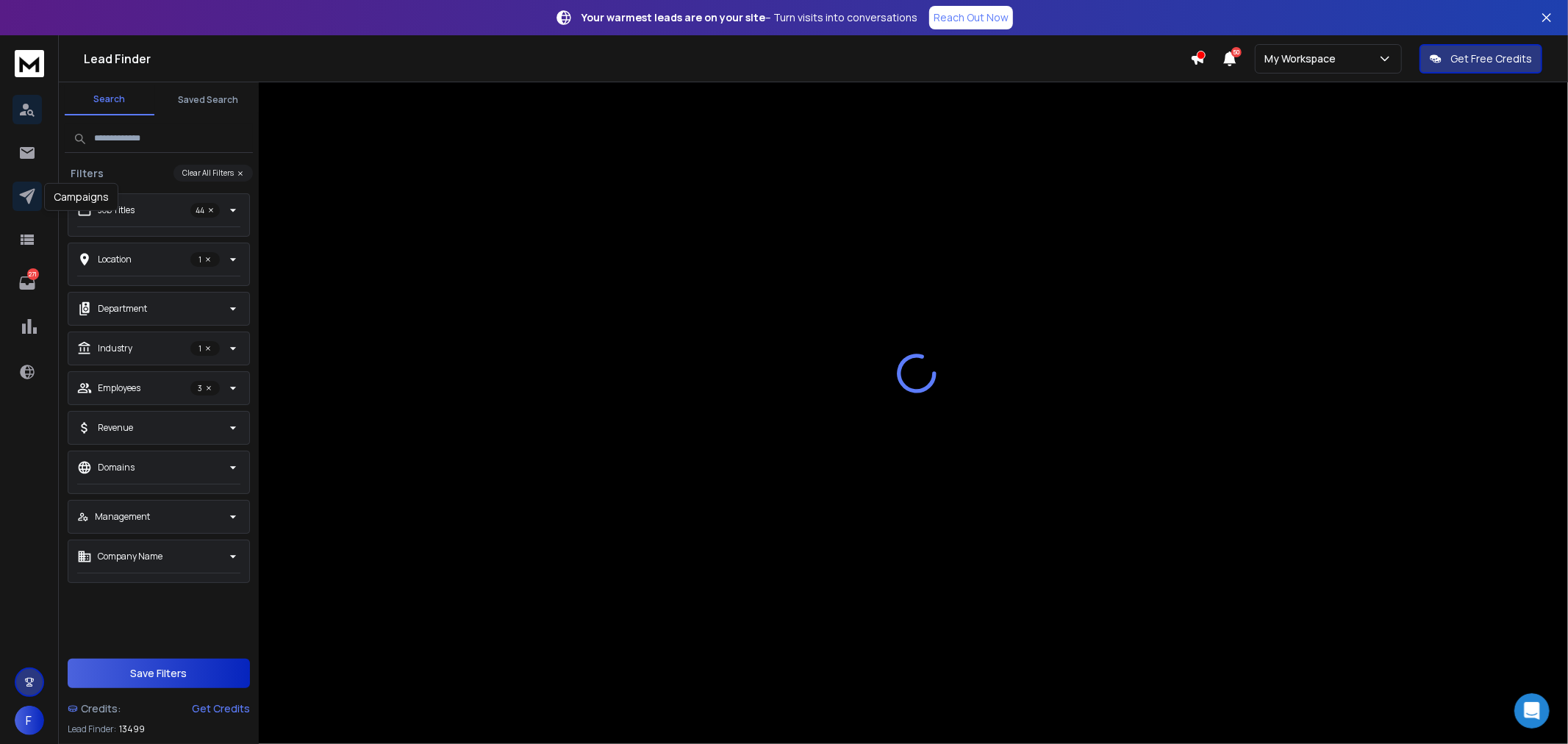
click at [25, 192] on icon at bounding box center [26, 195] width 17 height 17
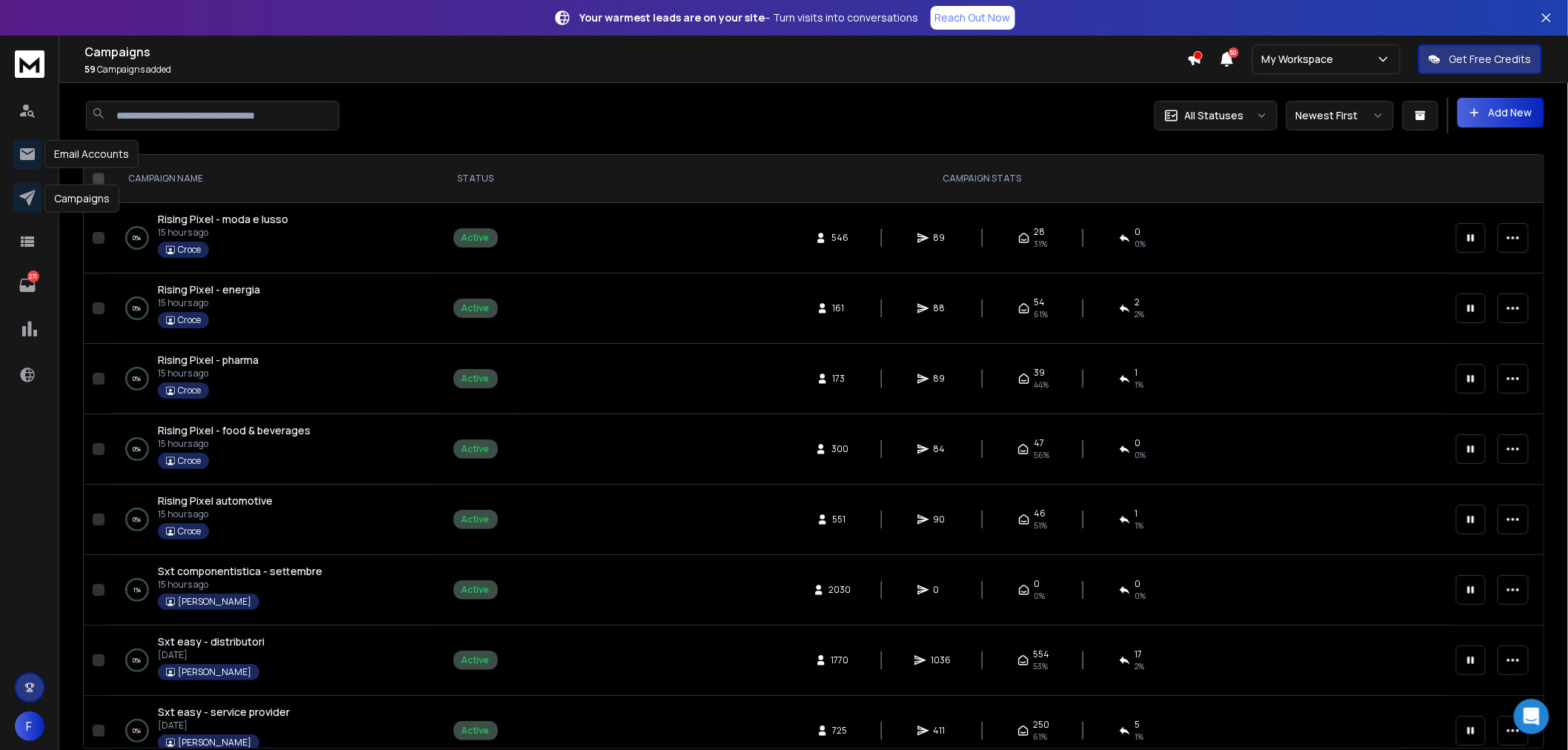
click at [36, 147] on link at bounding box center [27, 154] width 29 height 29
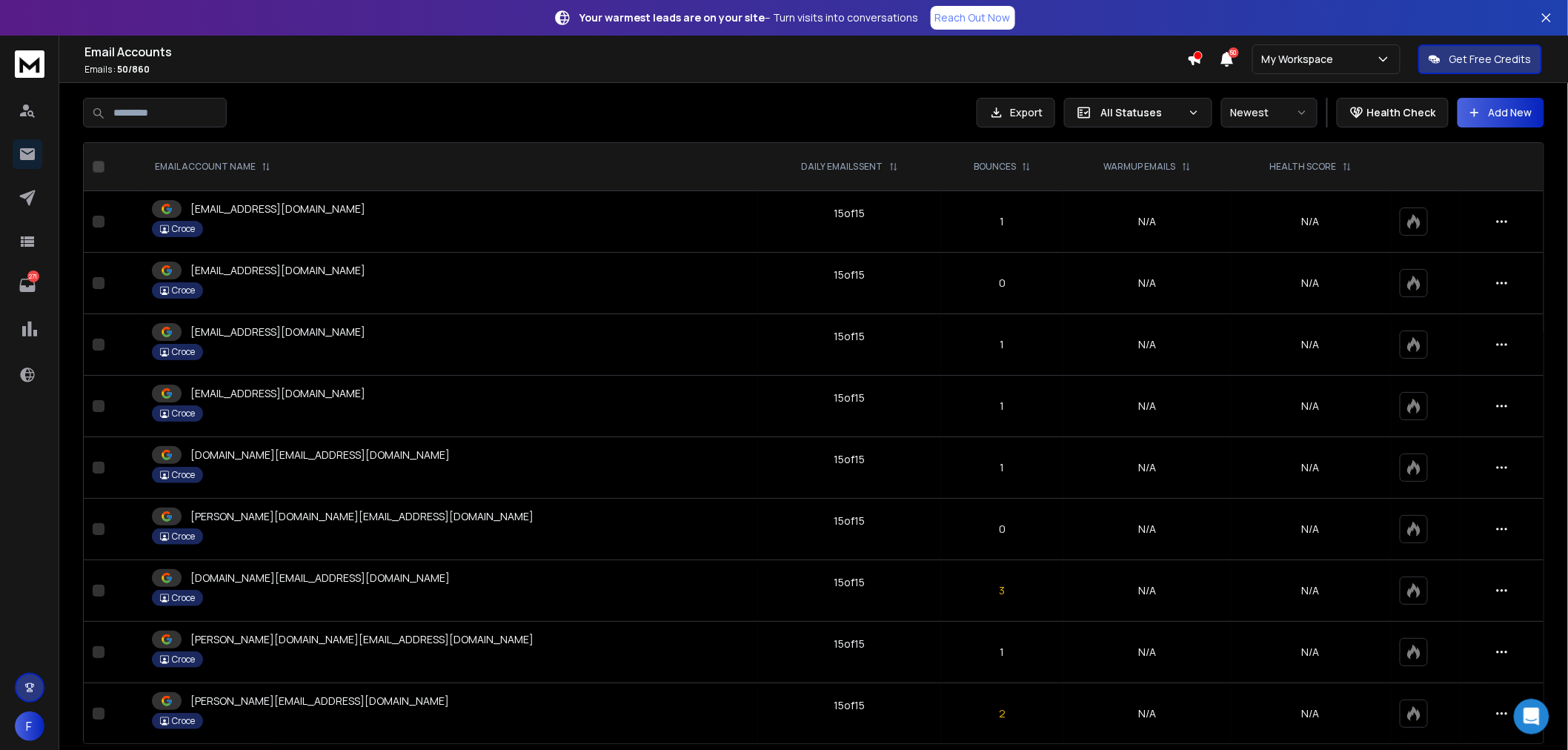
click at [177, 124] on input at bounding box center [155, 113] width 144 height 29
type input "******"
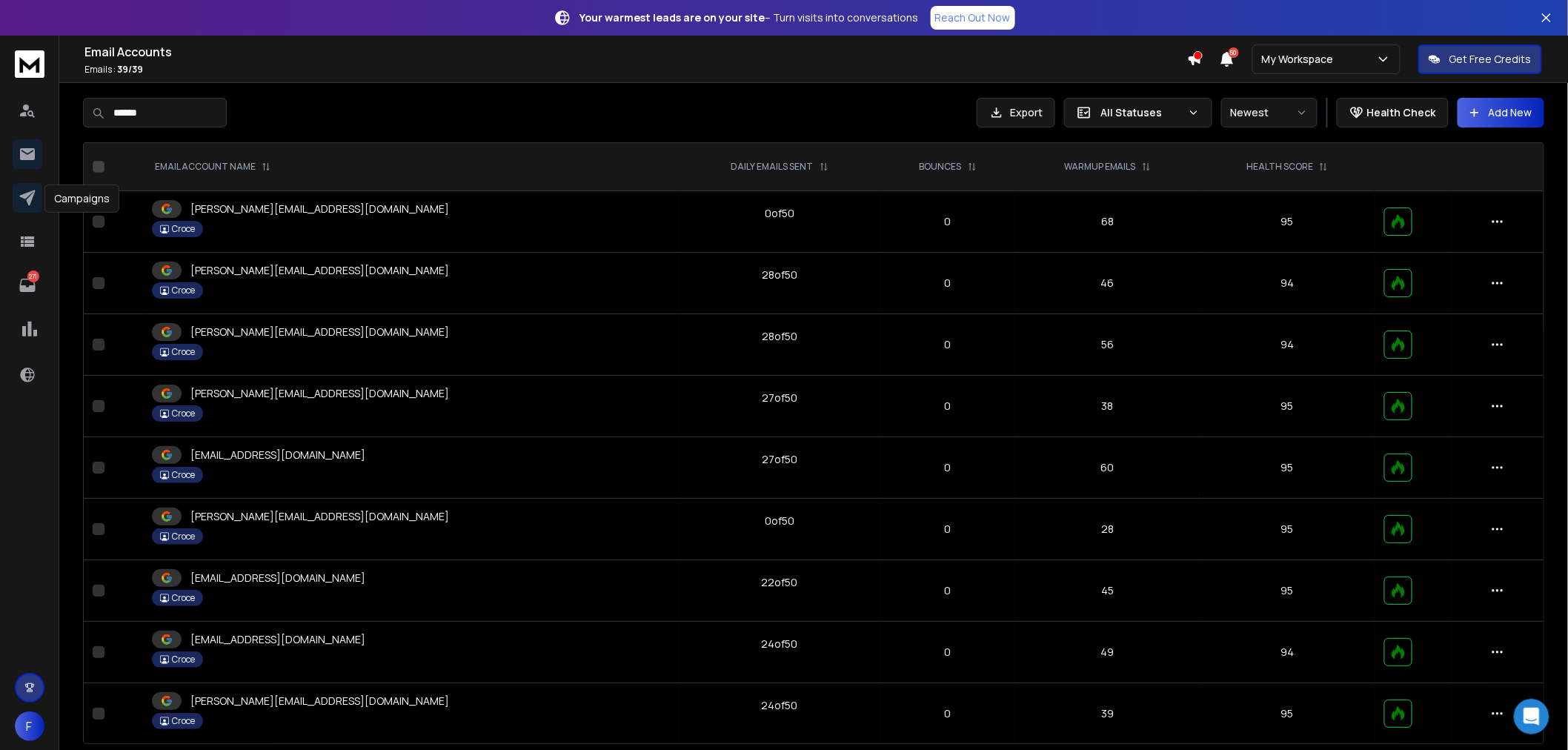
click at [22, 209] on link at bounding box center [27, 198] width 29 height 29
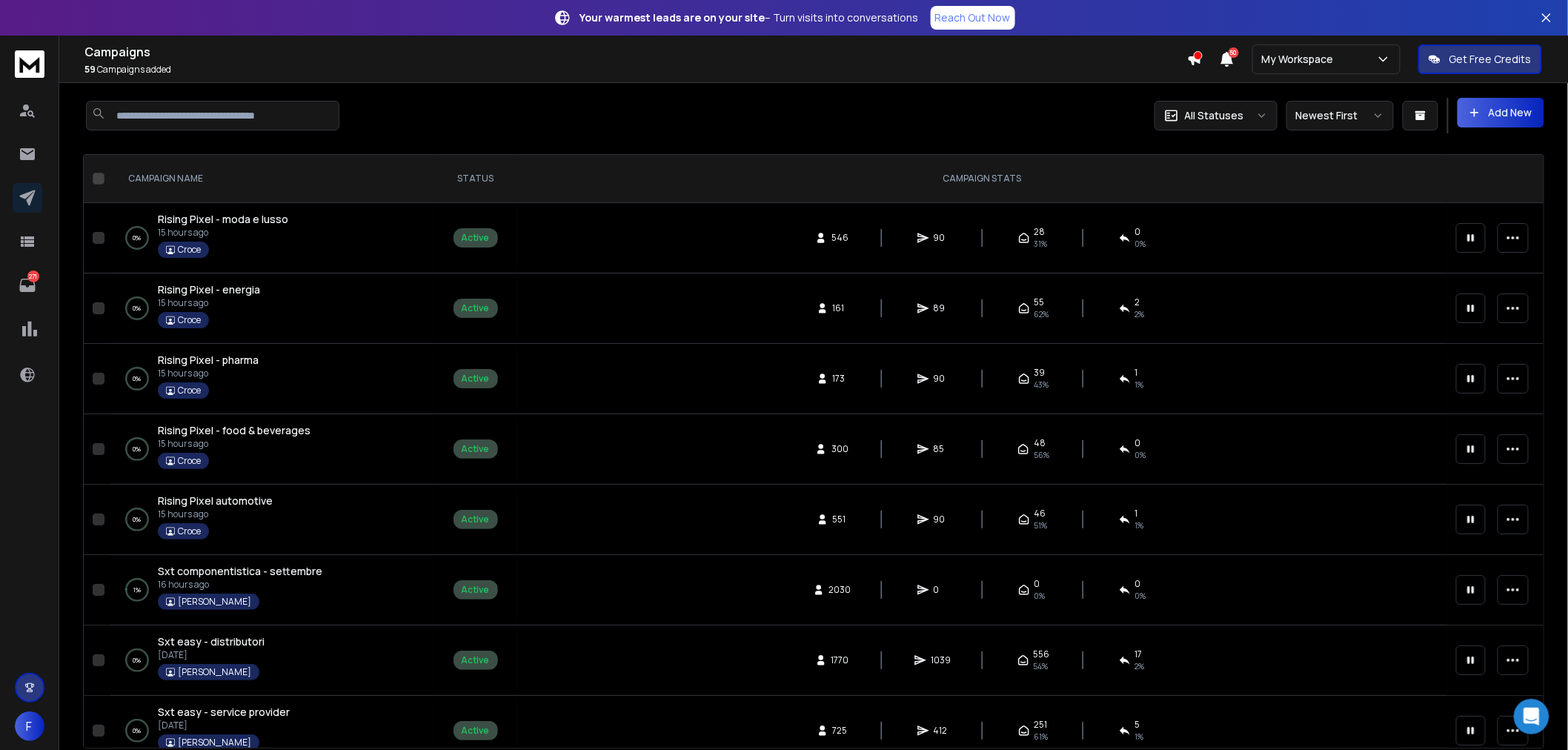
click at [185, 111] on input at bounding box center [212, 115] width 254 height 29
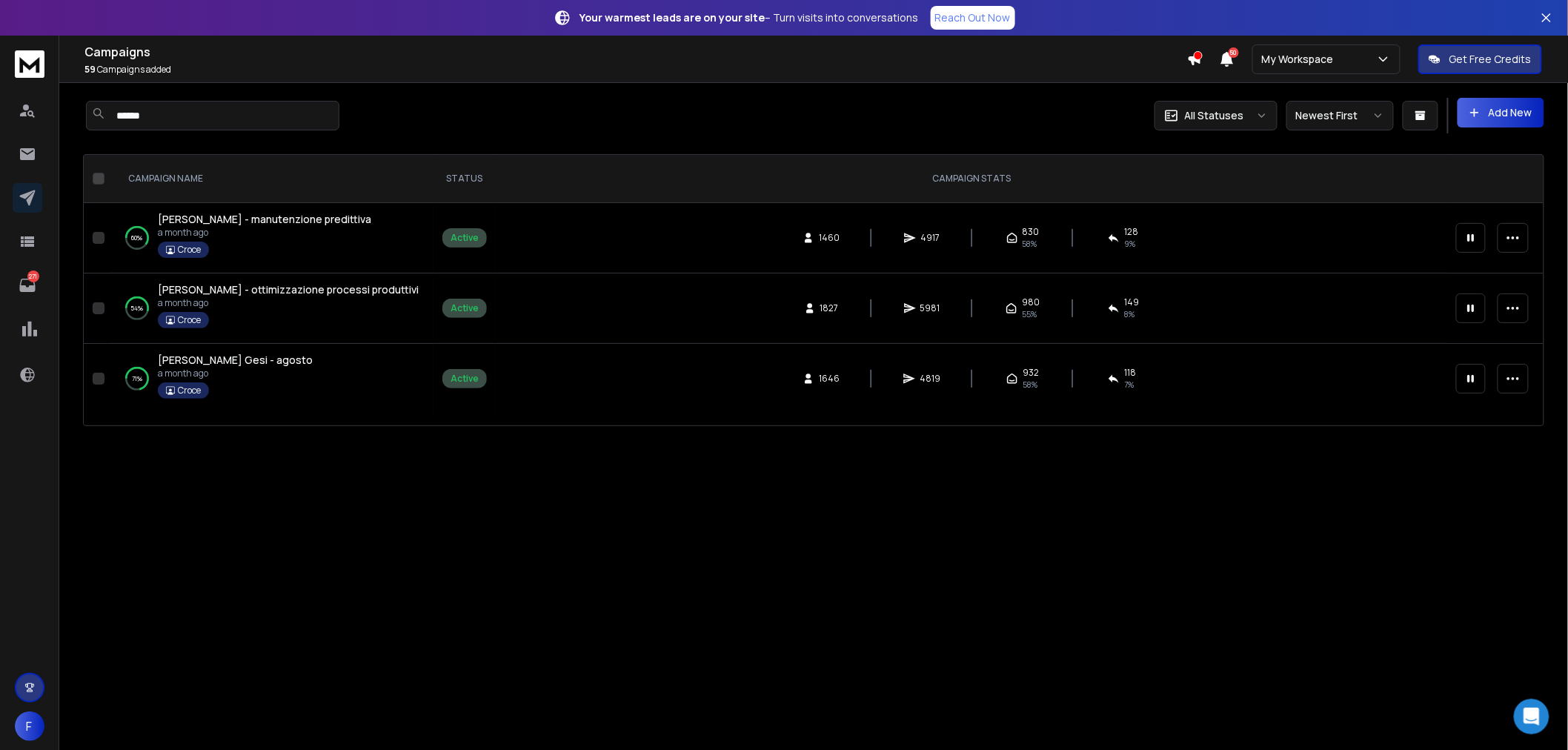
type input "******"
click at [308, 227] on p "a month ago" at bounding box center [264, 233] width 213 height 12
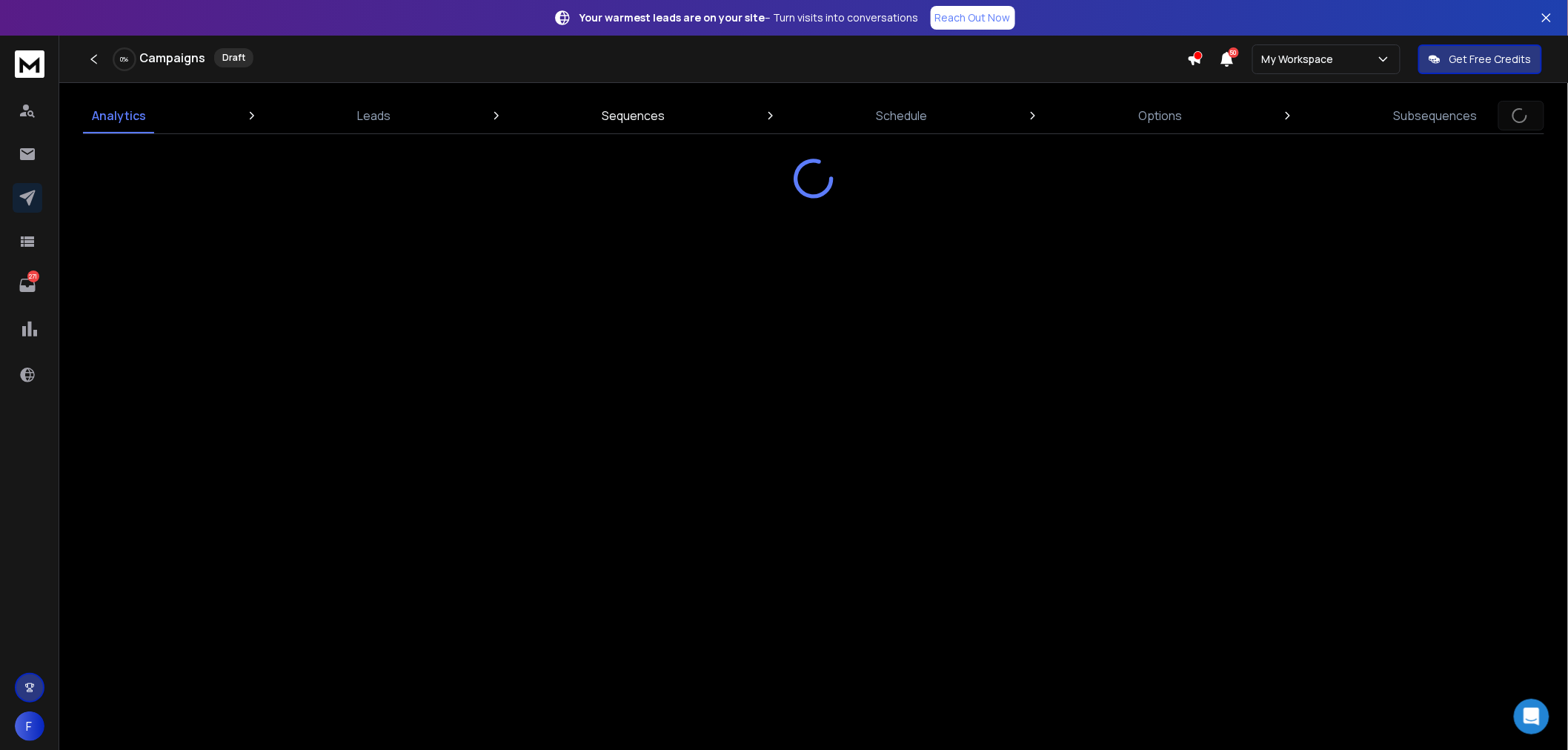
click at [646, 114] on p "Sequences" at bounding box center [633, 115] width 63 height 17
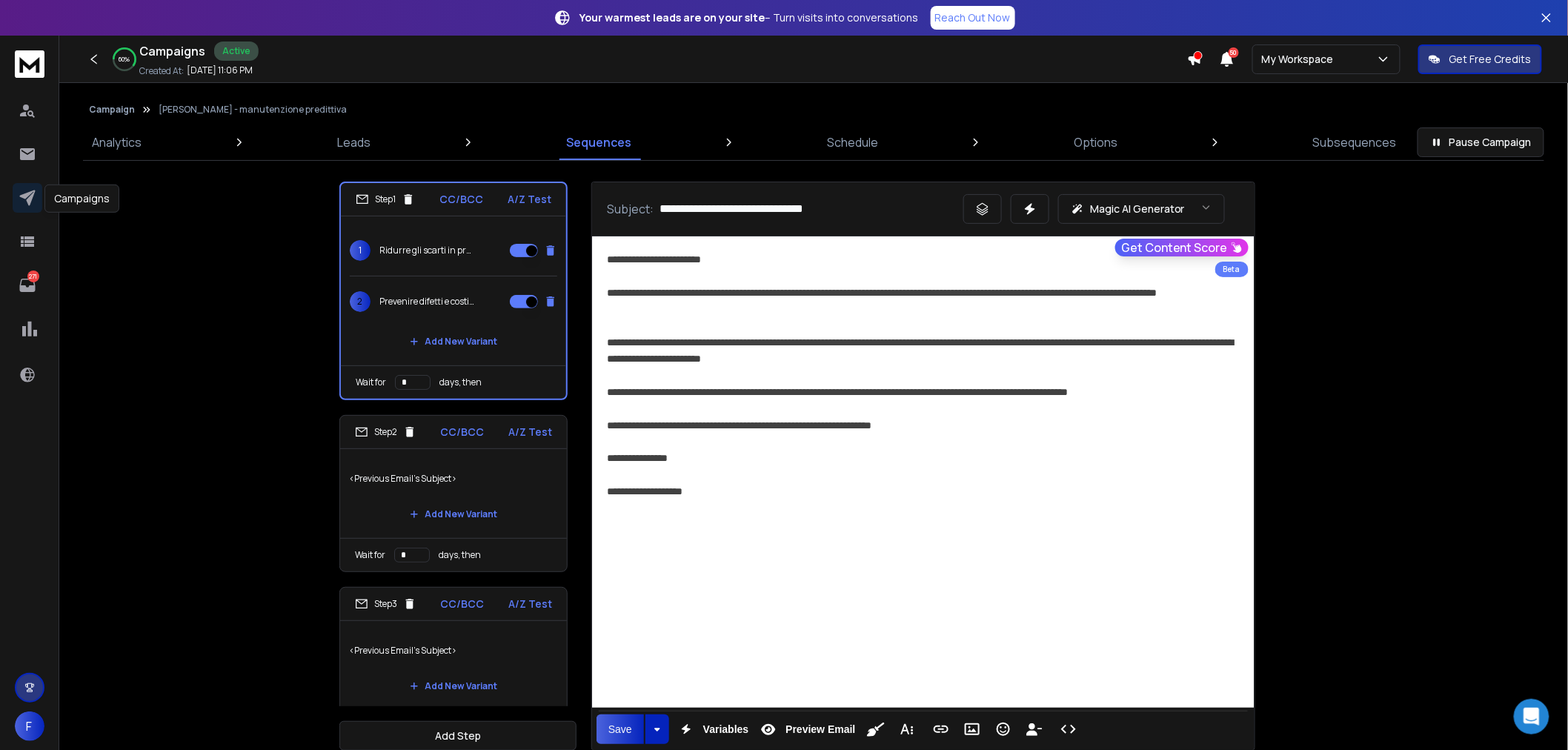
click at [33, 181] on div "271" at bounding box center [29, 245] width 34 height 299
click at [32, 185] on link at bounding box center [27, 198] width 29 height 29
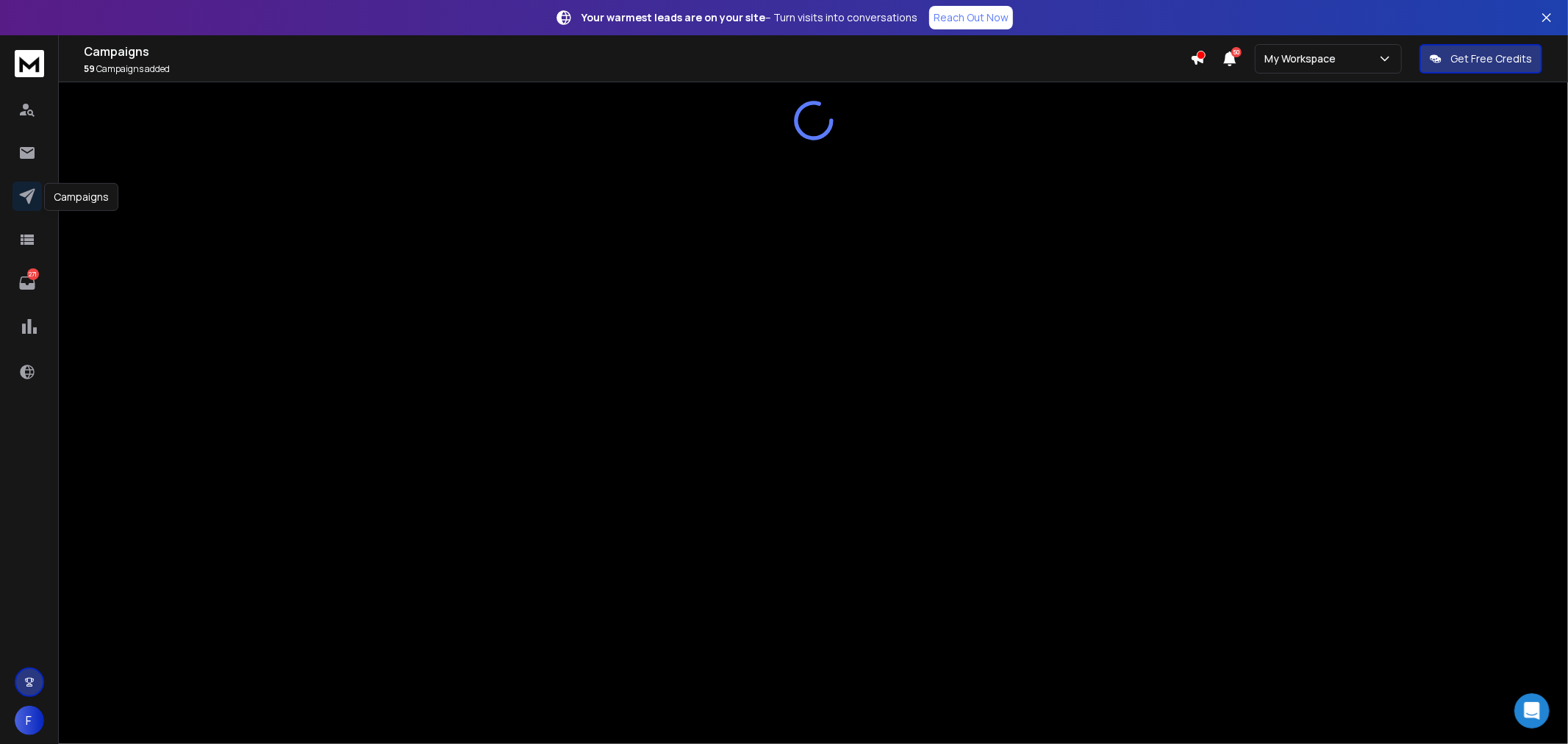
click at [32, 184] on link at bounding box center [27, 196] width 29 height 29
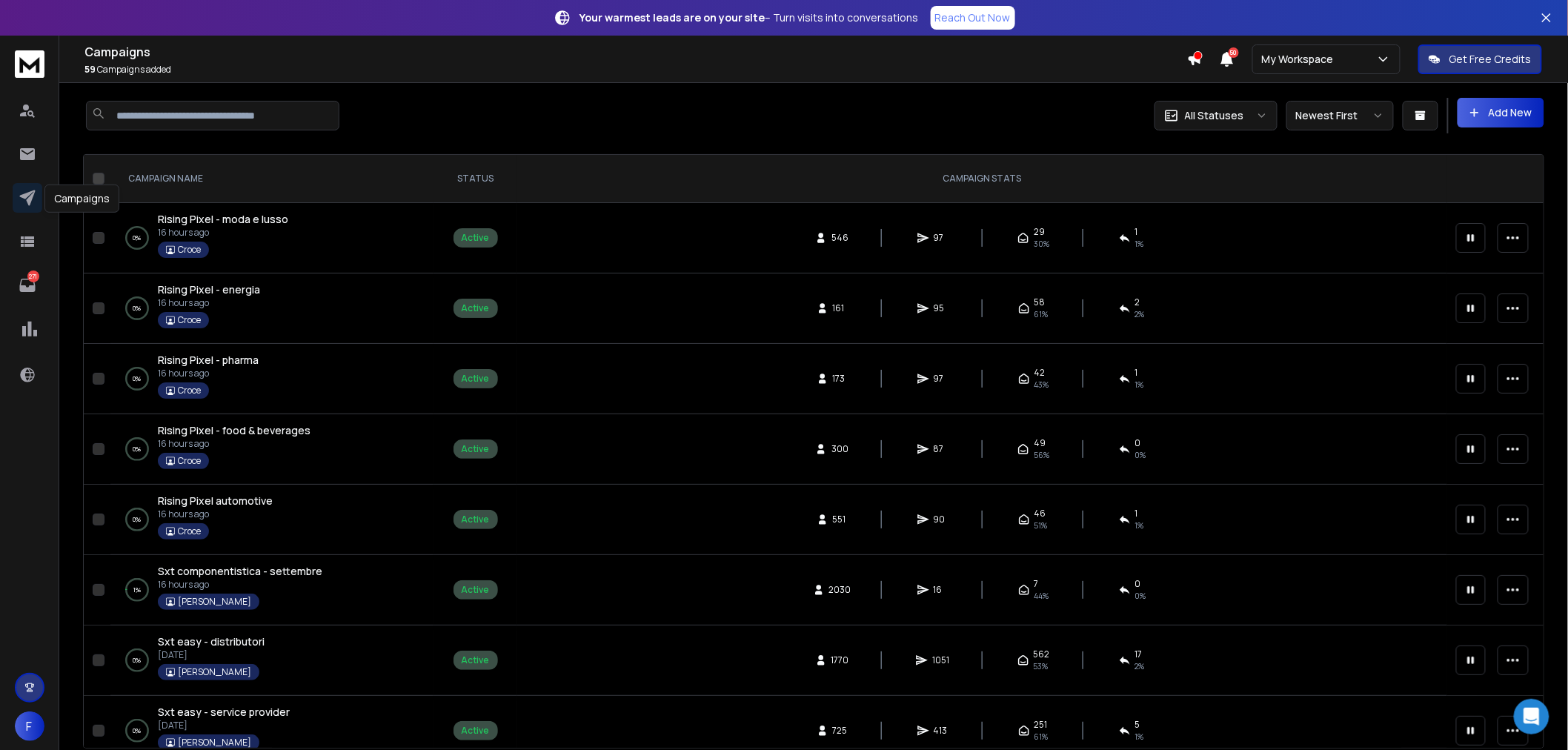
click at [241, 122] on input at bounding box center [212, 115] width 254 height 29
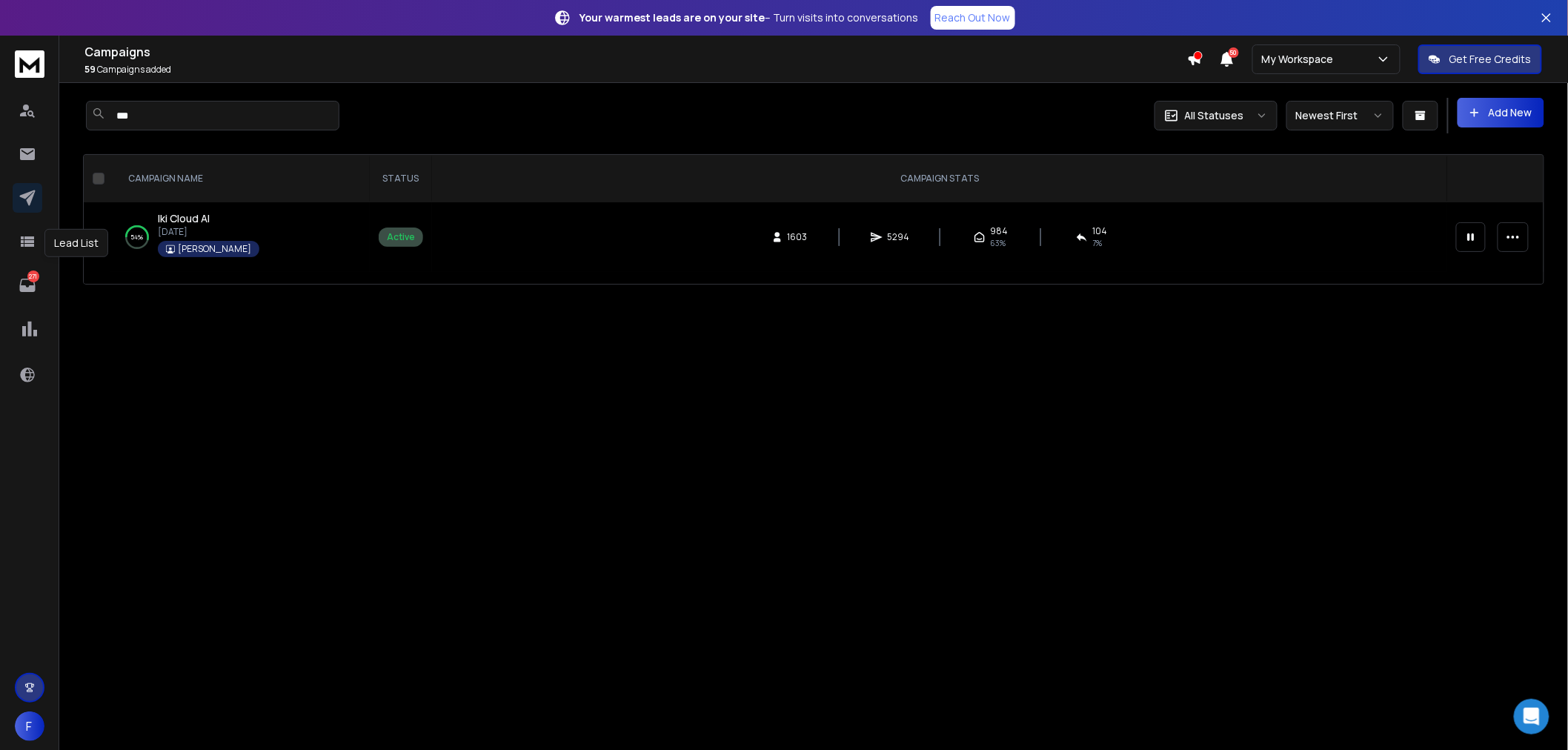
type input "***"
drag, startPoint x: 23, startPoint y: 268, endPoint x: 26, endPoint y: 286, distance: 18.2
click at [23, 268] on div "271" at bounding box center [29, 245] width 34 height 299
click at [28, 299] on link "271" at bounding box center [27, 286] width 29 height 29
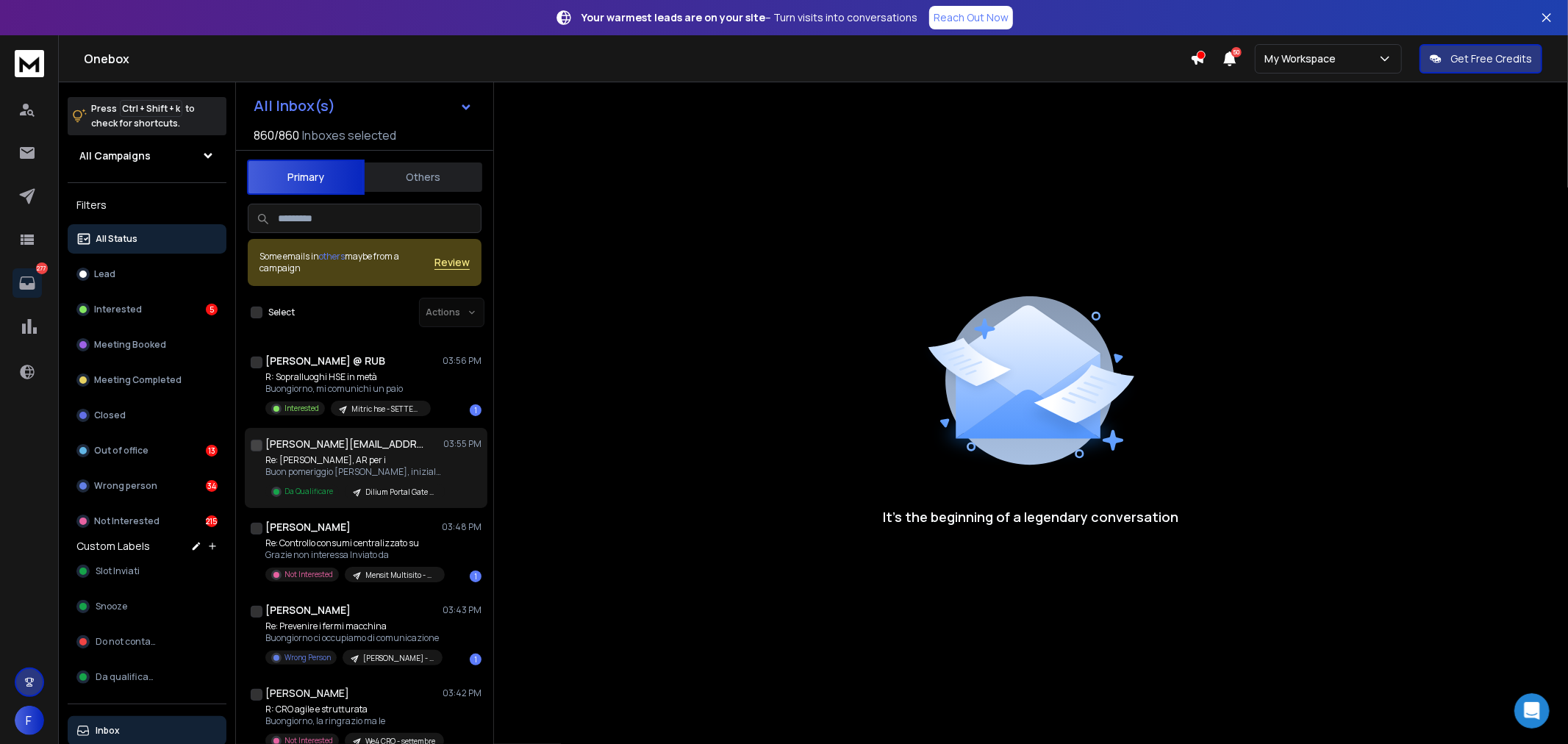
click at [323, 458] on p "Re: [PERSON_NAME], AR per i" at bounding box center [353, 460] width 176 height 12
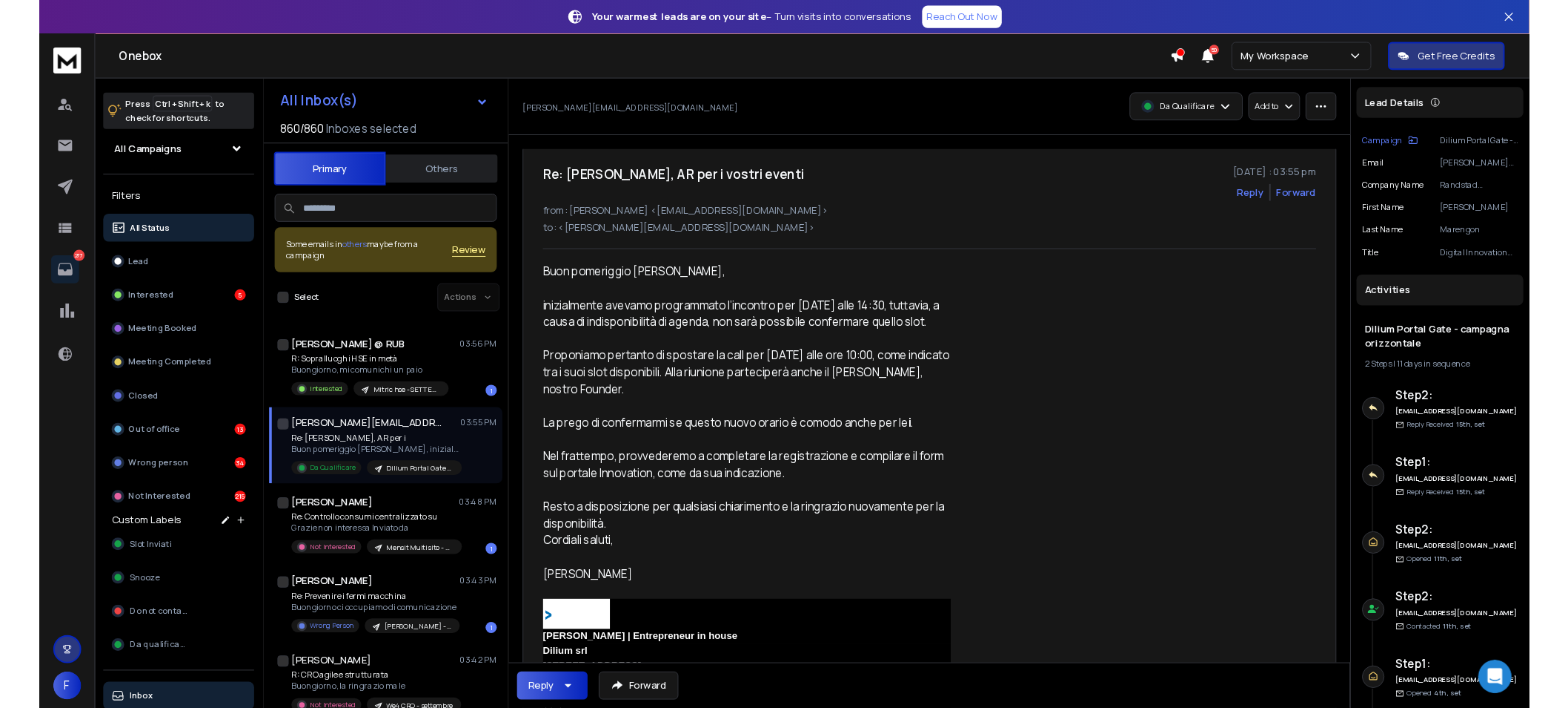
scroll to position [82, 0]
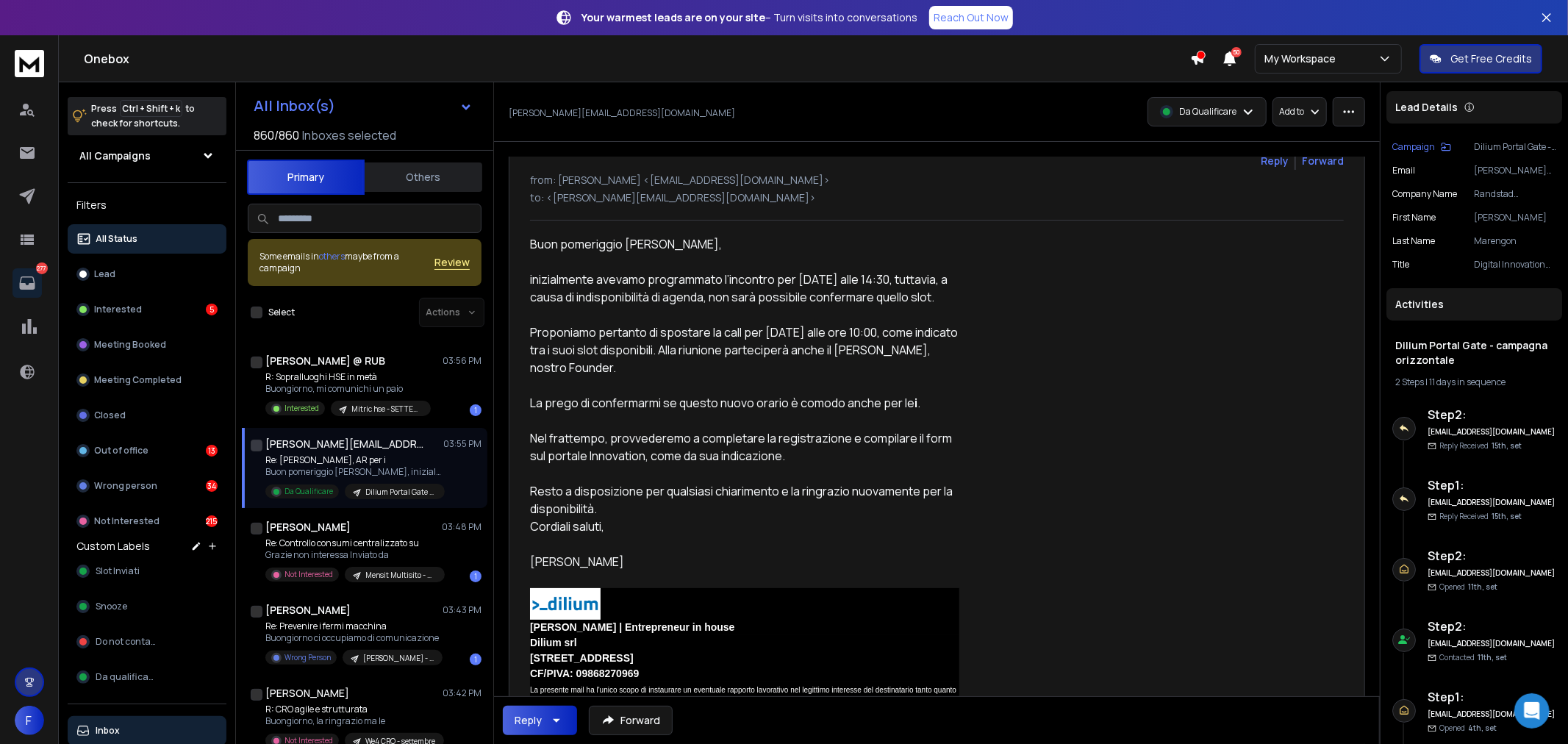
click at [547, 377] on div "Proponiamo pertanto di spostare la call per [DATE] alle ore 10:00, come indicat…" at bounding box center [745, 350] width 429 height 53
copy div "Desio"
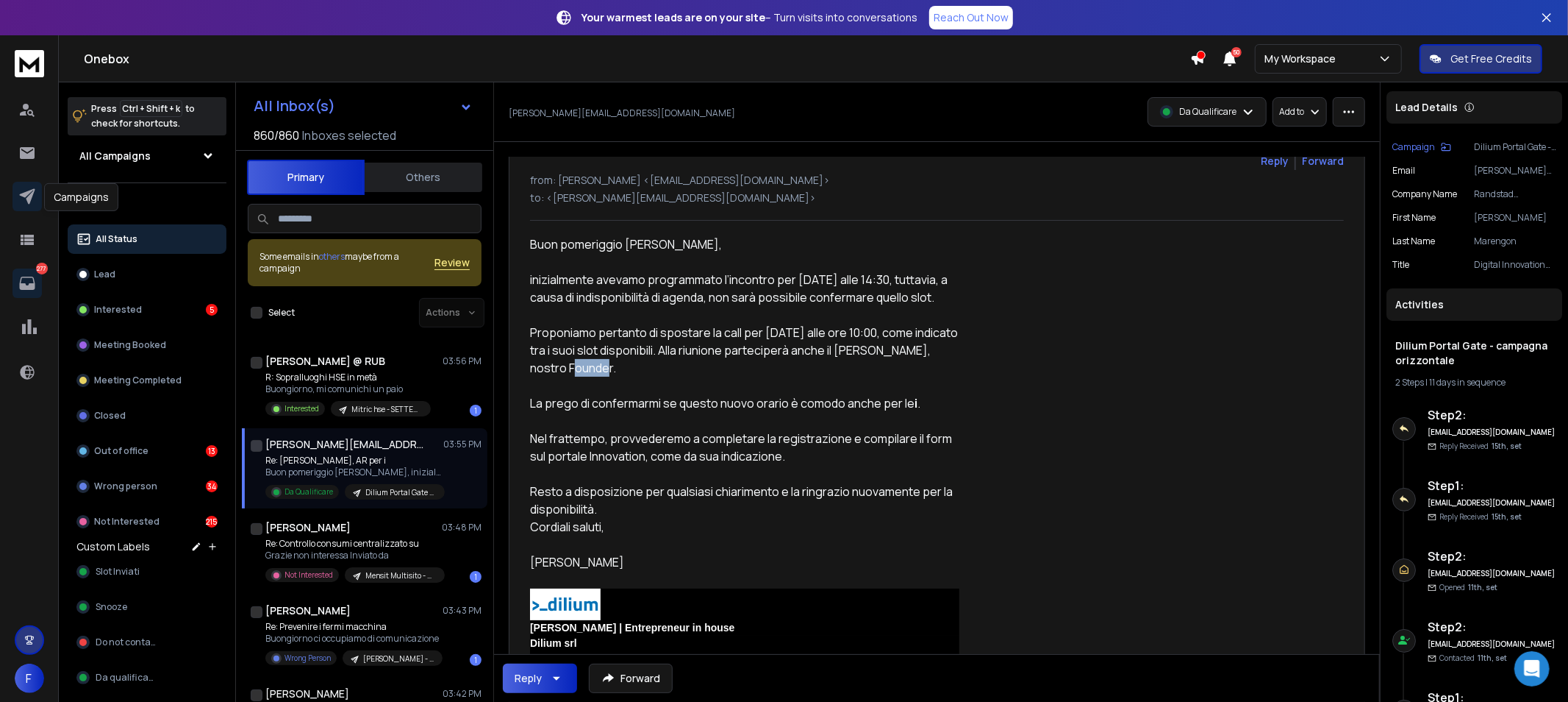
click at [25, 194] on icon at bounding box center [26, 195] width 15 height 15
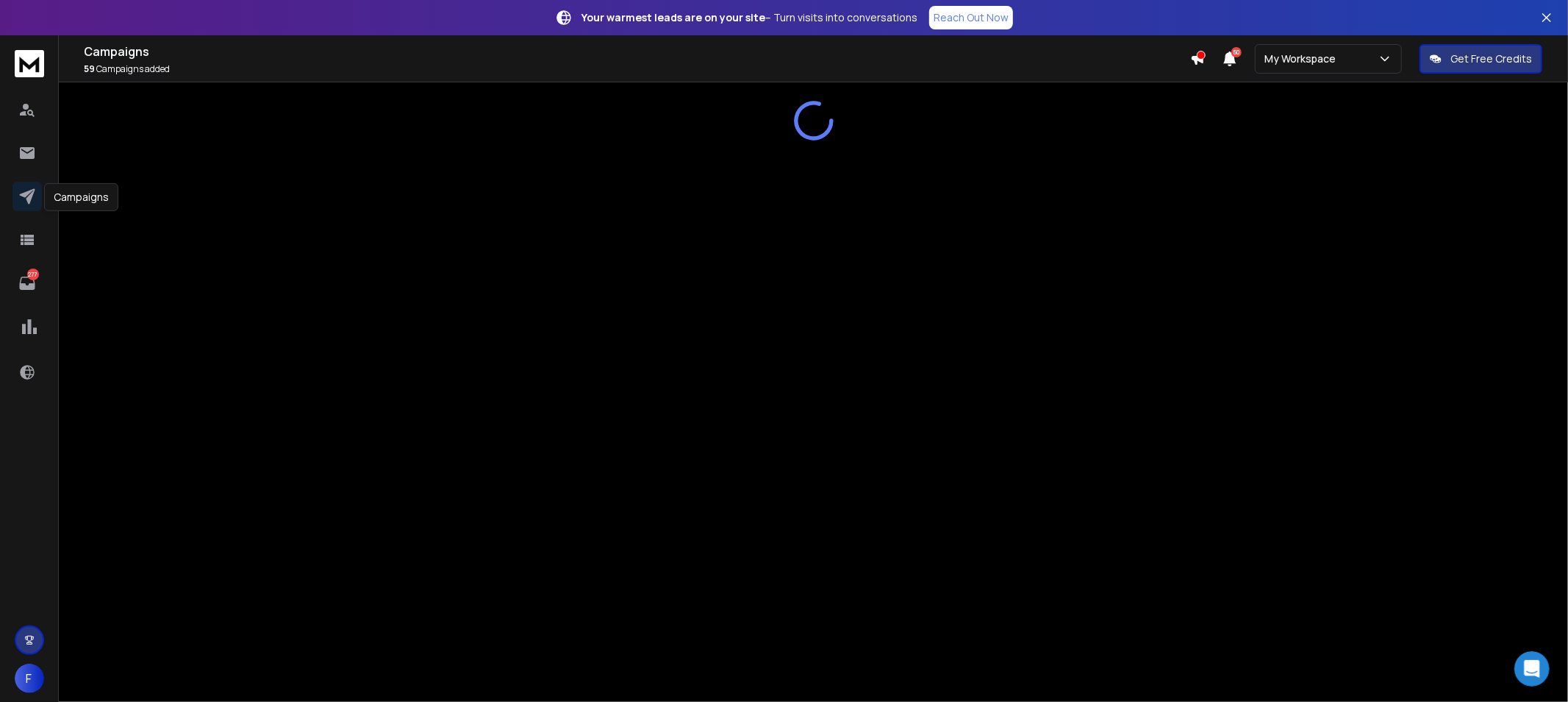
click at [25, 194] on icon at bounding box center [26, 195] width 15 height 15
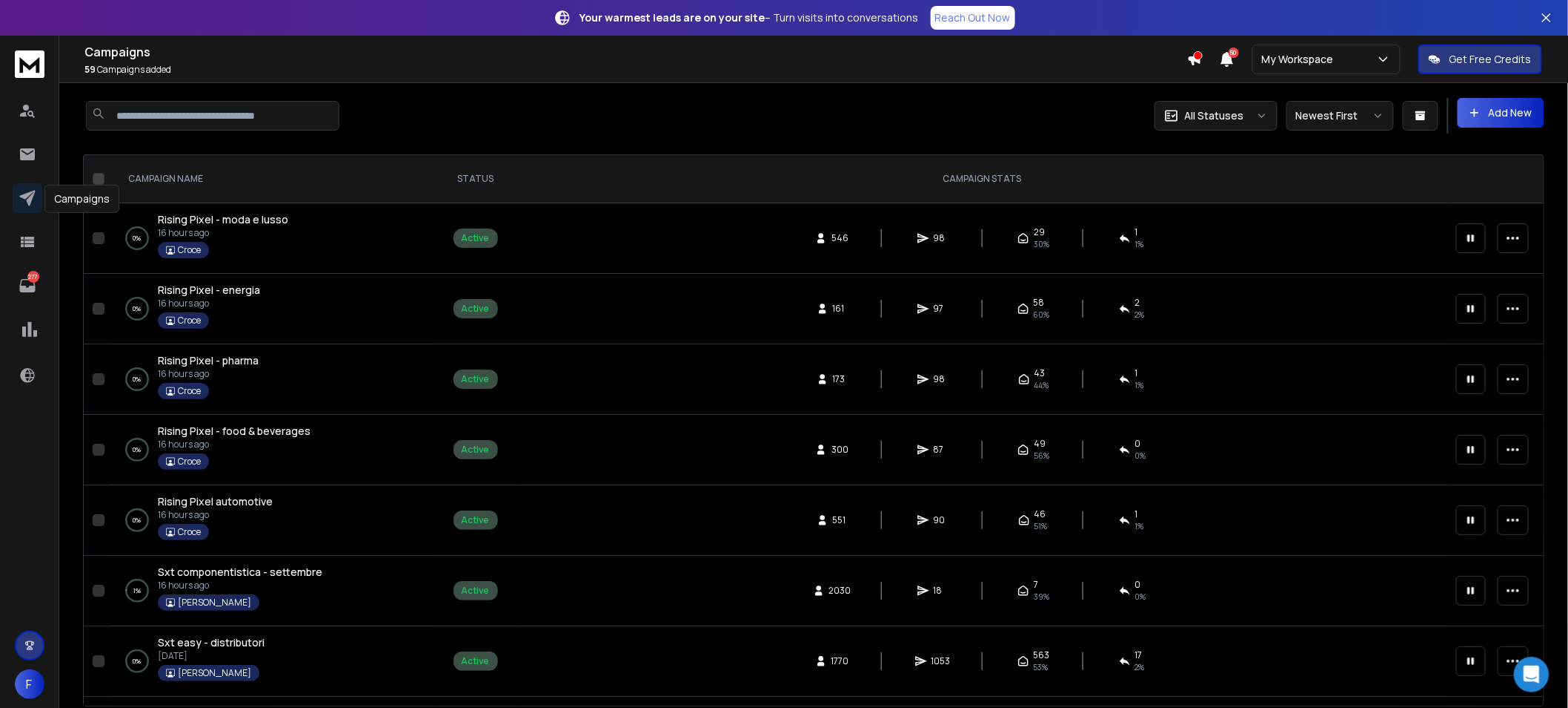
click at [198, 120] on input at bounding box center [212, 115] width 254 height 29
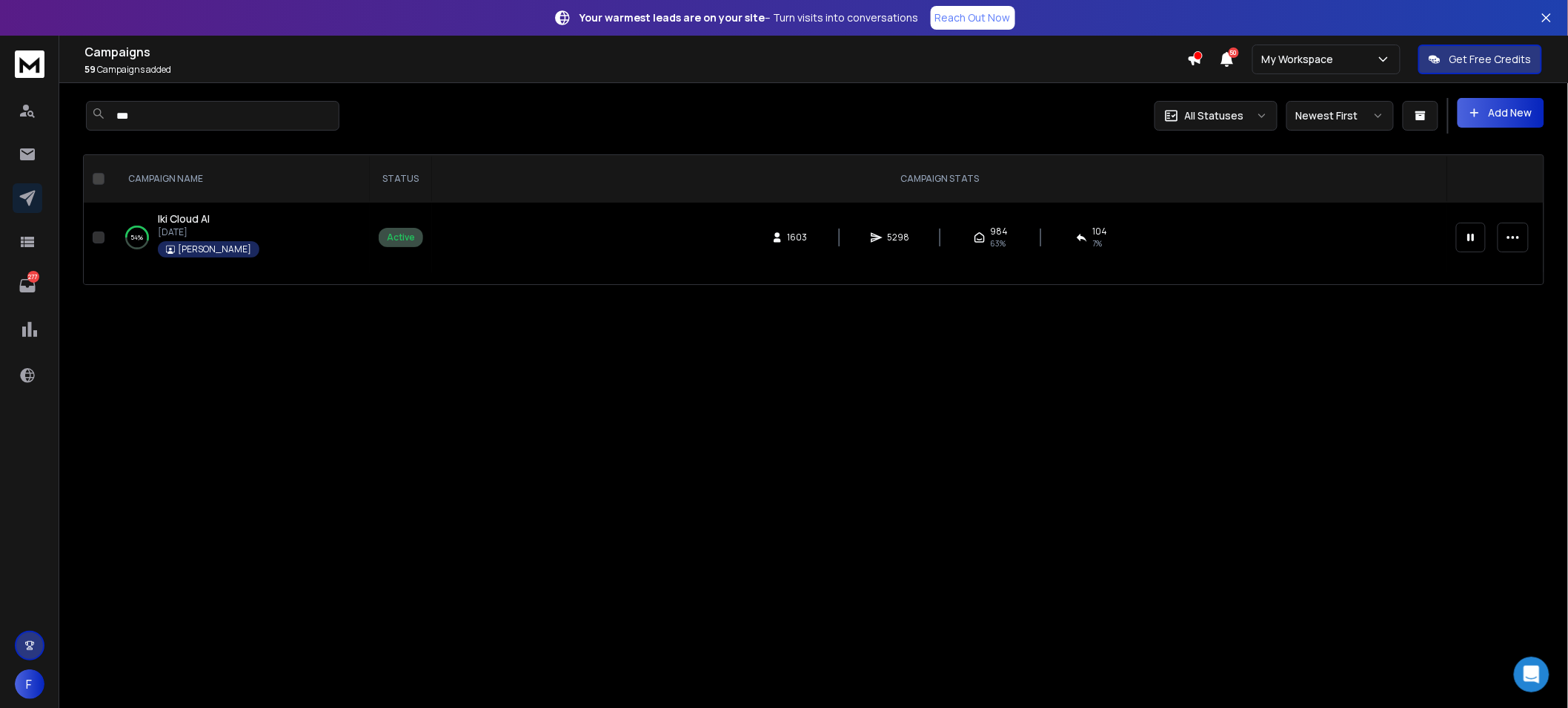
type input "***"
click at [264, 223] on div "54 % Iki Cloud AI [DATE] [PERSON_NAME]" at bounding box center [240, 237] width 230 height 52
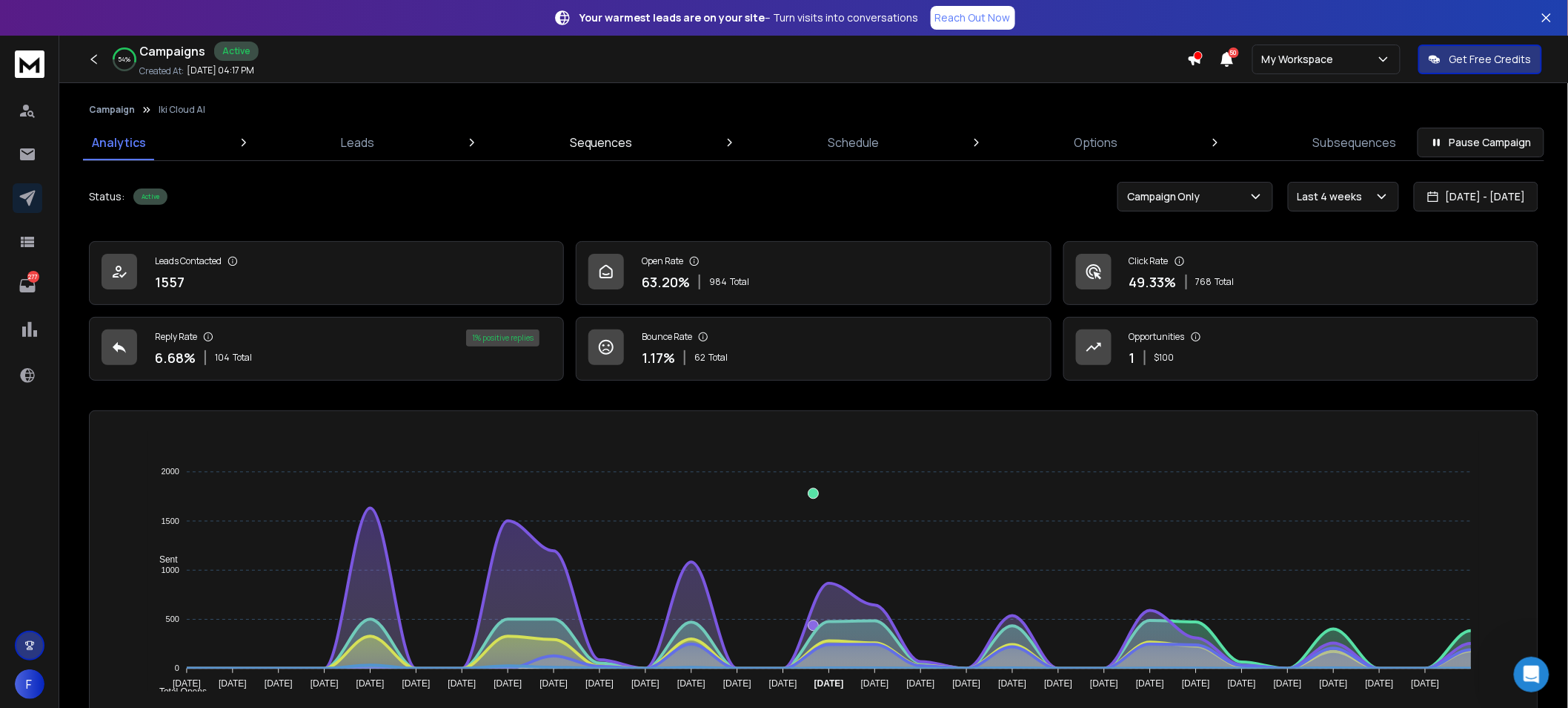
click at [593, 154] on link "Sequences" at bounding box center [601, 142] width 81 height 36
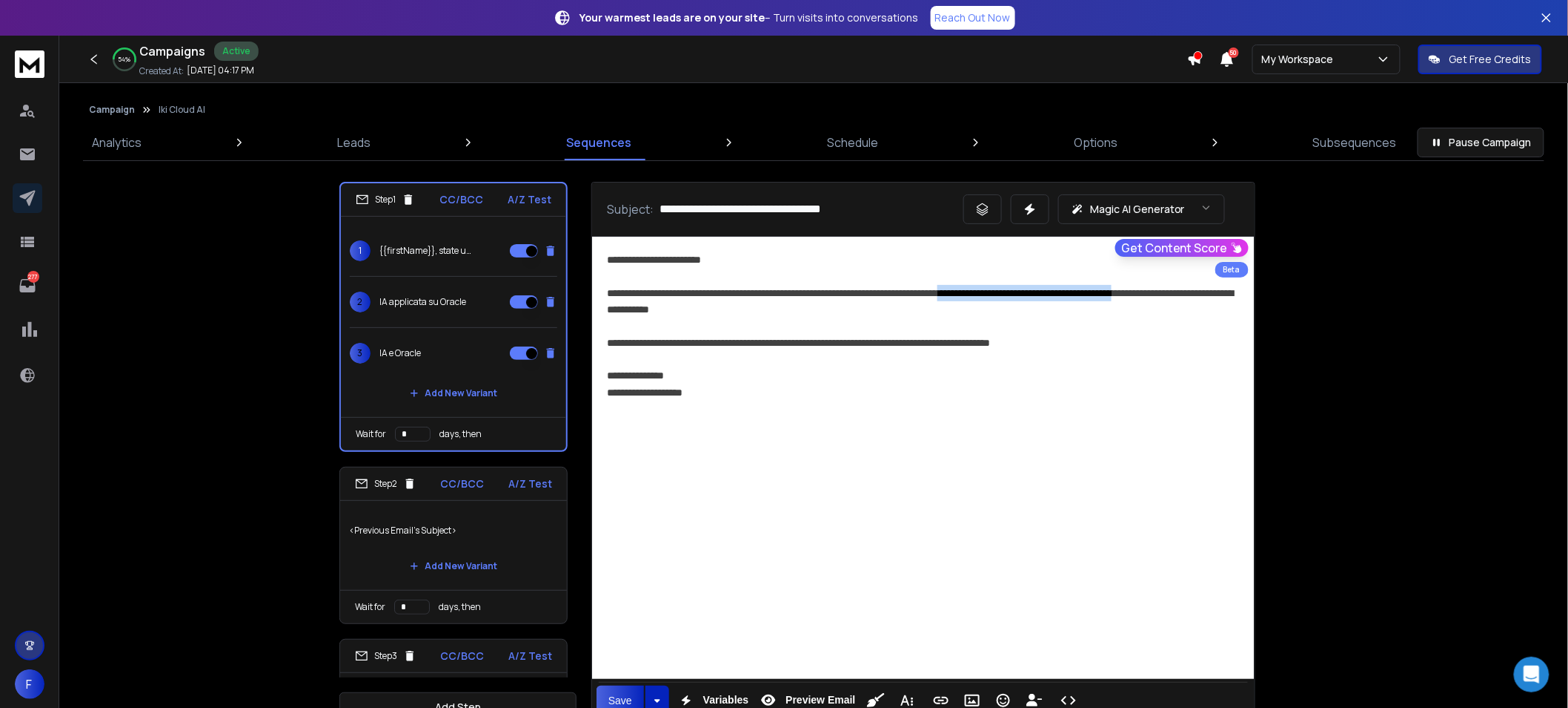
drag, startPoint x: 1020, startPoint y: 290, endPoint x: 1250, endPoint y: 297, distance: 230.1
click at [1250, 297] on div "**********" at bounding box center [924, 448] width 663 height 424
drag, startPoint x: 841, startPoint y: 292, endPoint x: 1011, endPoint y: 288, distance: 170.0
click at [1011, 288] on div "**********" at bounding box center [924, 301] width 633 height 33
click at [433, 333] on div "3 IA e Oracle" at bounding box center [453, 353] width 208 height 50
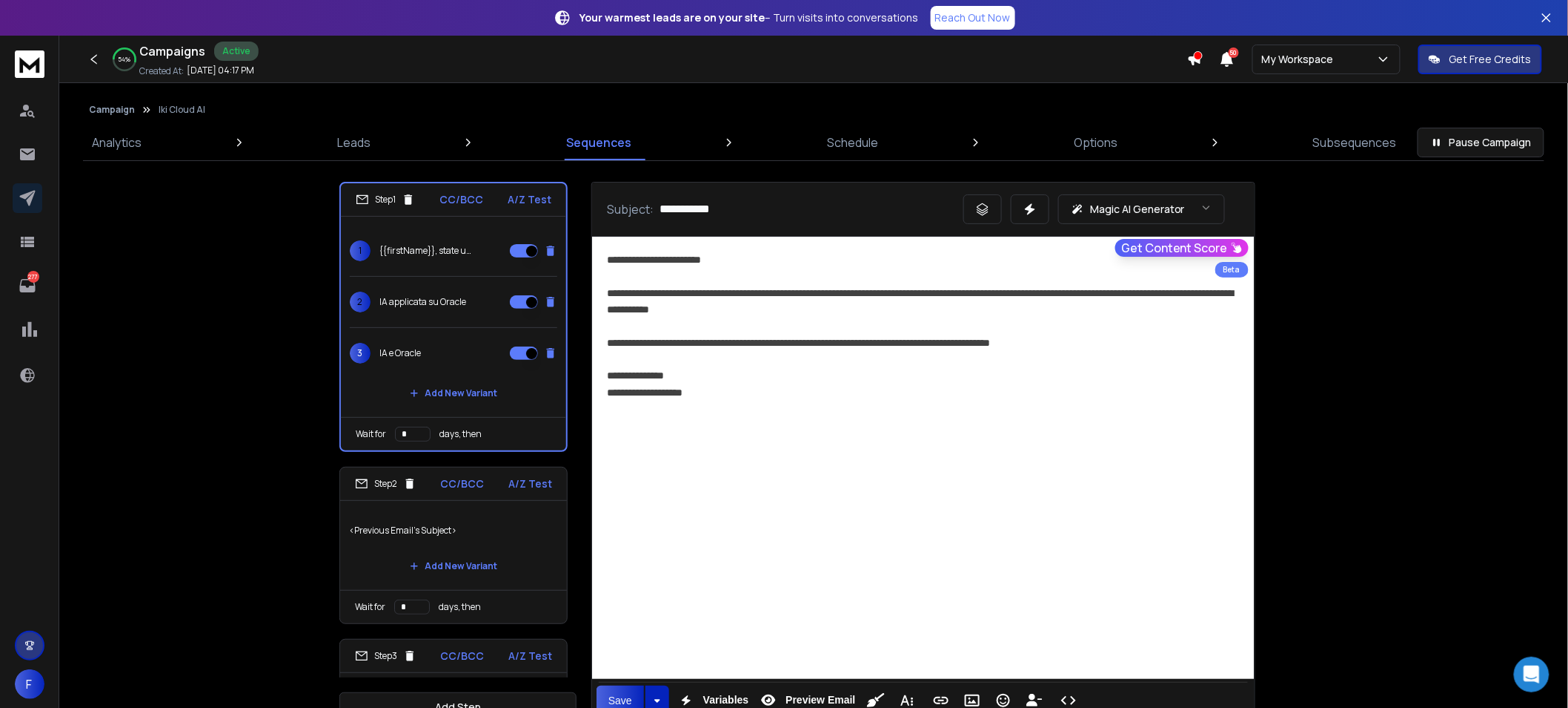
click at [436, 308] on div "2 IA applicata su Oracle" at bounding box center [407, 301] width 116 height 21
click at [435, 258] on div "1 {{firstName}}, state usando Oracle?" at bounding box center [412, 250] width 124 height 21
type input "**********"
